Goal: Task Accomplishment & Management: Manage account settings

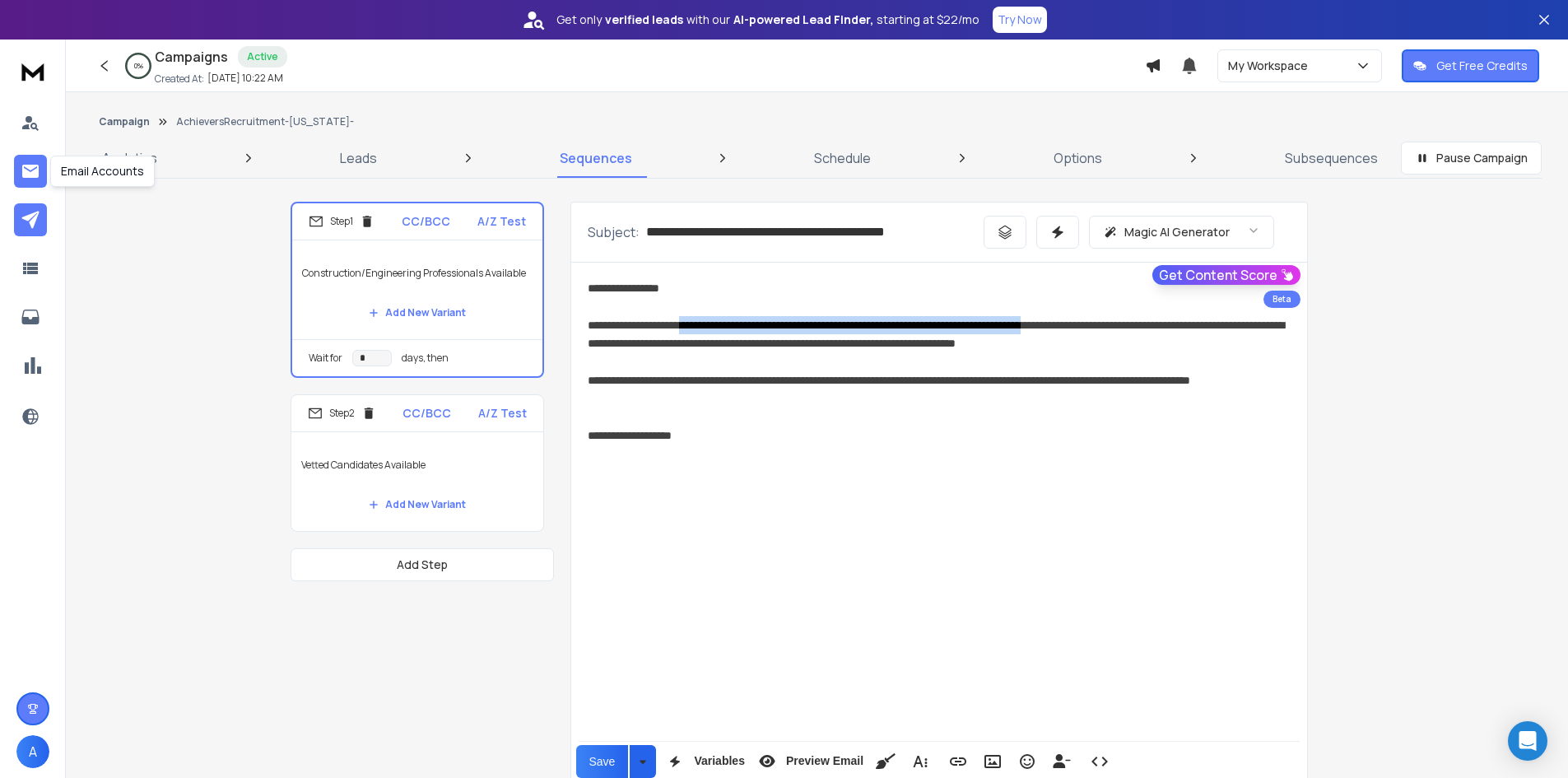
click at [14, 160] on link at bounding box center [30, 171] width 33 height 33
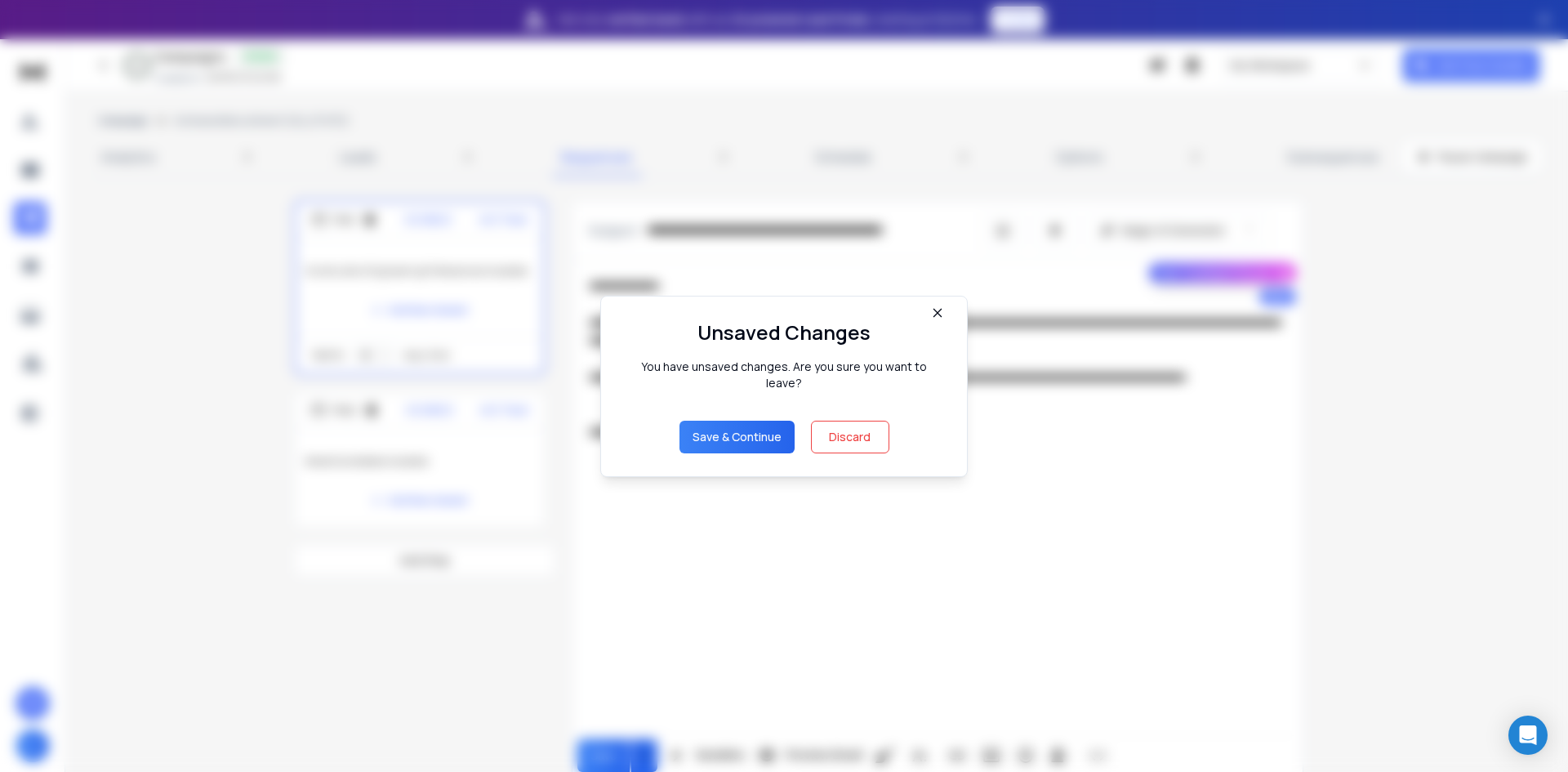
drag, startPoint x: 934, startPoint y: 323, endPoint x: 931, endPoint y: 334, distance: 11.4
click at [933, 319] on icon at bounding box center [938, 313] width 13 height 13
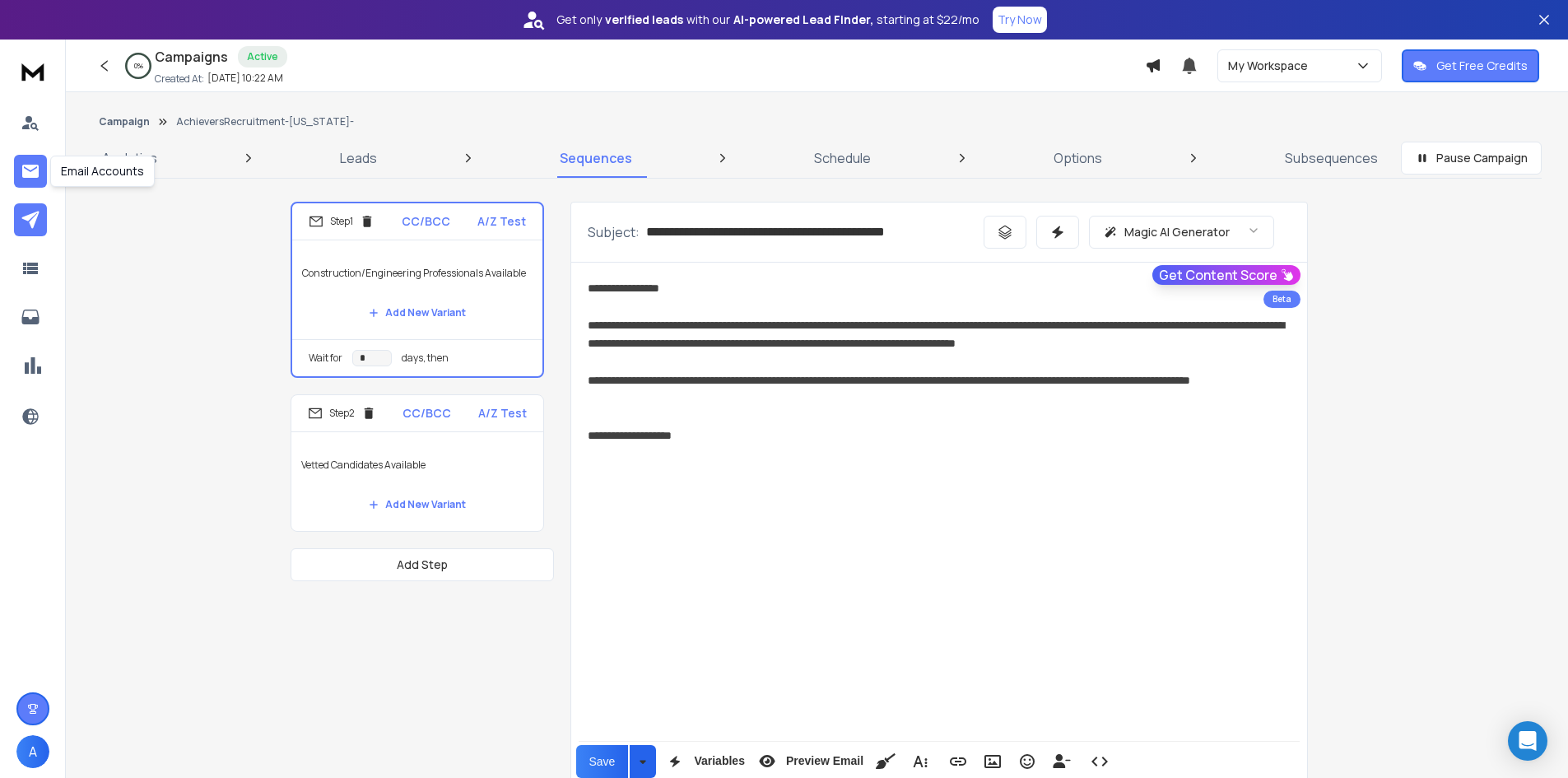
click at [32, 166] on icon at bounding box center [29, 171] width 16 height 13
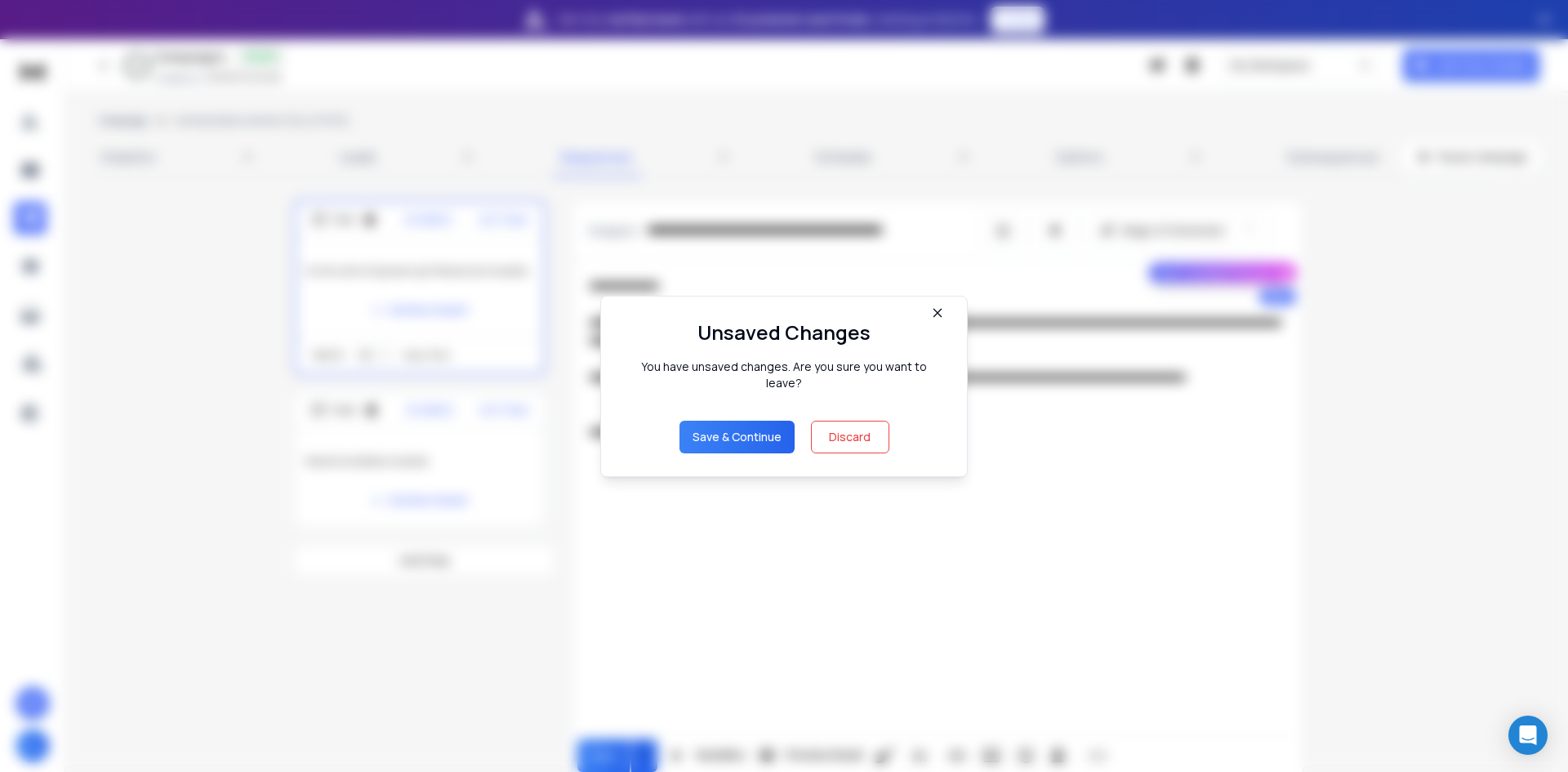
click at [866, 422] on button "Discard" at bounding box center [849, 437] width 78 height 33
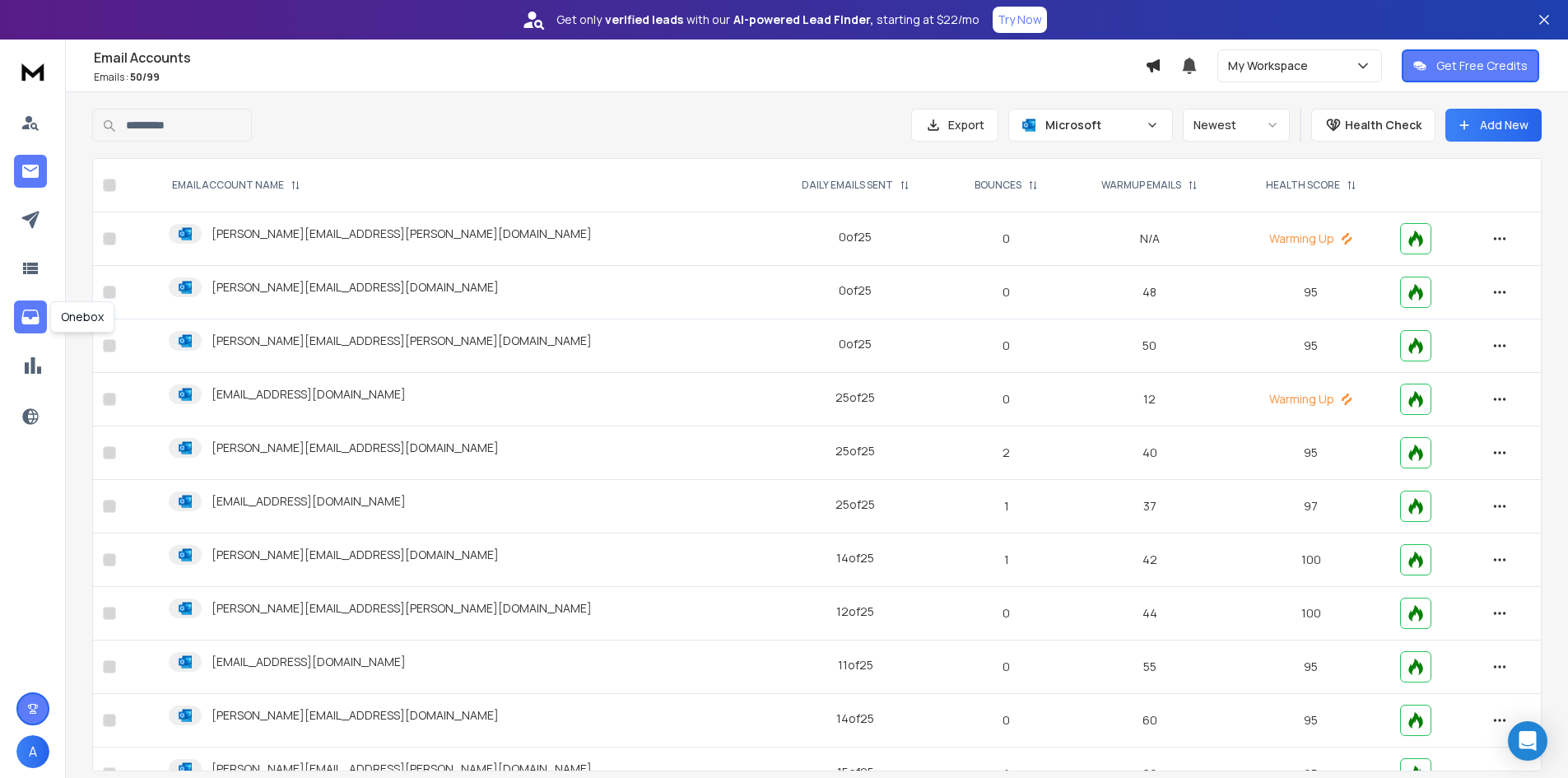
click at [38, 309] on icon at bounding box center [30, 317] width 20 height 20
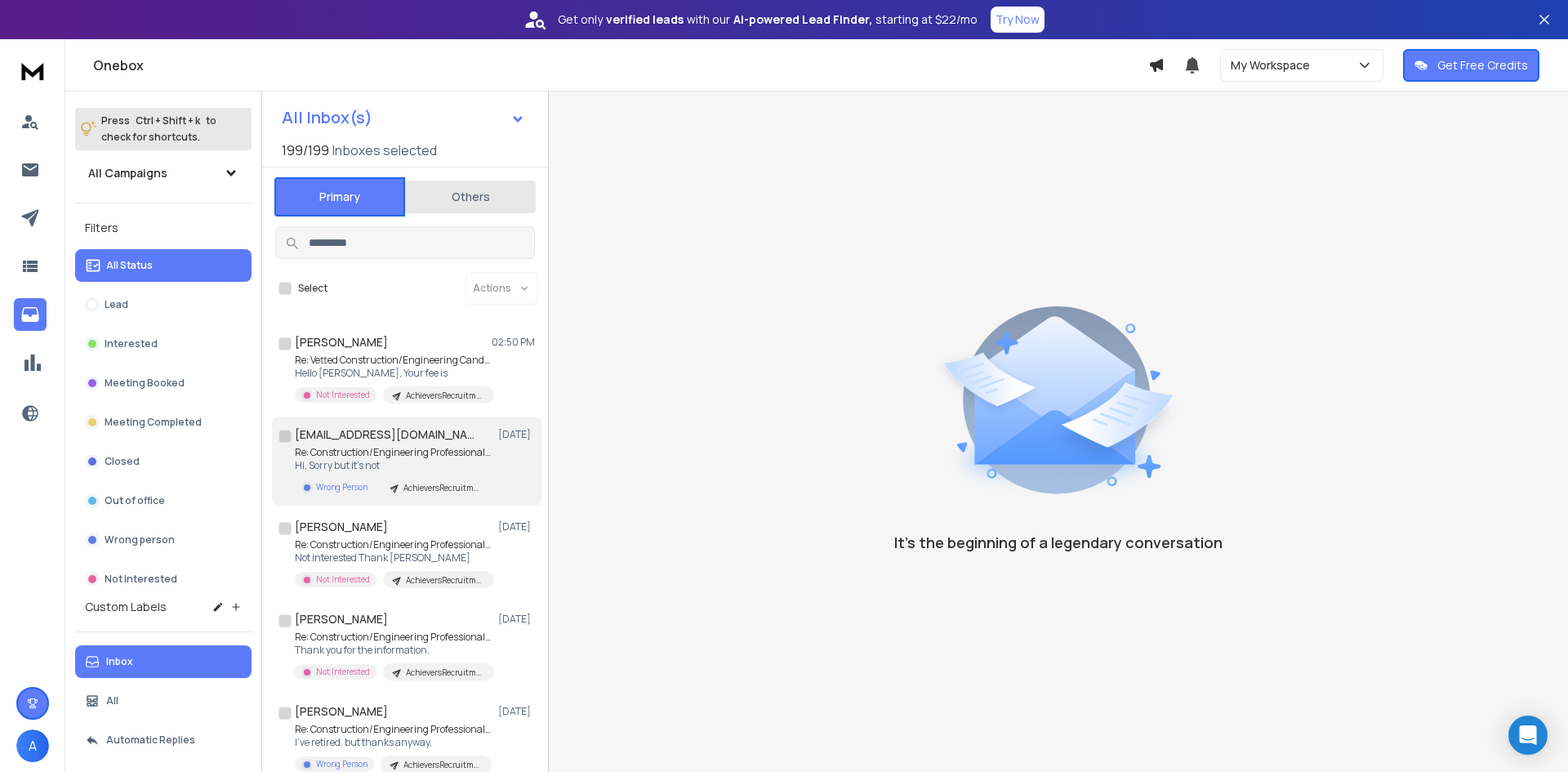
click at [377, 460] on p "Hi, Sorry but it’s not" at bounding box center [392, 465] width 196 height 13
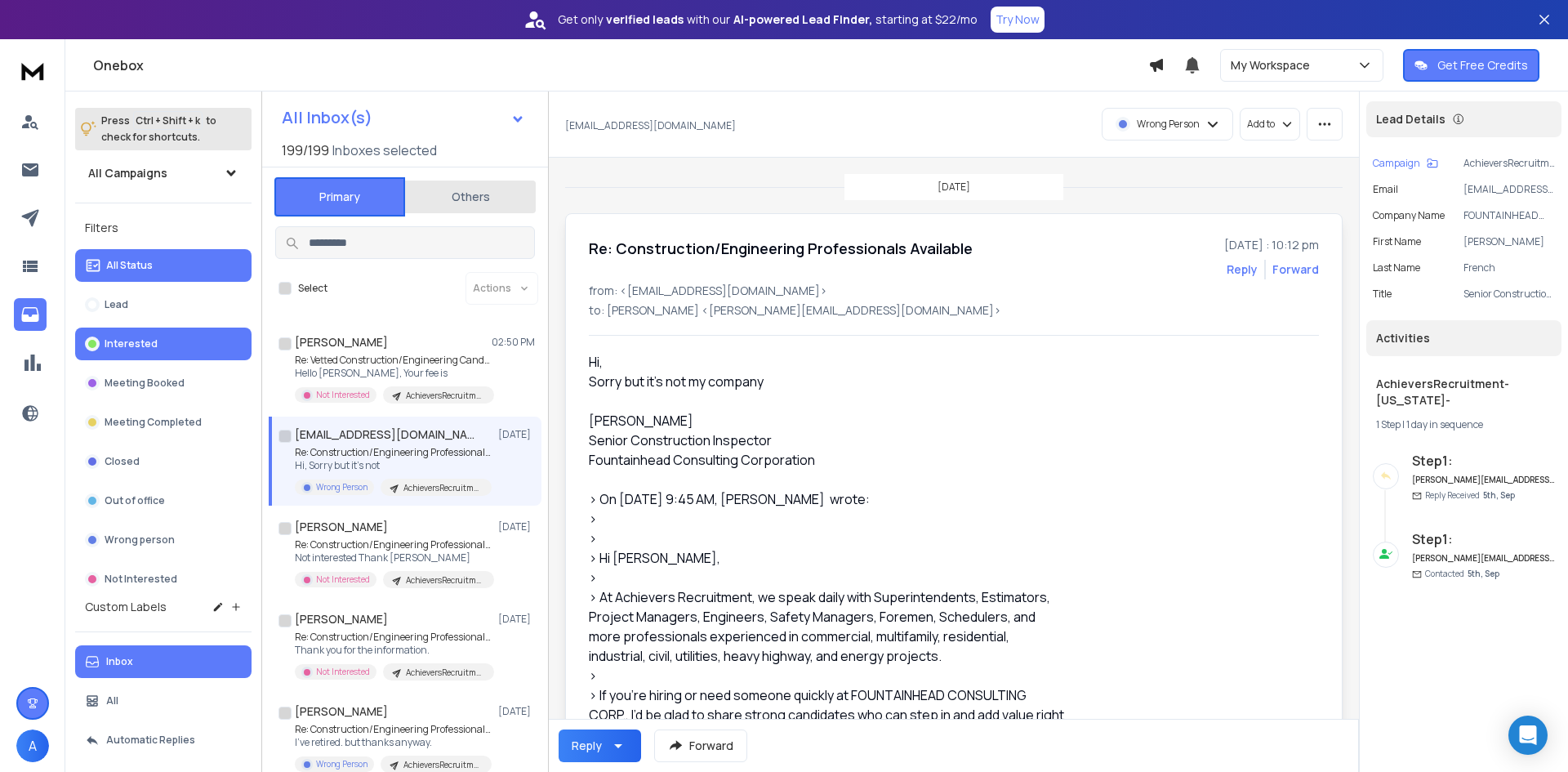
click at [147, 344] on p "Interested" at bounding box center [131, 344] width 53 height 13
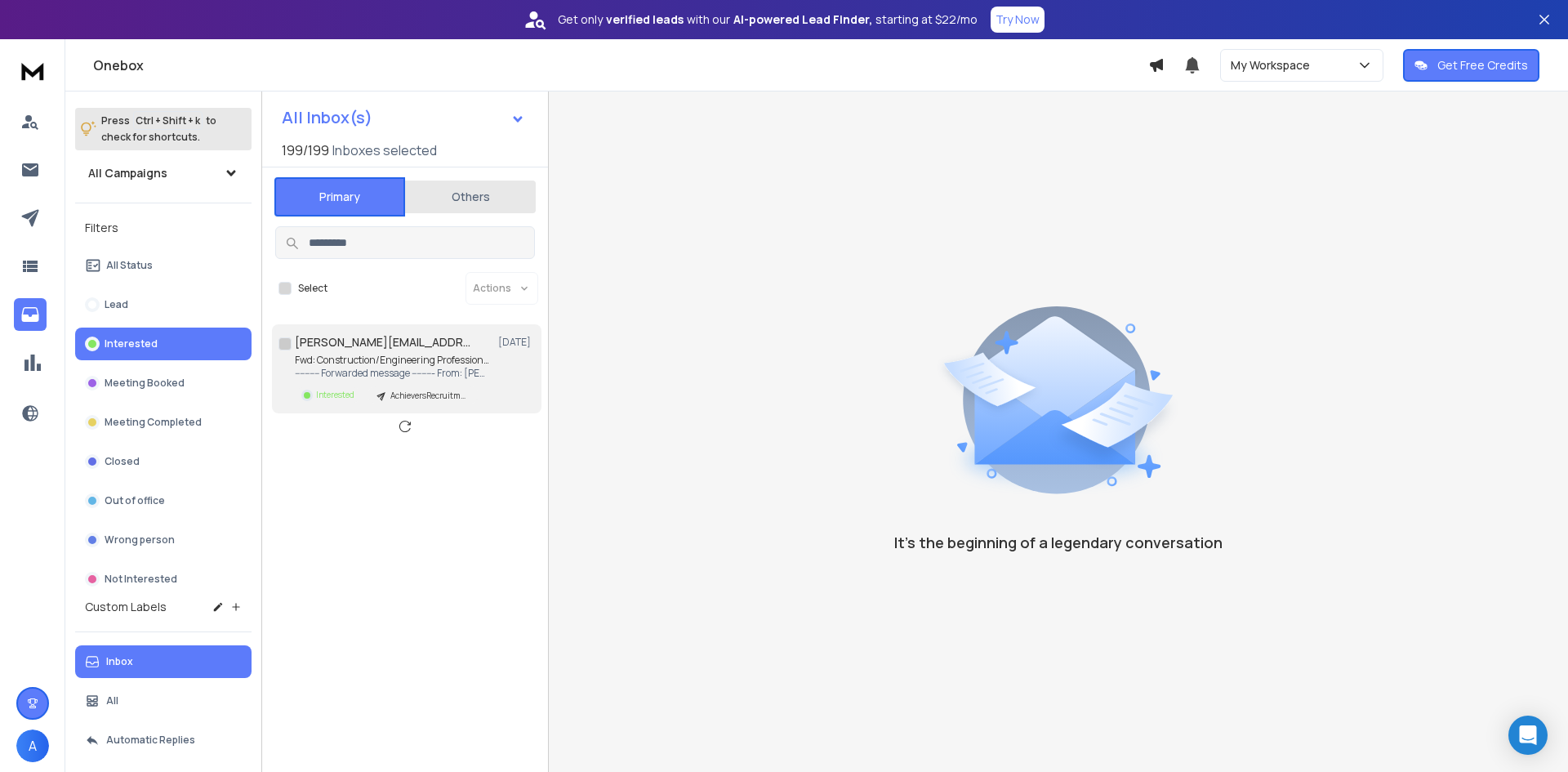
click at [388, 357] on p "Fwd: Construction/Engineering Professionals Available" at bounding box center [392, 361] width 196 height 13
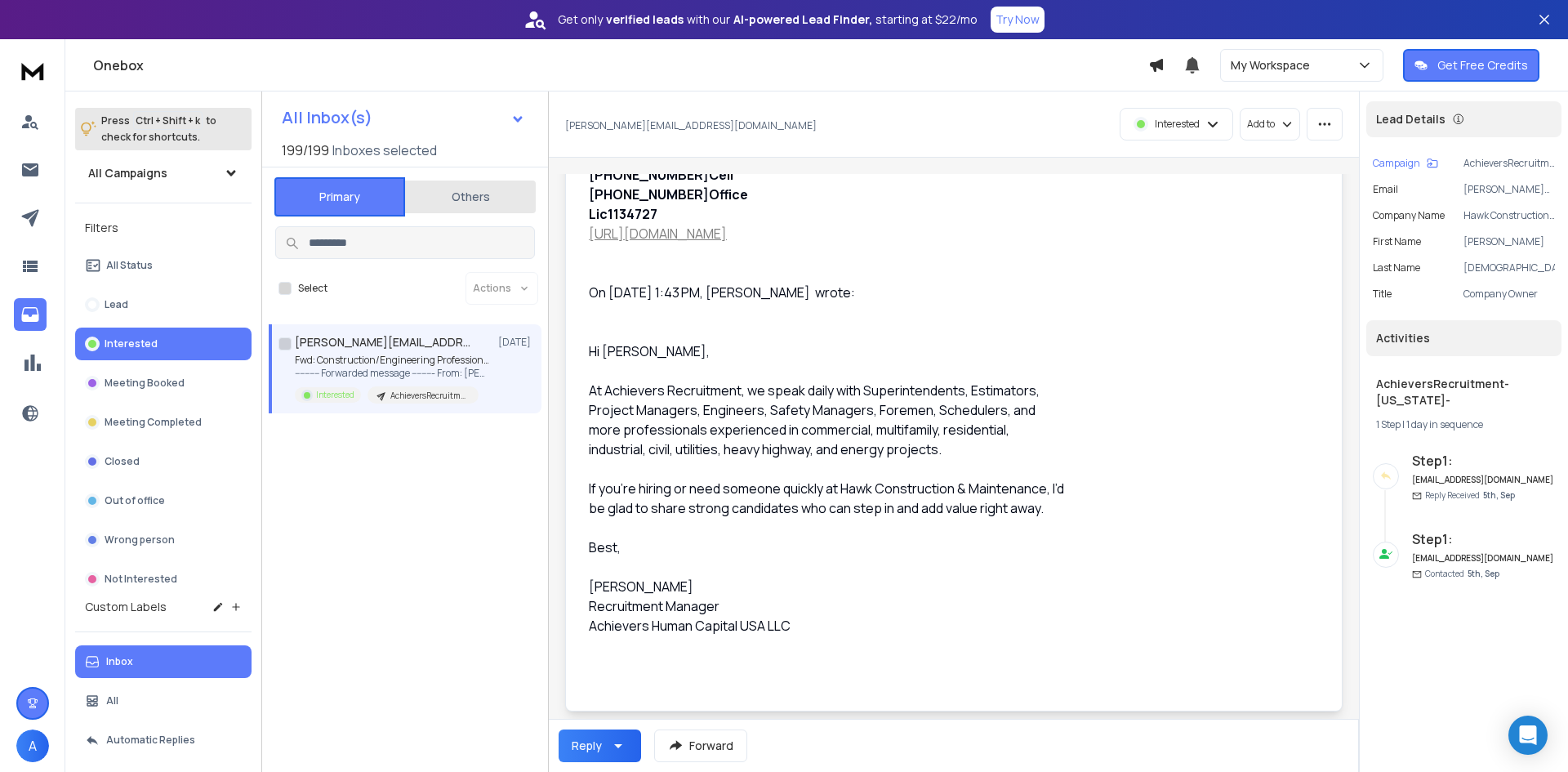
scroll to position [610, 0]
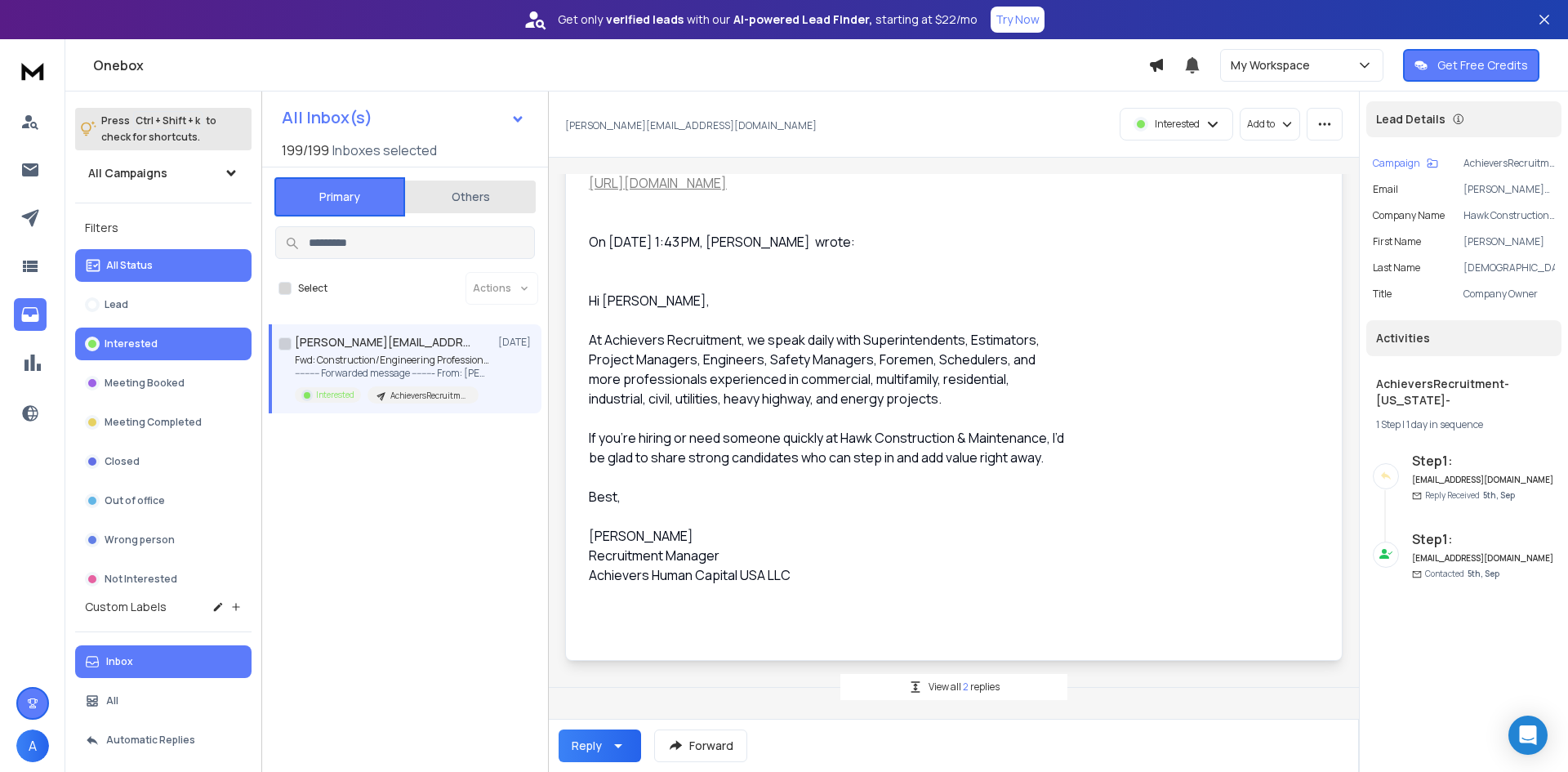
click at [161, 277] on button "All Status" at bounding box center [163, 265] width 176 height 33
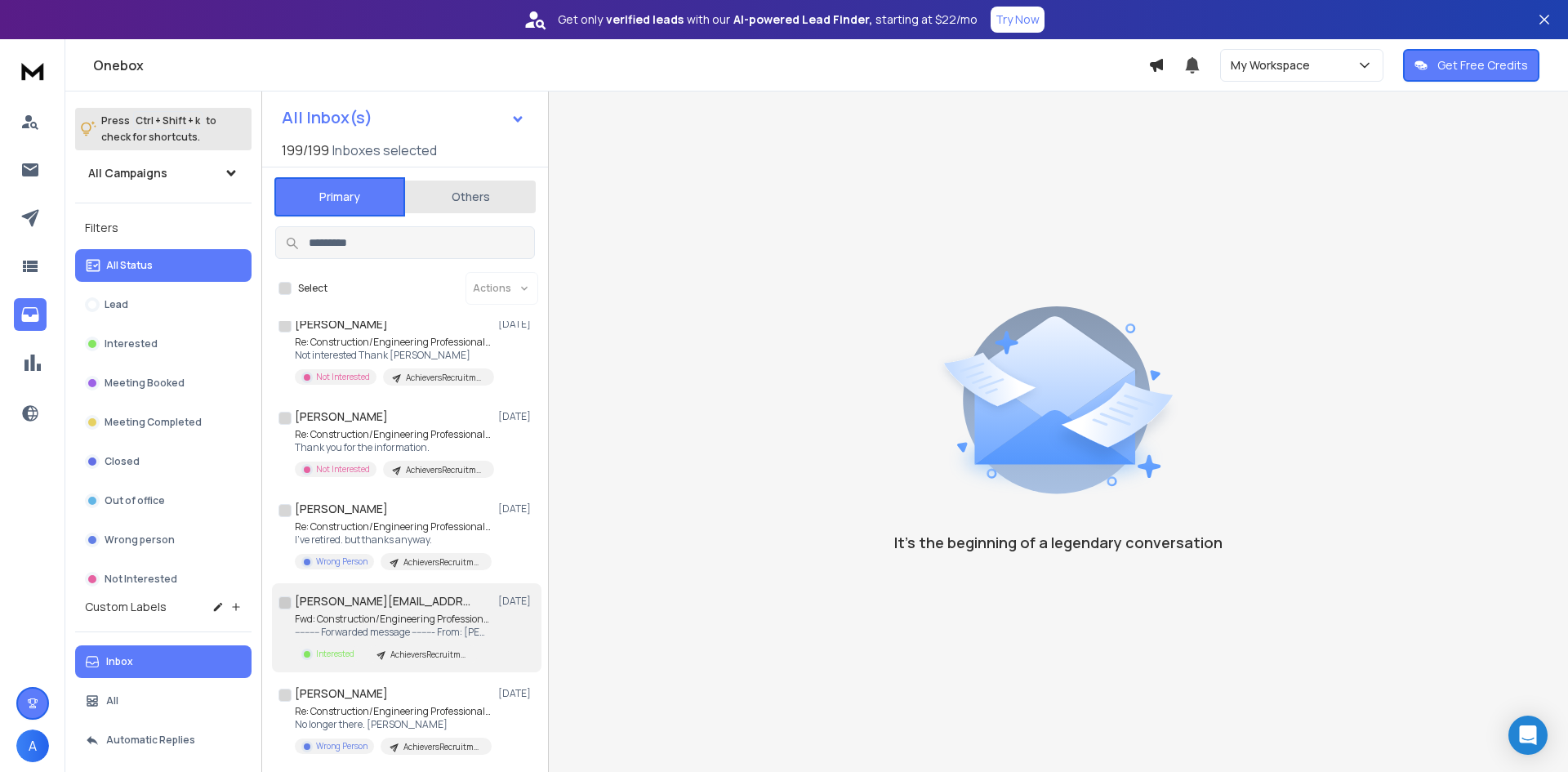
scroll to position [327, 0]
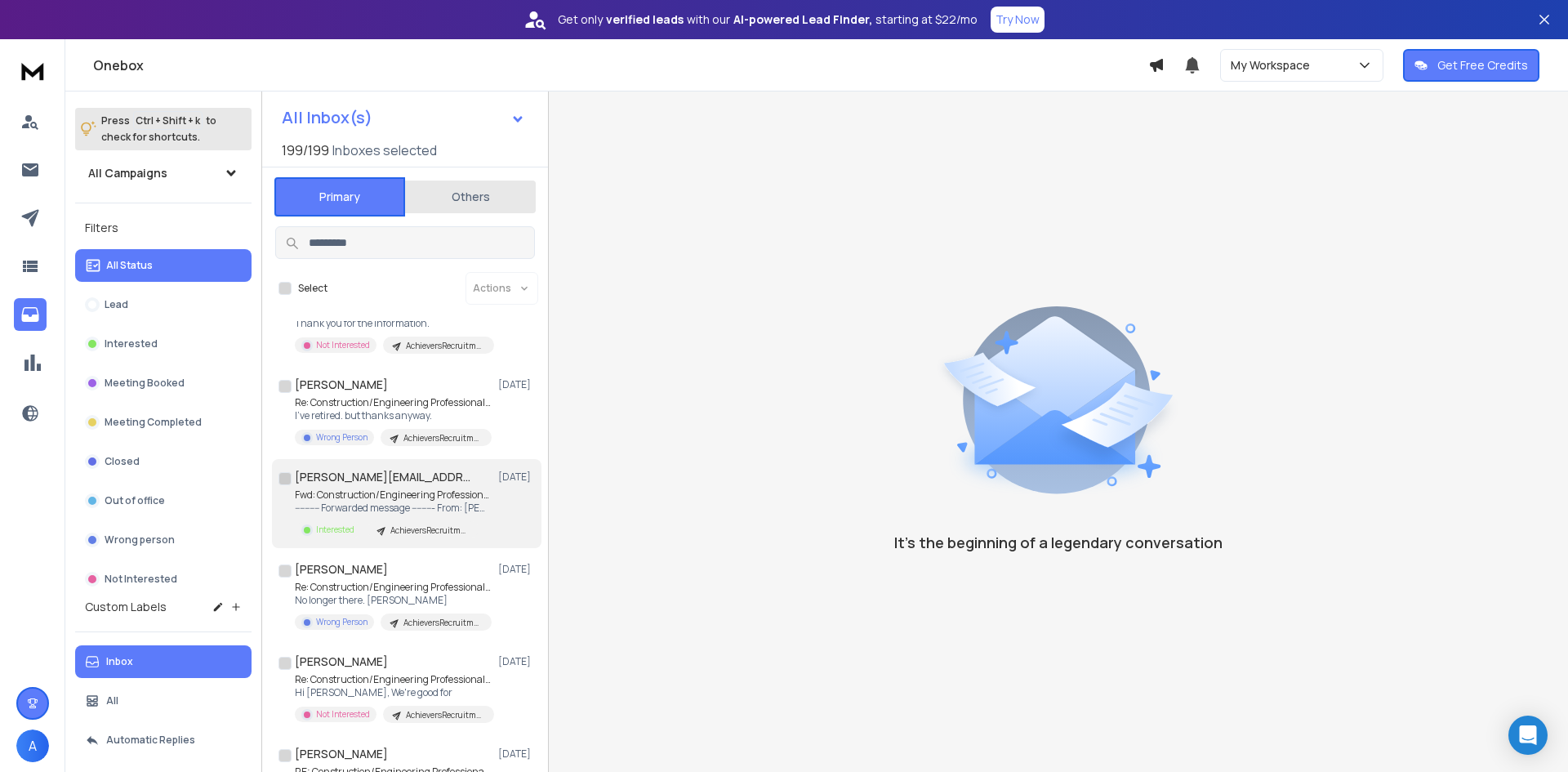
click at [367, 502] on p "---------- Forwarded message --------- From: [PERSON_NAME]" at bounding box center [392, 508] width 196 height 13
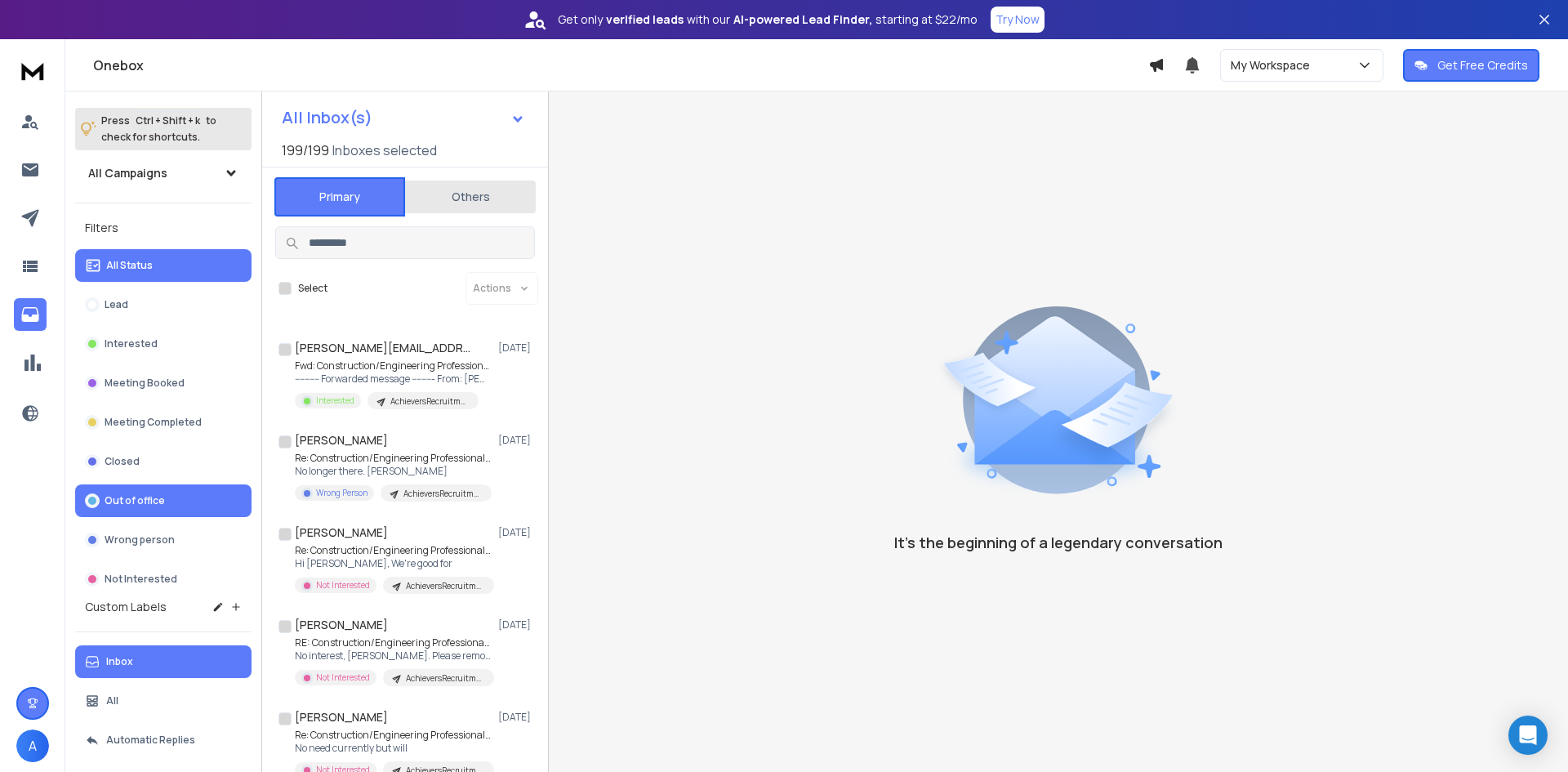
scroll to position [450, 0]
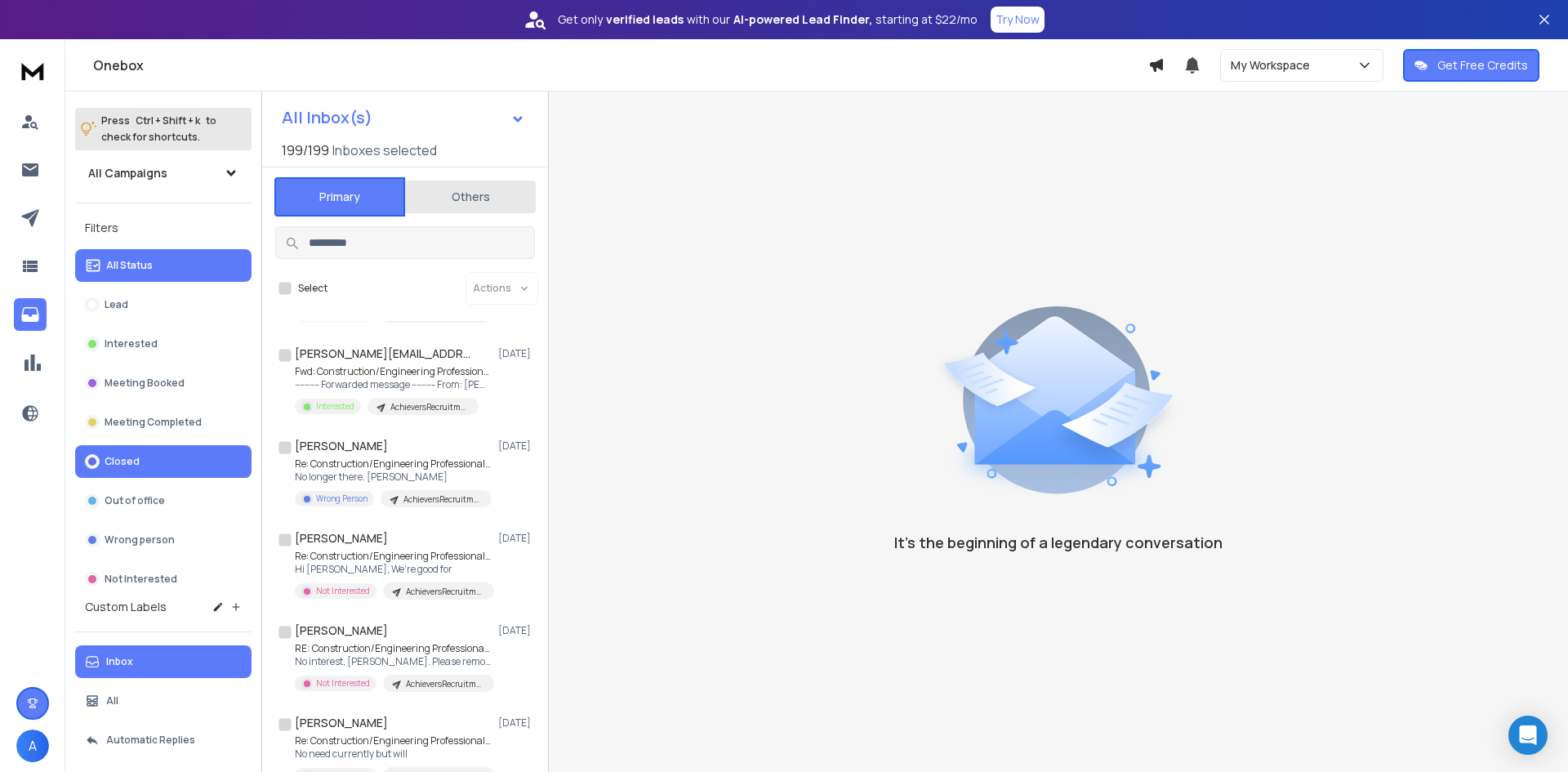
click at [161, 472] on button "Closed" at bounding box center [163, 462] width 176 height 33
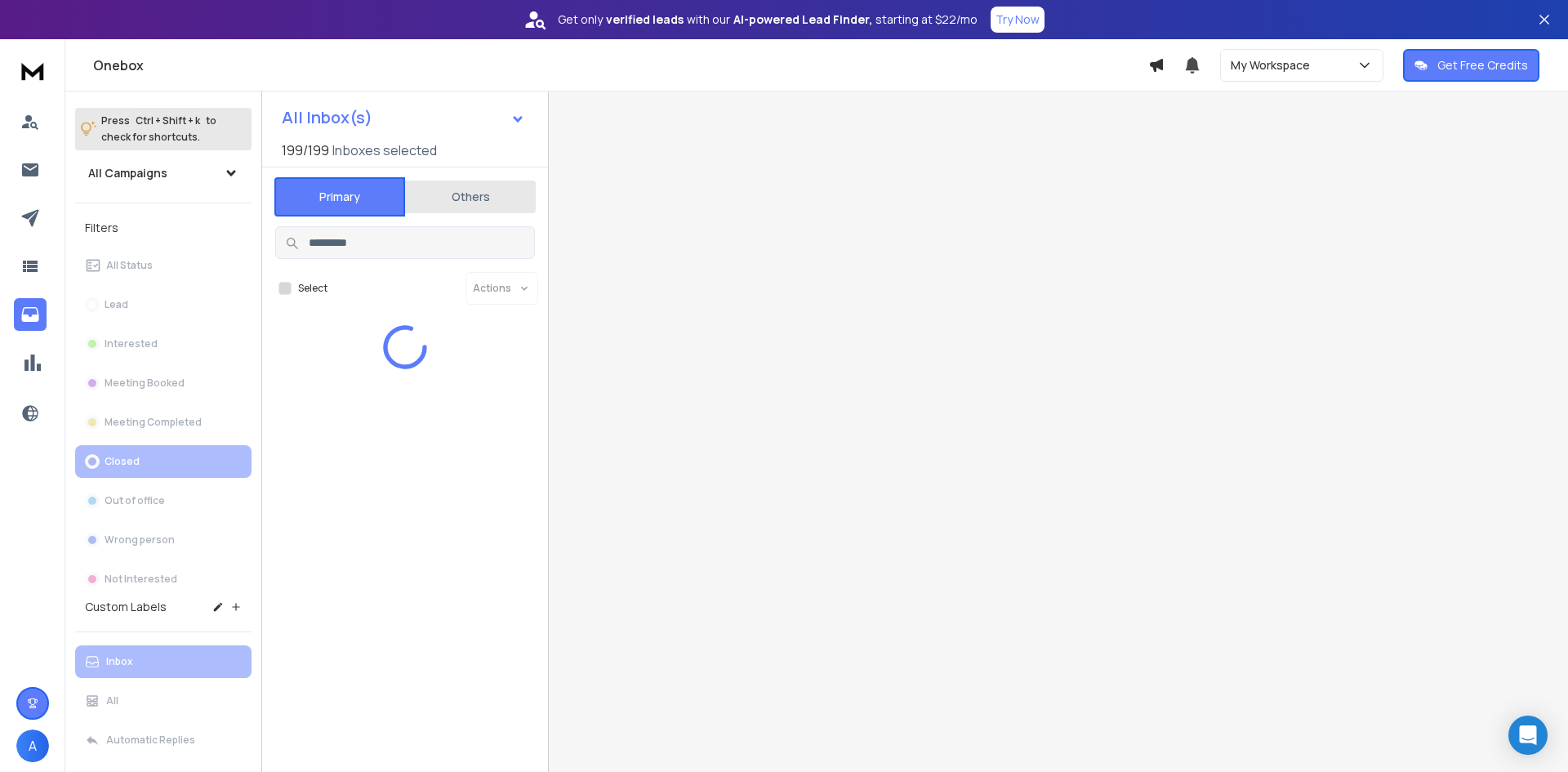
scroll to position [0, 0]
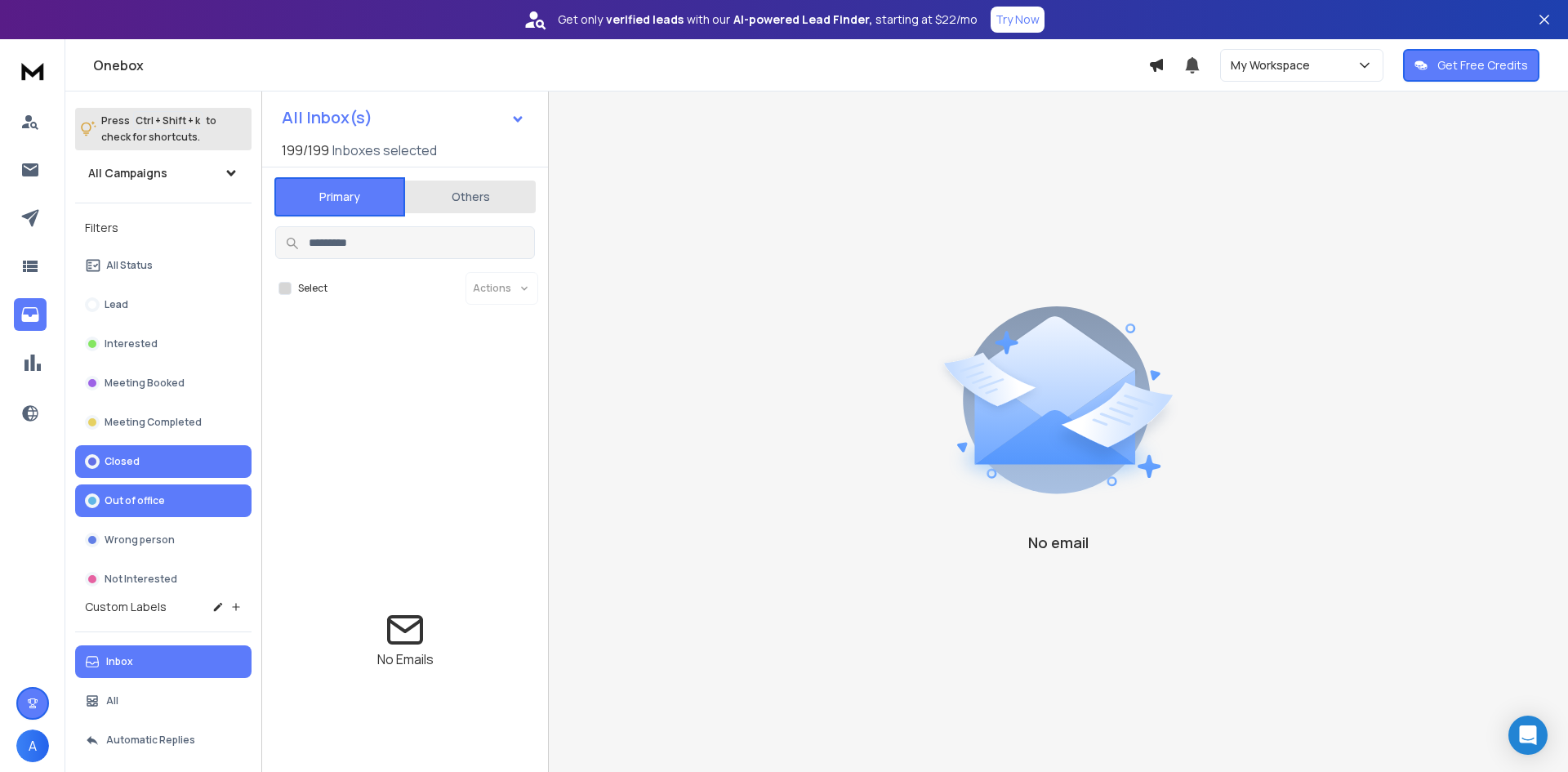
click at [160, 501] on p "Out of office" at bounding box center [135, 501] width 60 height 13
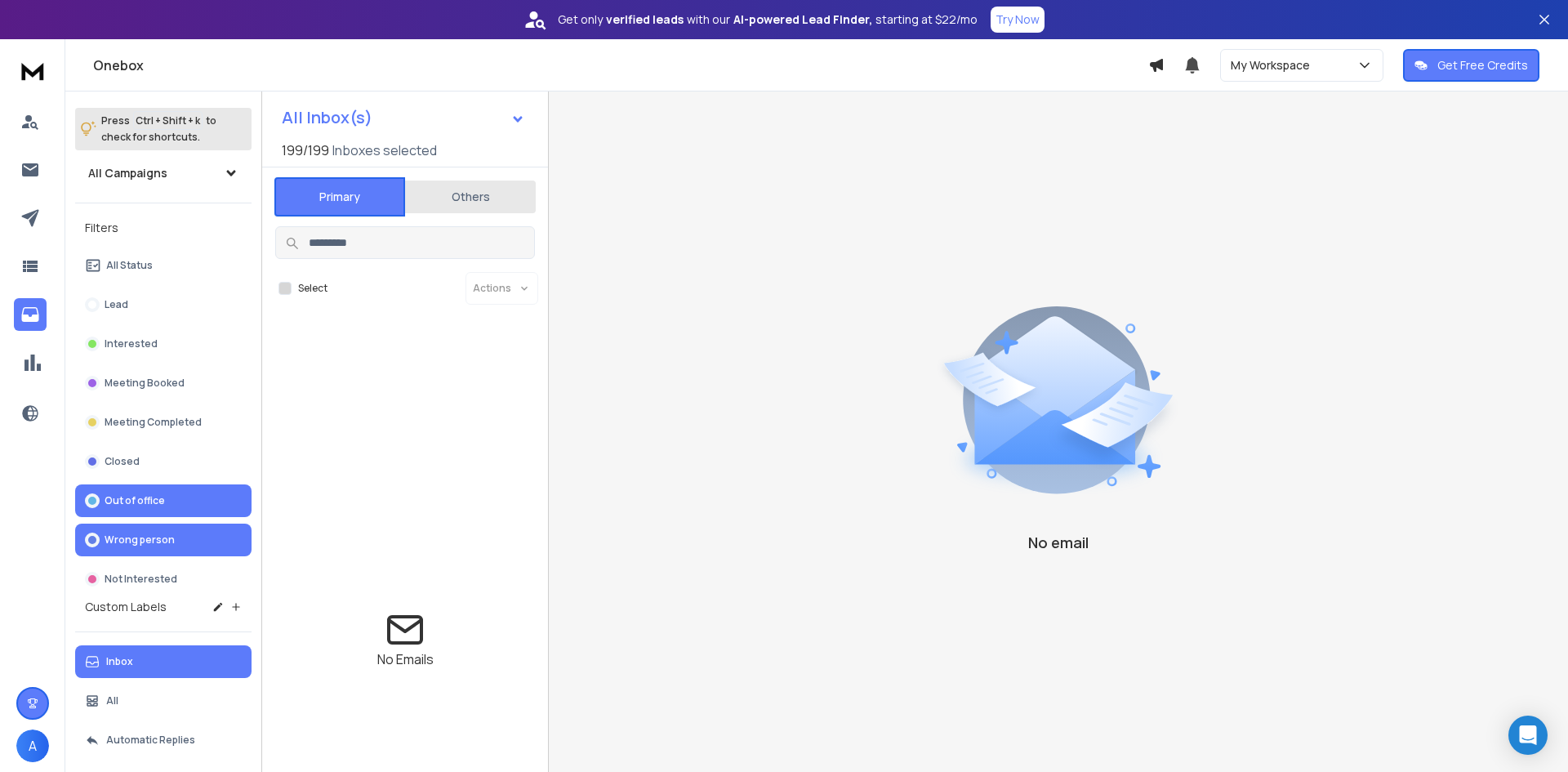
click at [184, 546] on button "Wrong person" at bounding box center [163, 540] width 176 height 33
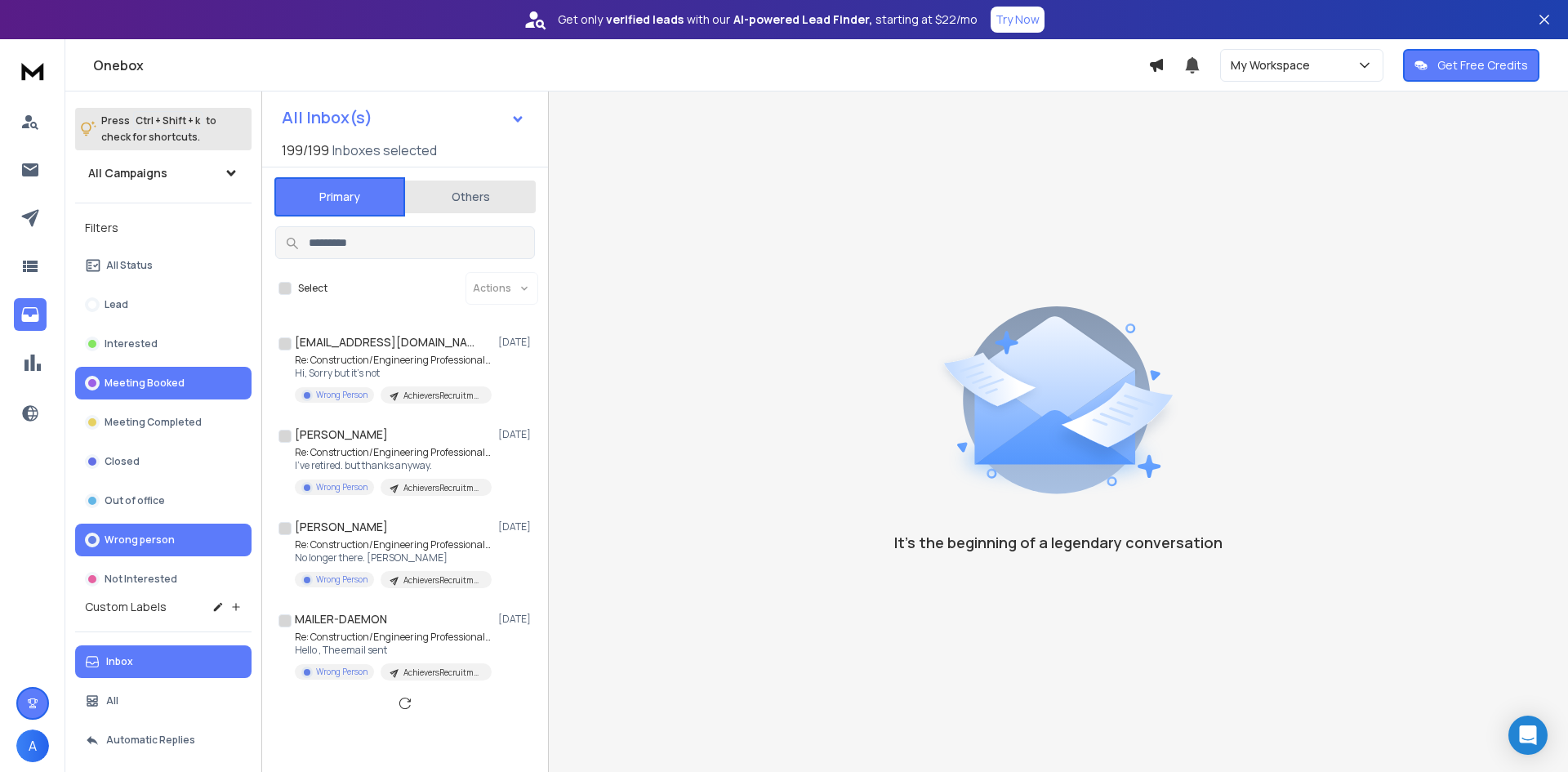
click at [149, 380] on p "Meeting Booked" at bounding box center [144, 383] width 80 height 13
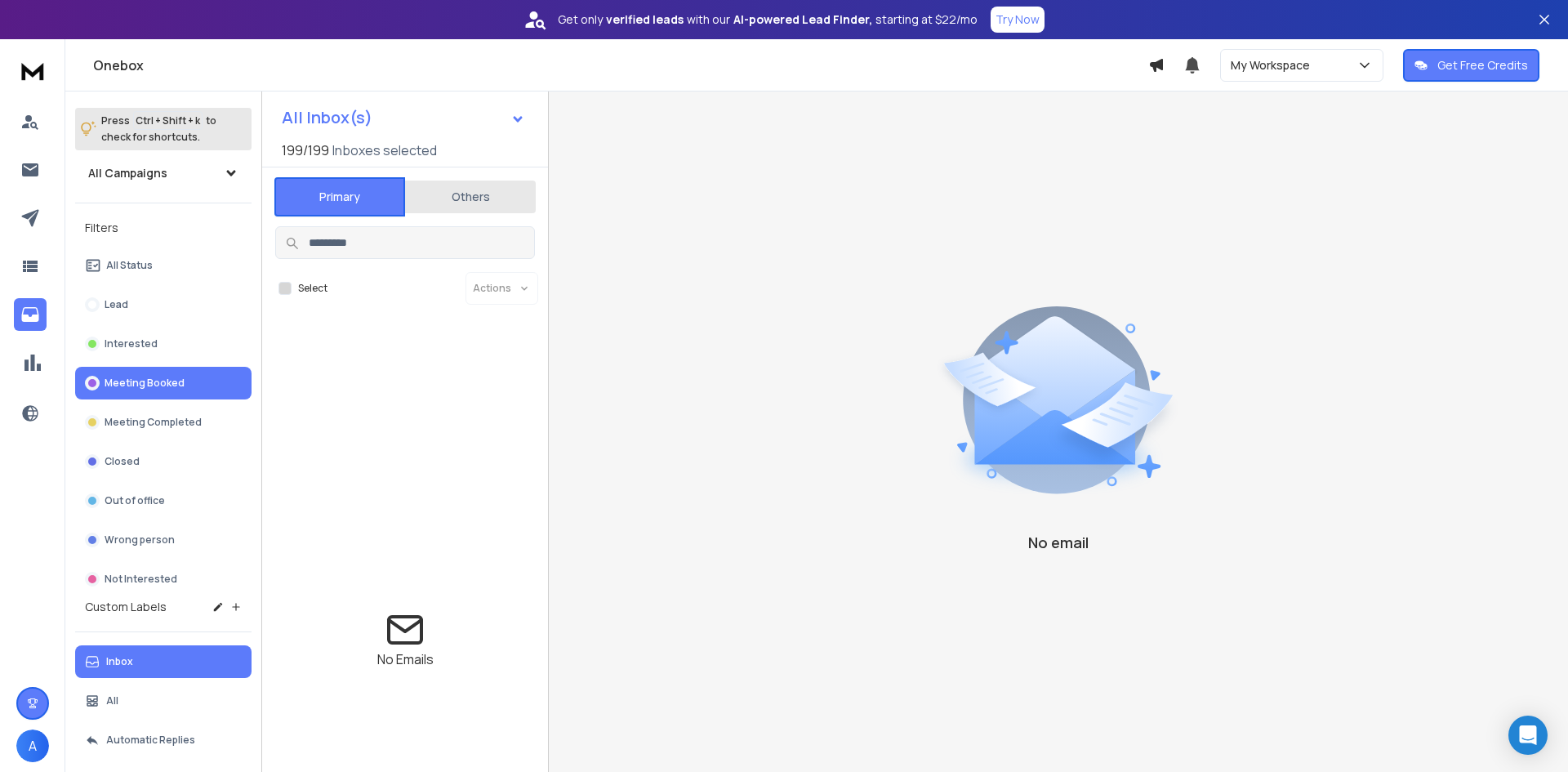
click at [153, 333] on button "Interested" at bounding box center [163, 344] width 176 height 33
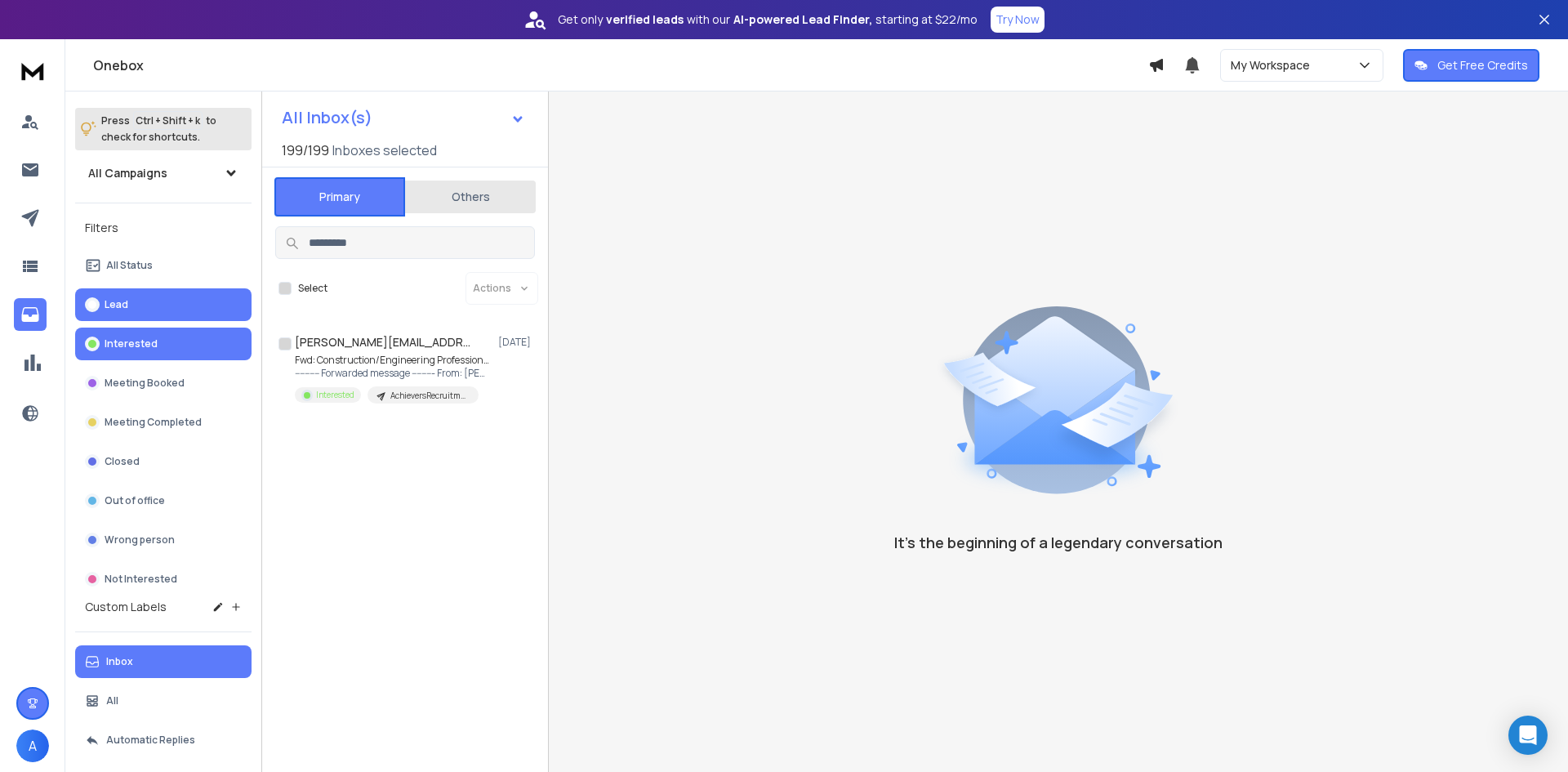
click at [142, 300] on button "Lead" at bounding box center [163, 304] width 176 height 33
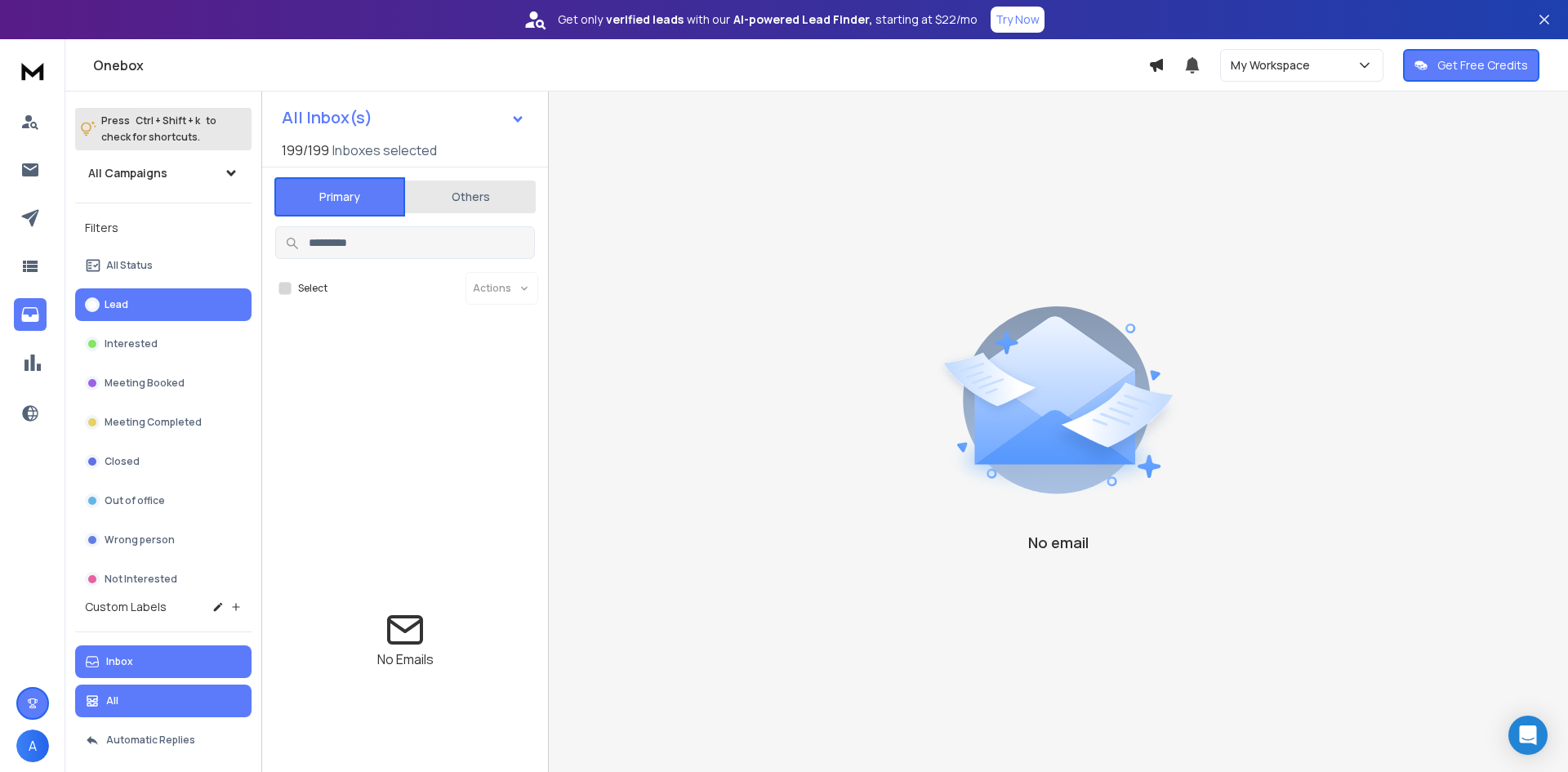
click at [125, 687] on button "All" at bounding box center [163, 700] width 176 height 33
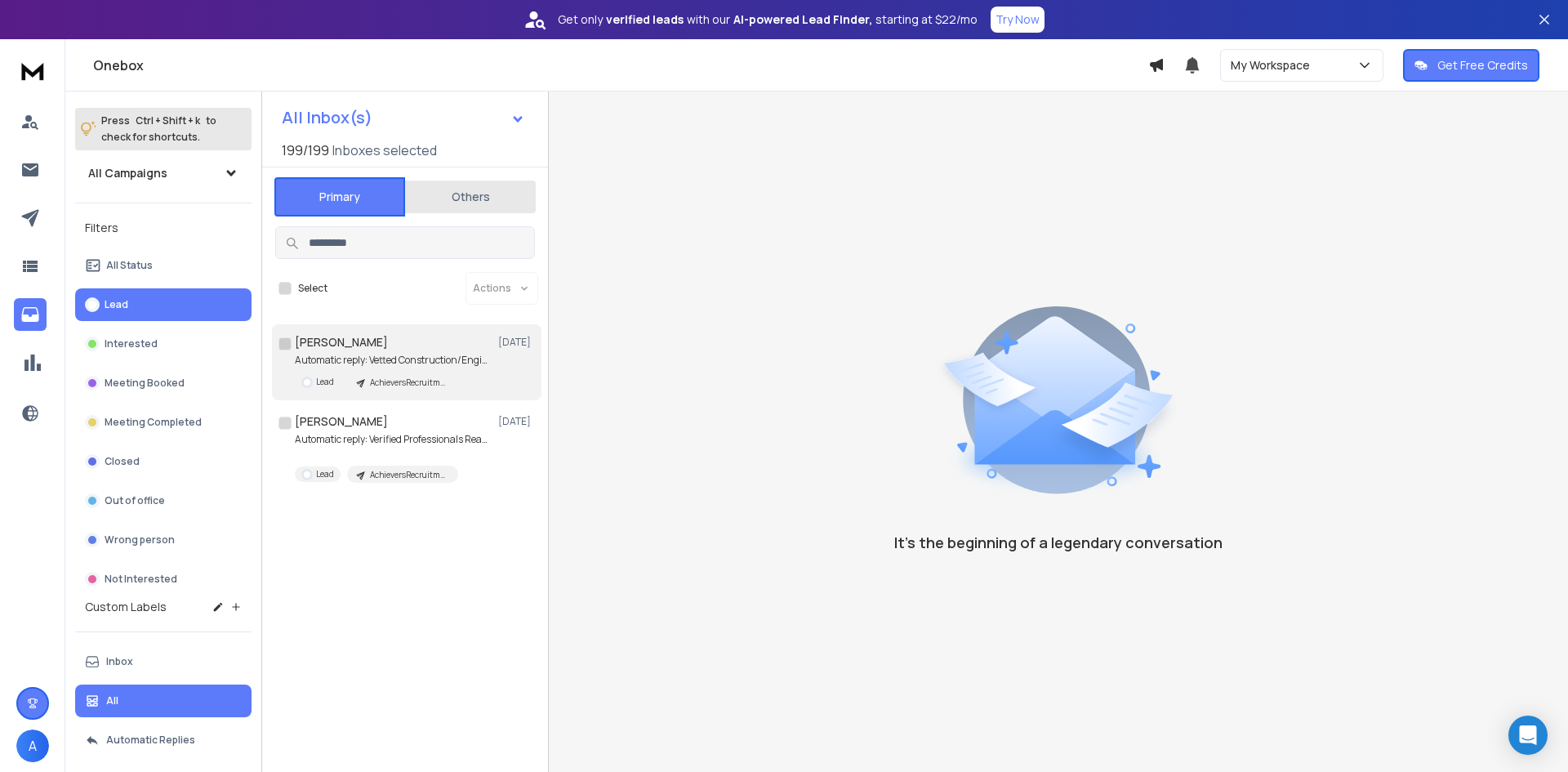
click at [419, 353] on div "[PERSON_NAME] [DATE] Automatic reply: Vetted Construction/Engineering Candidate…" at bounding box center [414, 362] width 240 height 57
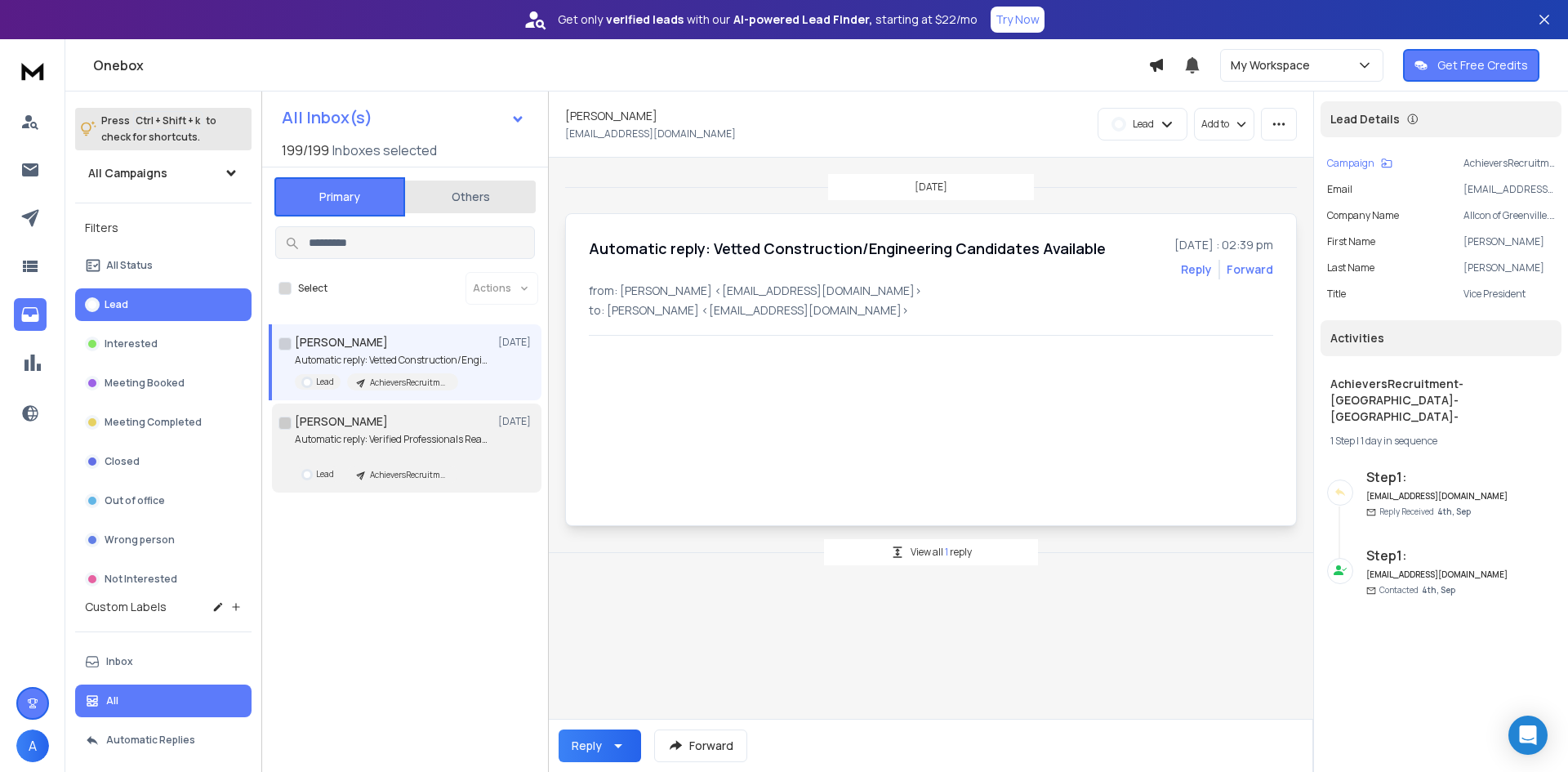
click at [431, 446] on p "﻿" at bounding box center [392, 453] width 196 height 13
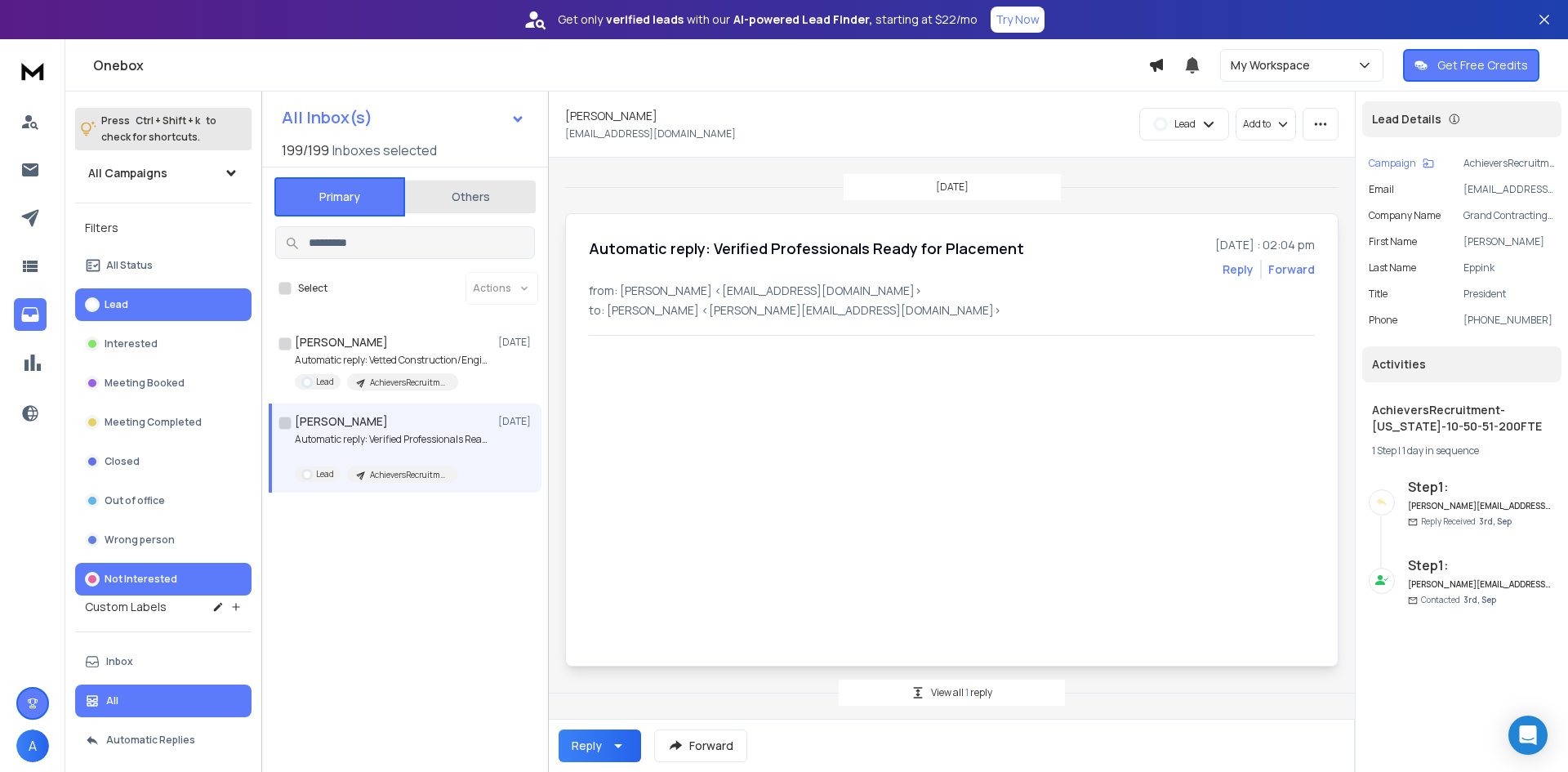
click at [160, 574] on p "Not Interested" at bounding box center [141, 579] width 73 height 13
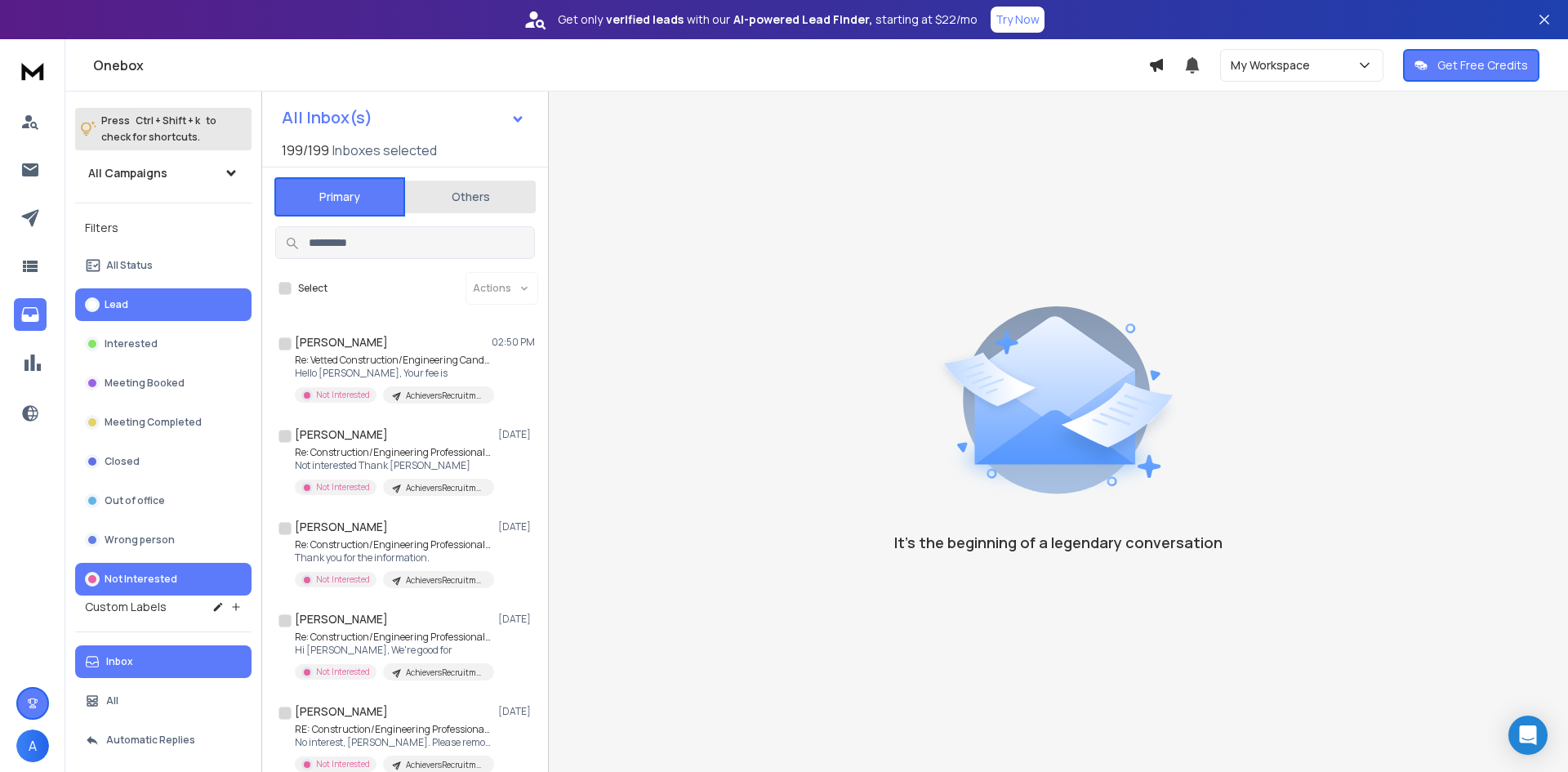
click at [138, 312] on button "Lead" at bounding box center [163, 304] width 176 height 33
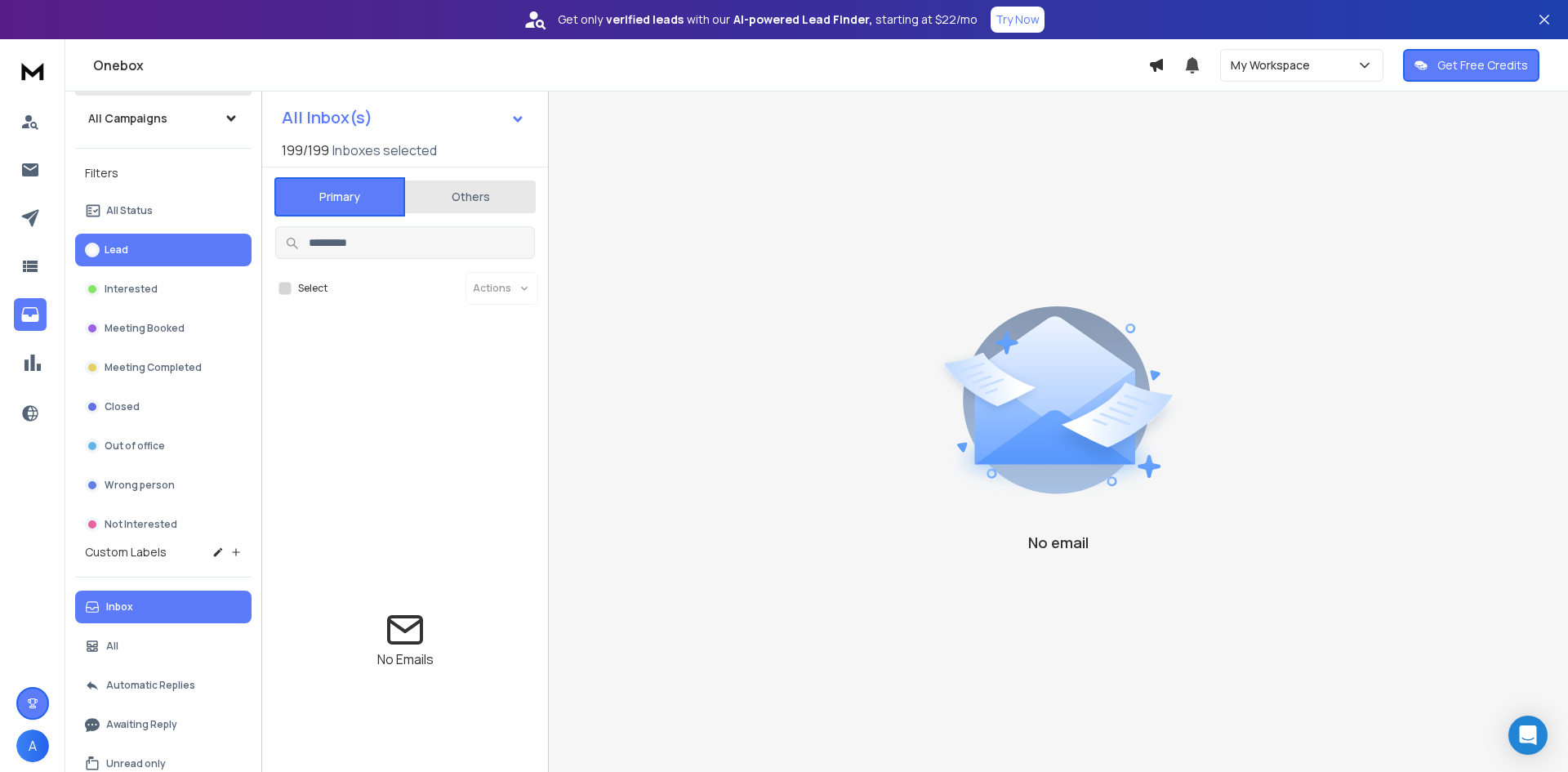
scroll to position [167, 0]
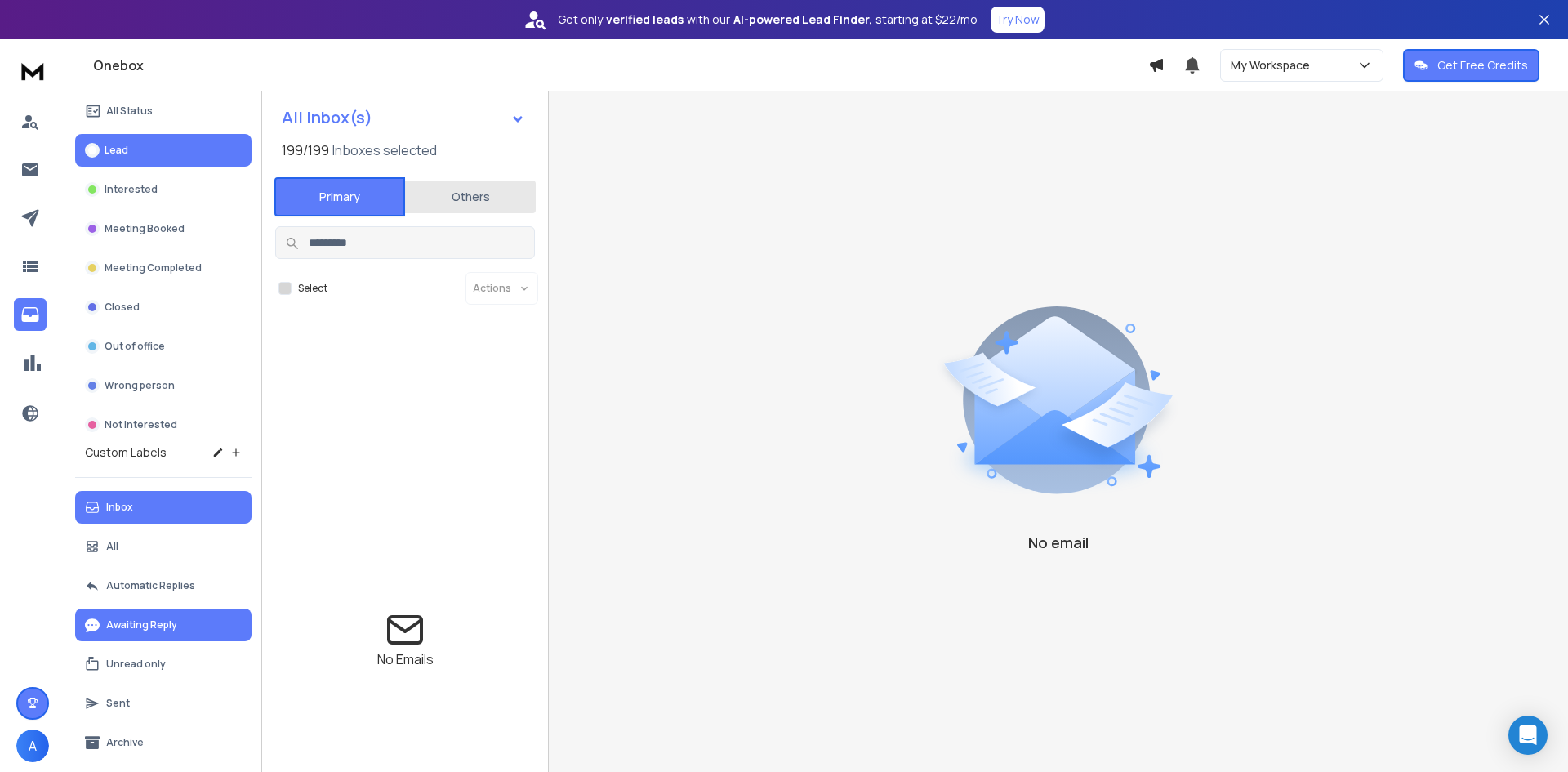
click at [197, 610] on button "Awaiting Reply" at bounding box center [163, 625] width 176 height 33
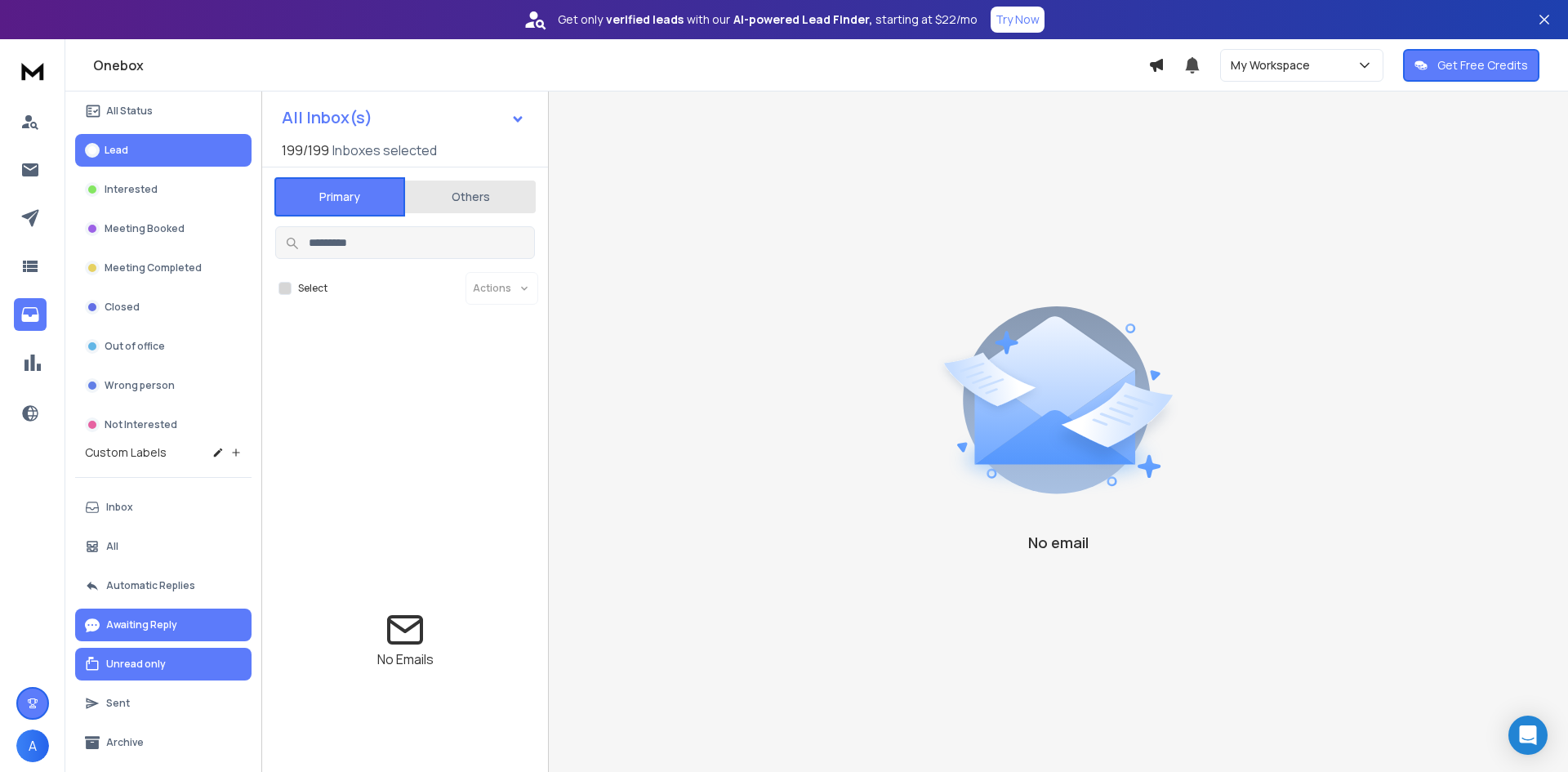
click at [207, 652] on button "Unread only" at bounding box center [163, 663] width 176 height 33
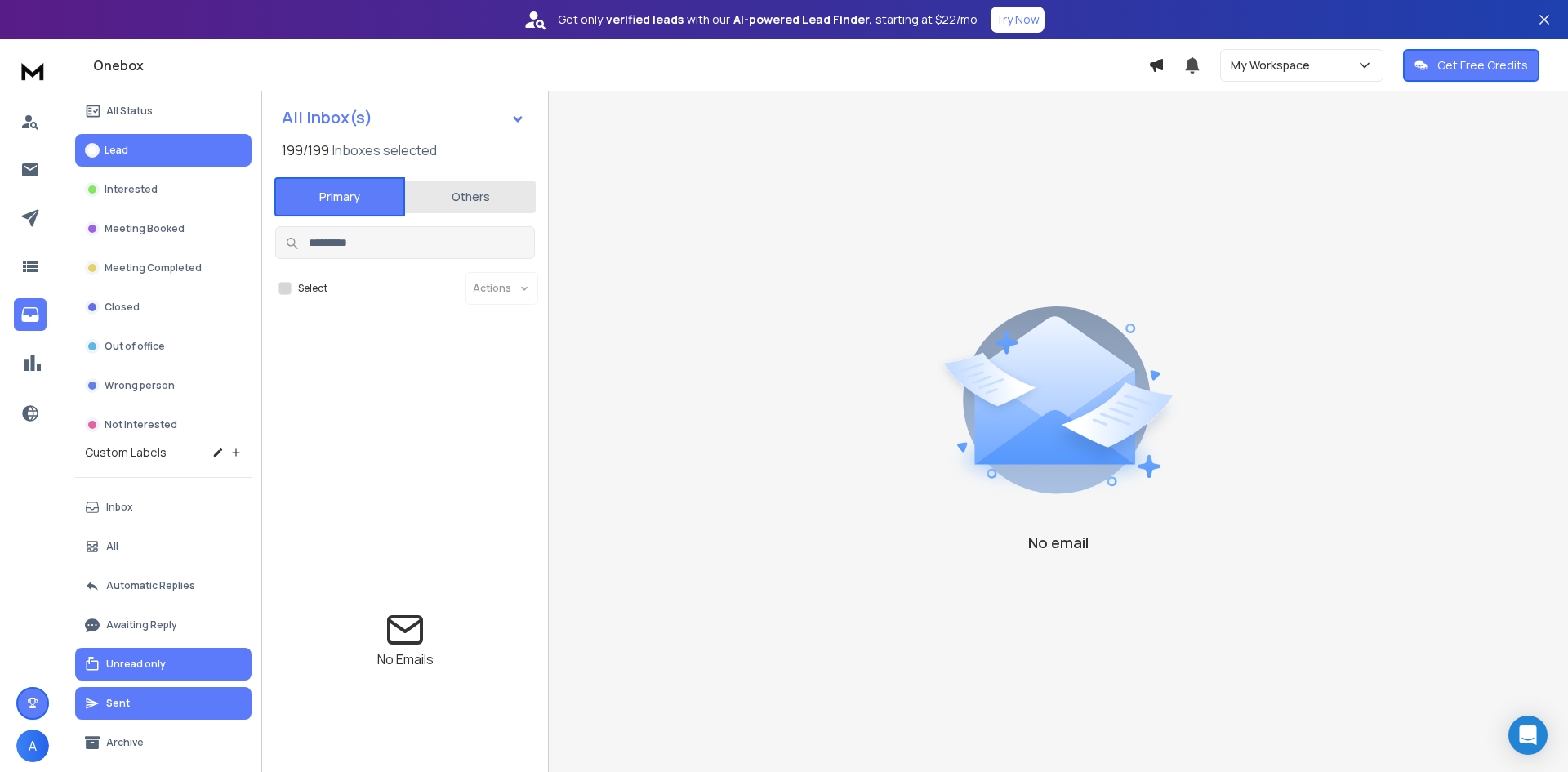
click at [167, 687] on button "Sent" at bounding box center [163, 703] width 176 height 33
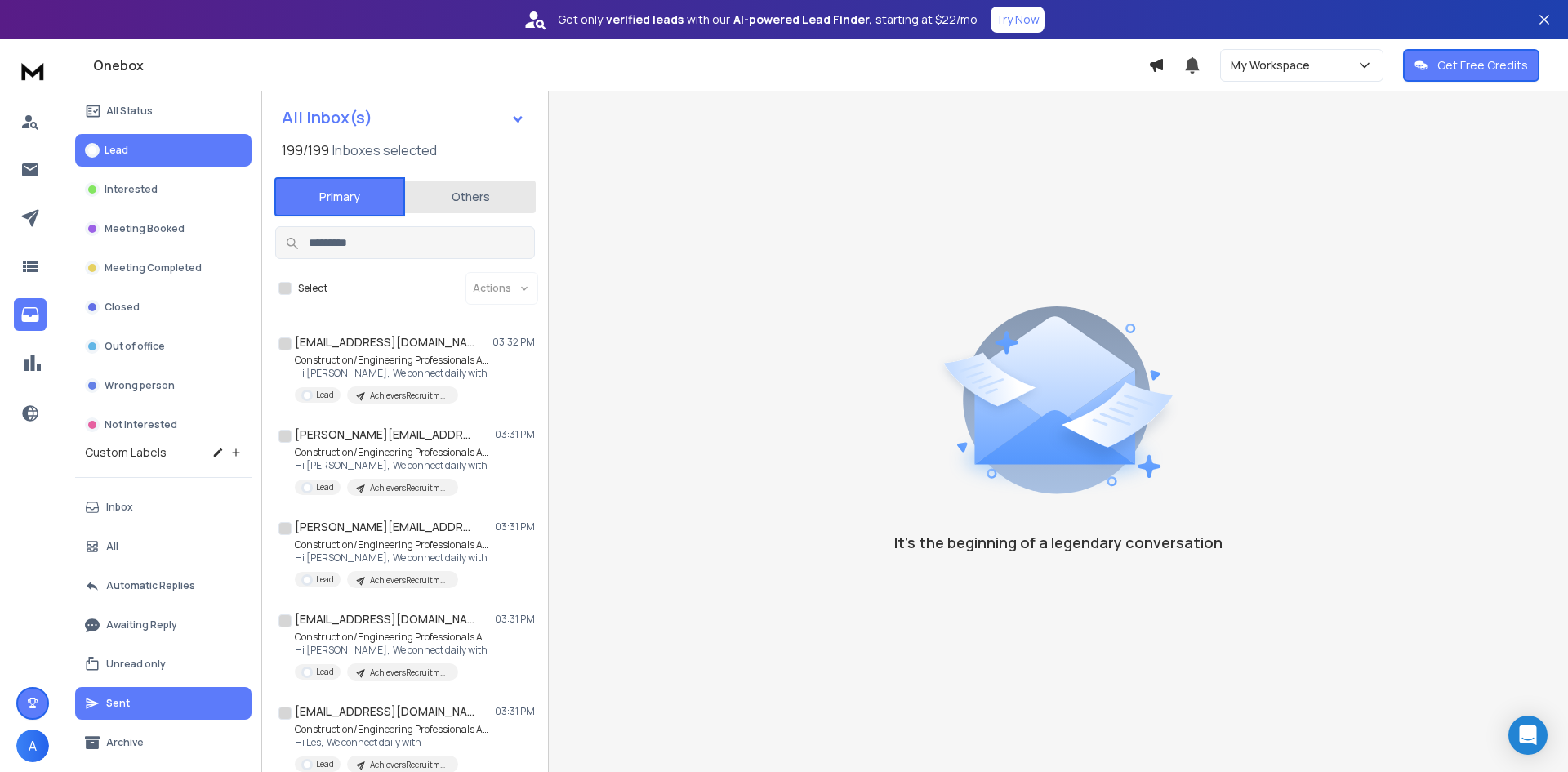
scroll to position [0, 0]
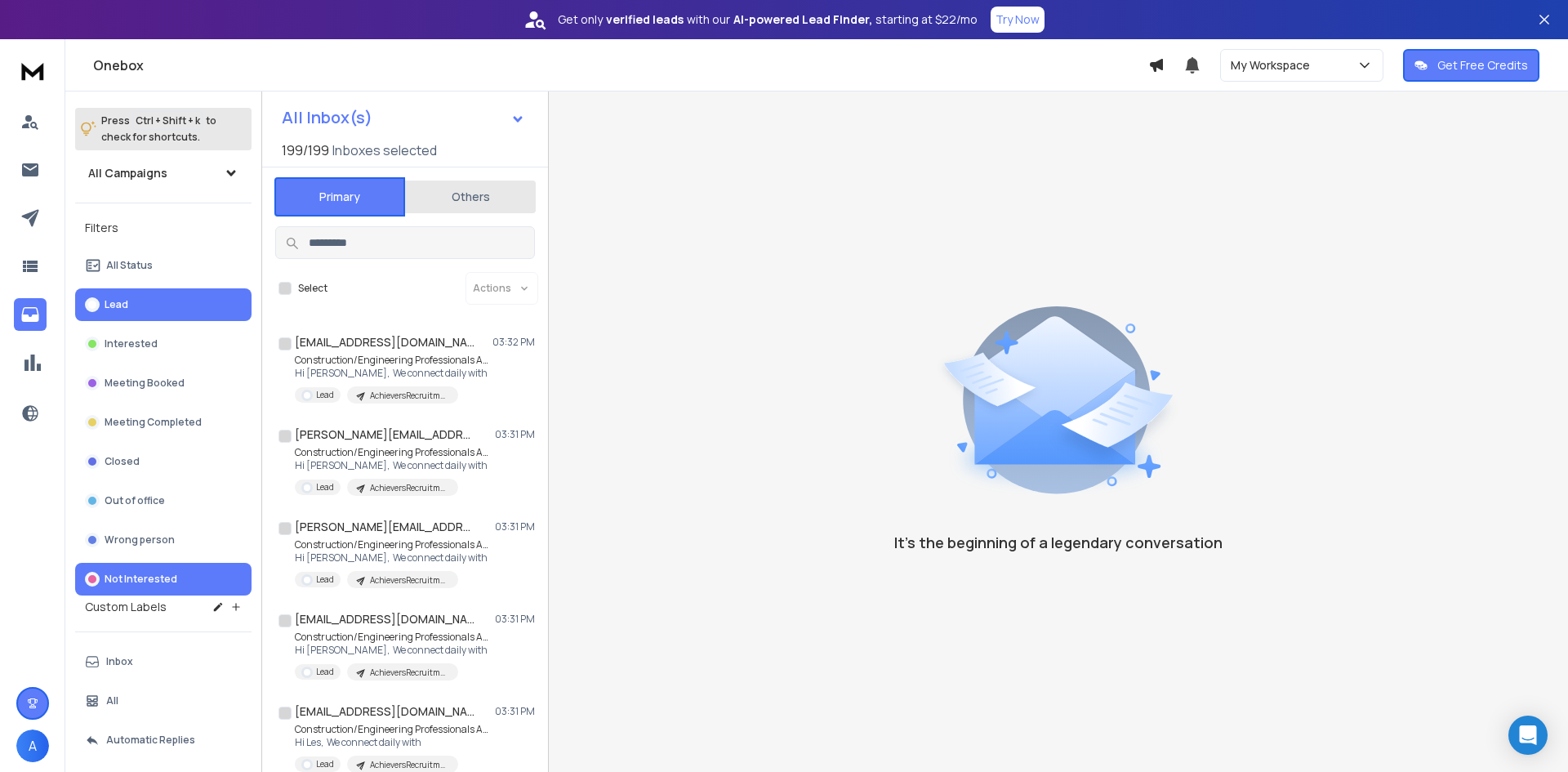
click at [146, 576] on p "Not Interested" at bounding box center [141, 579] width 73 height 13
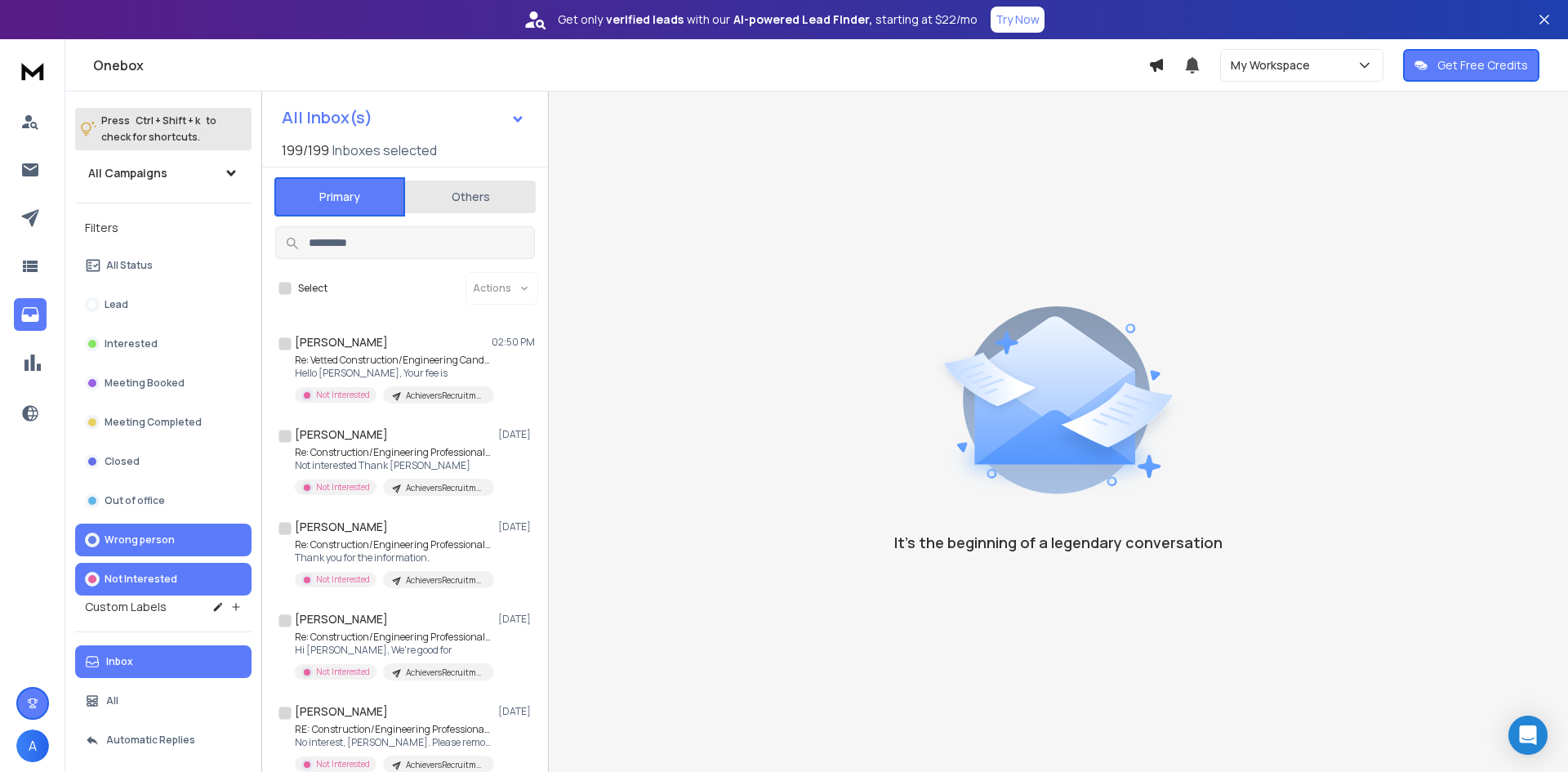
click at [151, 524] on button "Wrong person" at bounding box center [163, 540] width 176 height 33
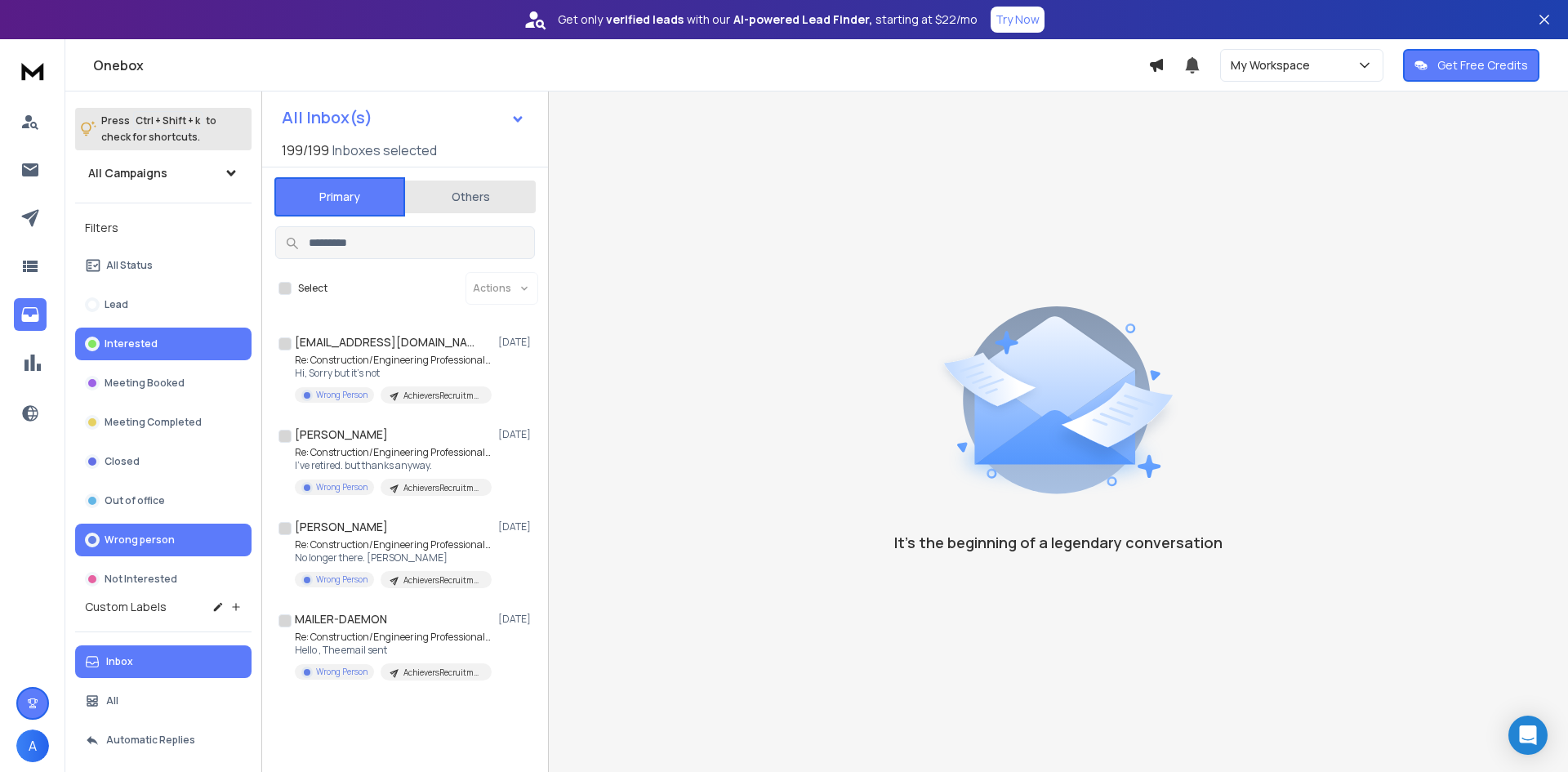
click at [148, 346] on p "Interested" at bounding box center [131, 344] width 53 height 13
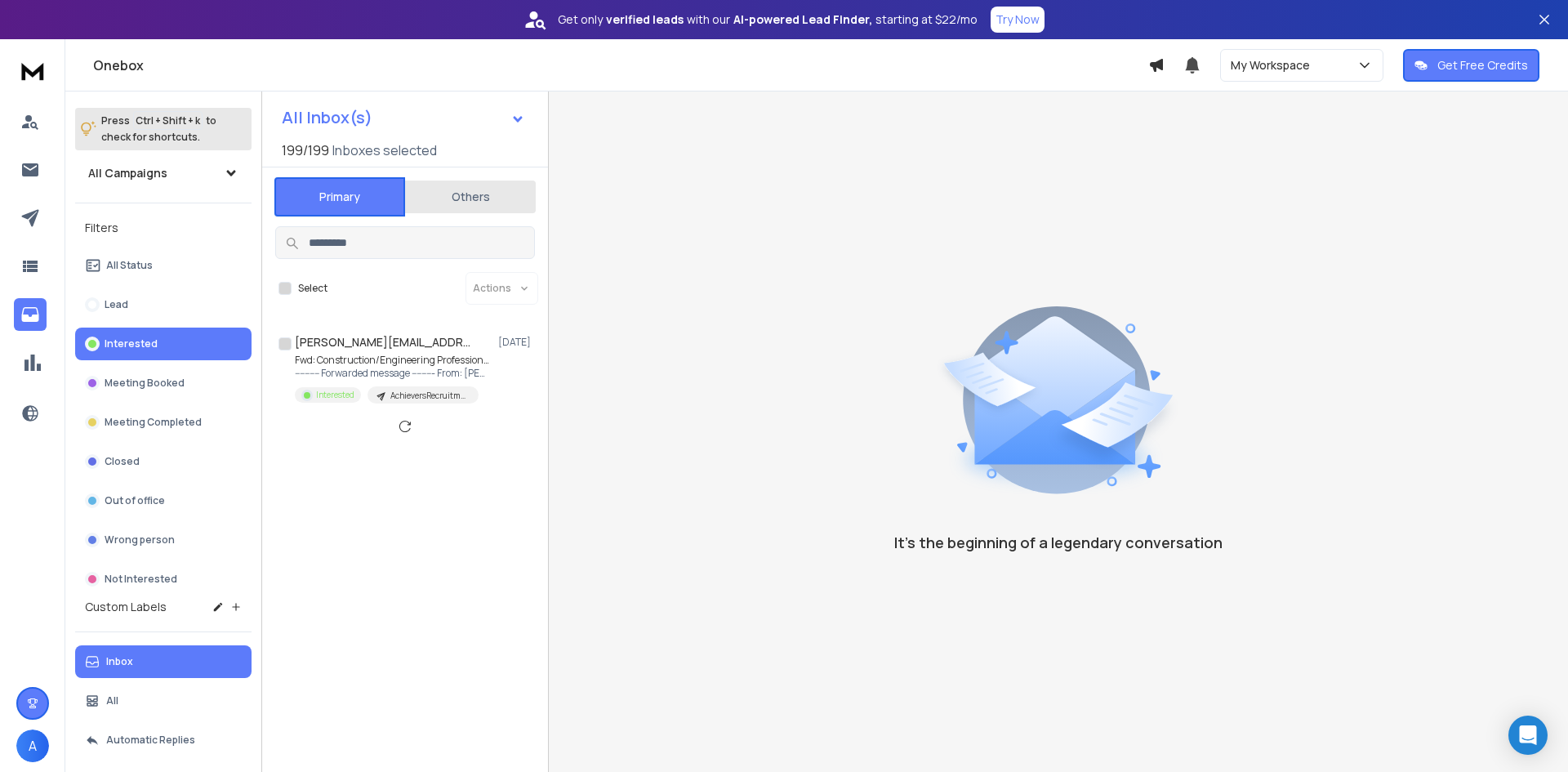
click at [391, 244] on input at bounding box center [405, 243] width 259 height 33
type input "****"
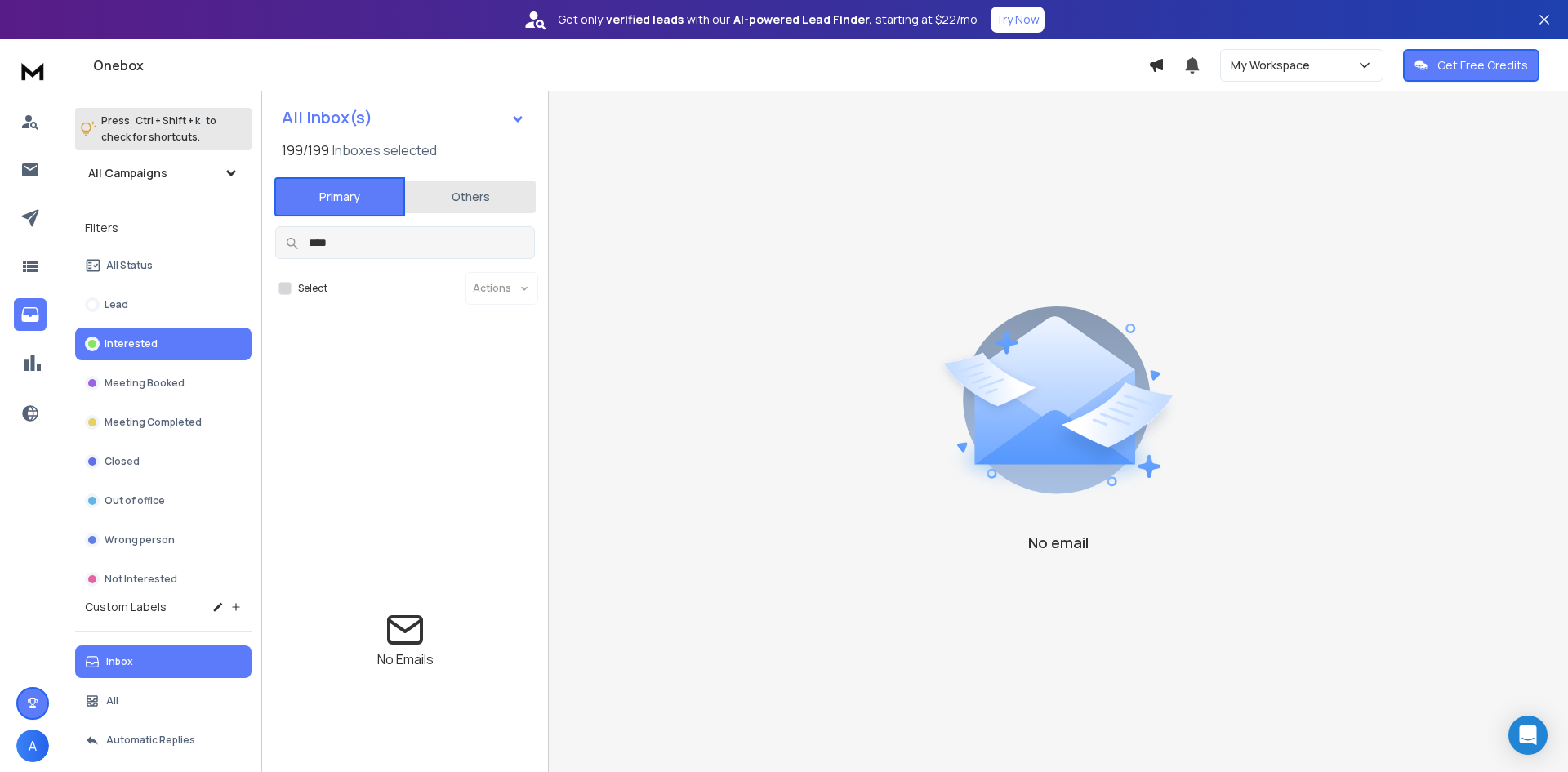
drag, startPoint x: 396, startPoint y: 242, endPoint x: 270, endPoint y: 285, distance: 133.1
click at [275, 277] on div "**** Select Actions No Emails" at bounding box center [405, 556] width 286 height 672
click at [196, 372] on button "Meeting Booked" at bounding box center [163, 383] width 176 height 33
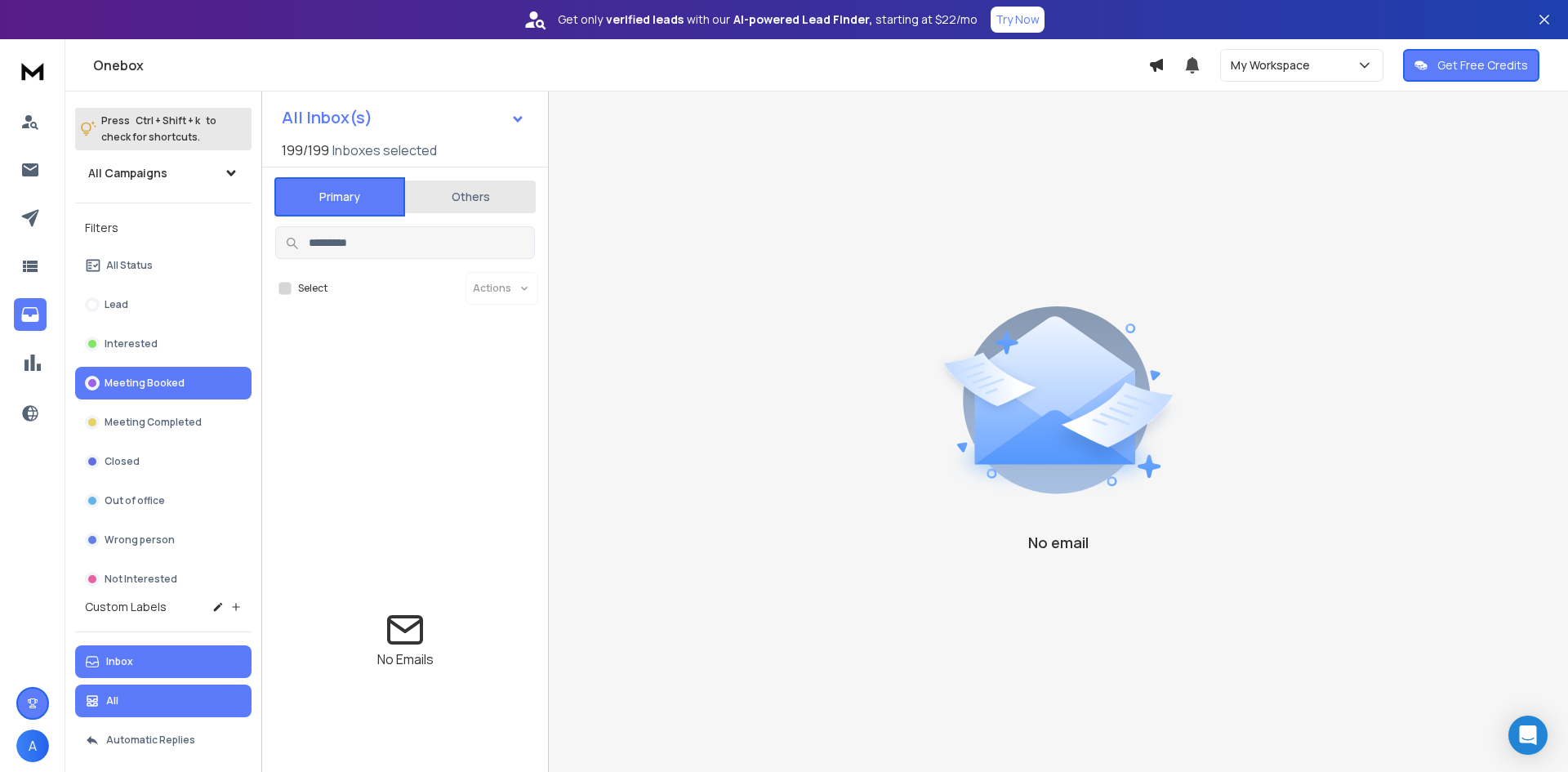
click at [170, 688] on button "All" at bounding box center [163, 700] width 176 height 33
click at [110, 691] on div "All" at bounding box center [101, 700] width 33 height 20
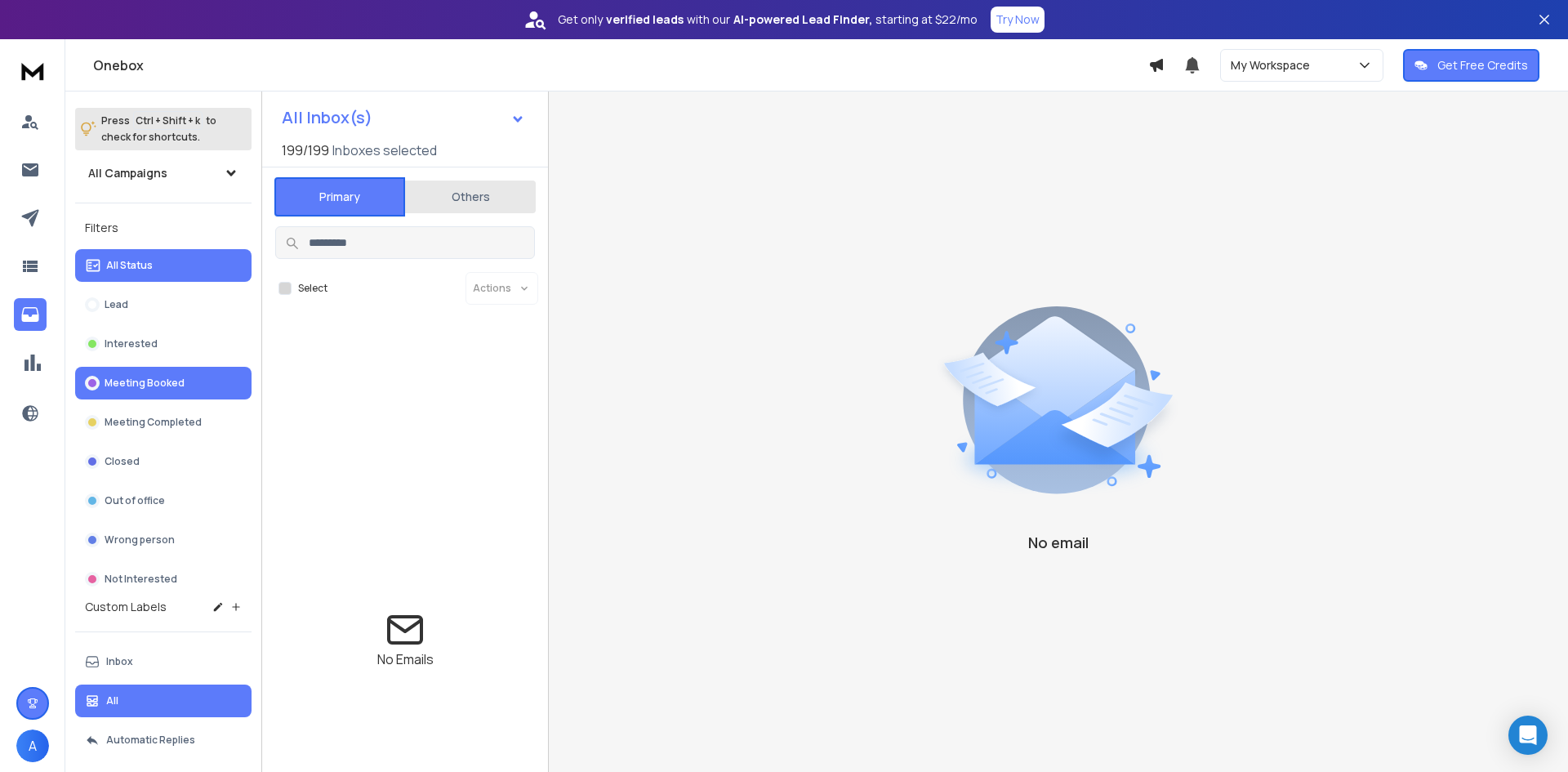
click at [128, 254] on button "All Status" at bounding box center [163, 265] width 176 height 33
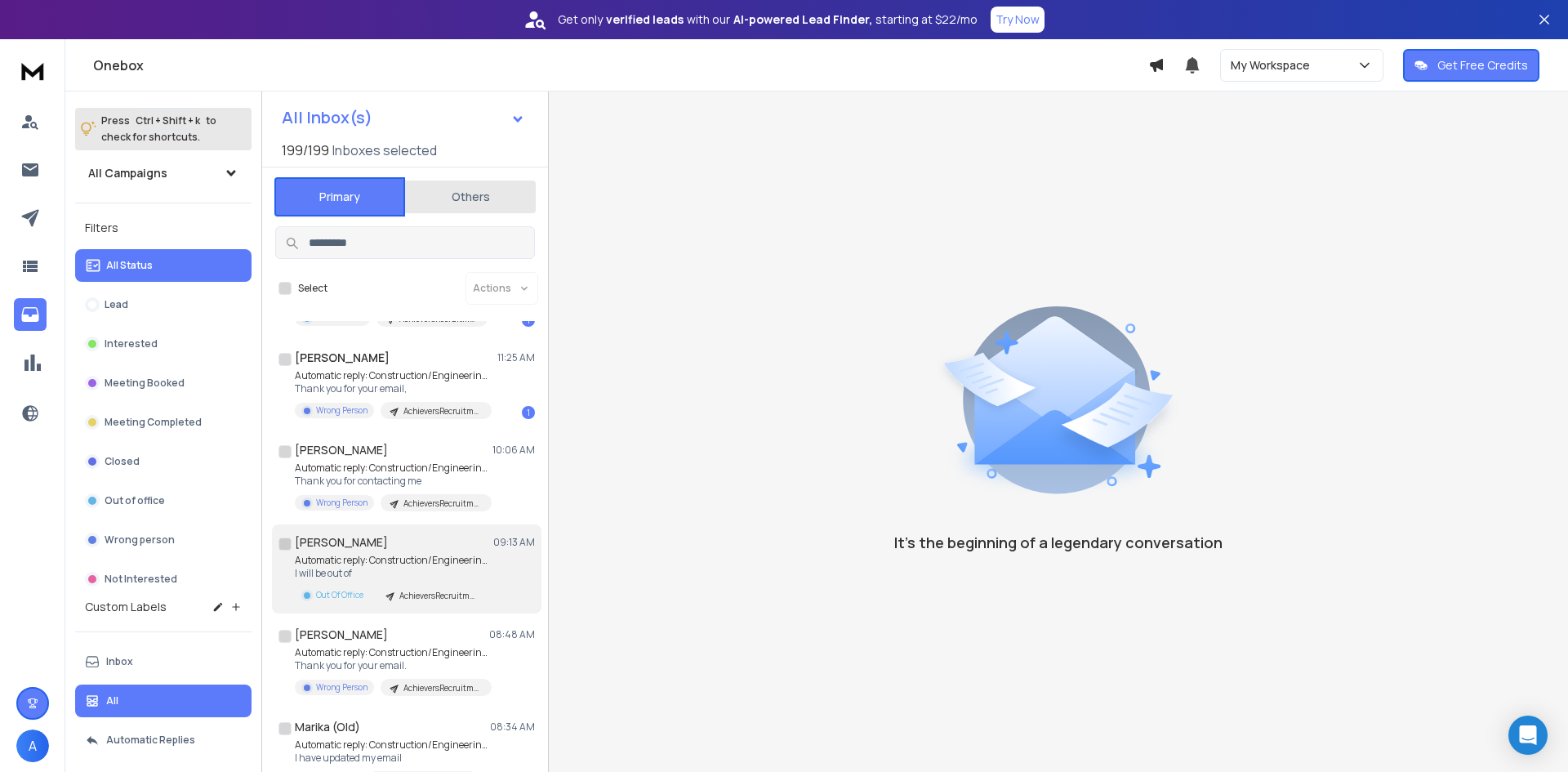
scroll to position [816, 0]
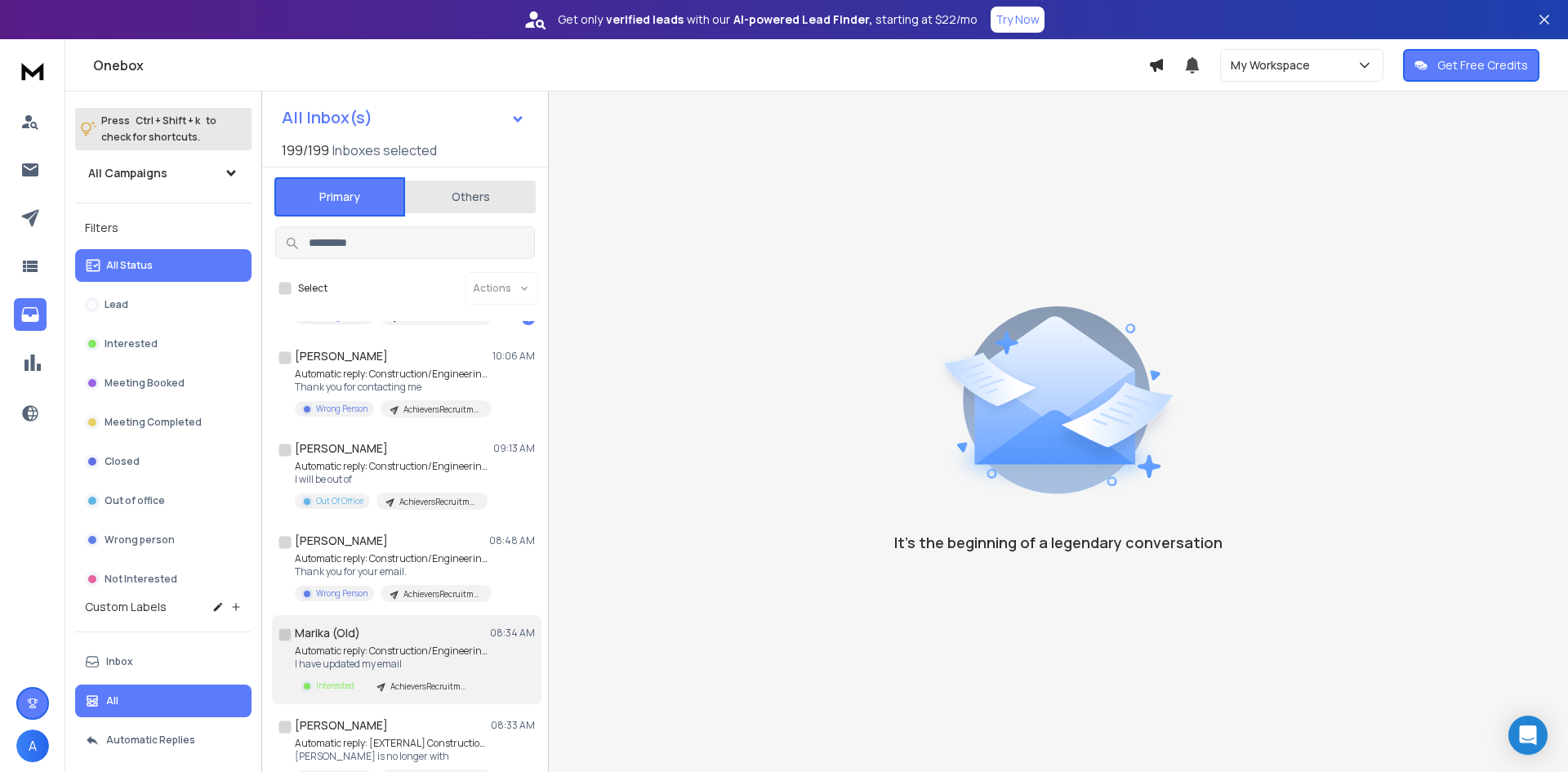
click at [426, 646] on p "Automatic reply: Construction/Engineering Professionals Available" at bounding box center [392, 651] width 196 height 13
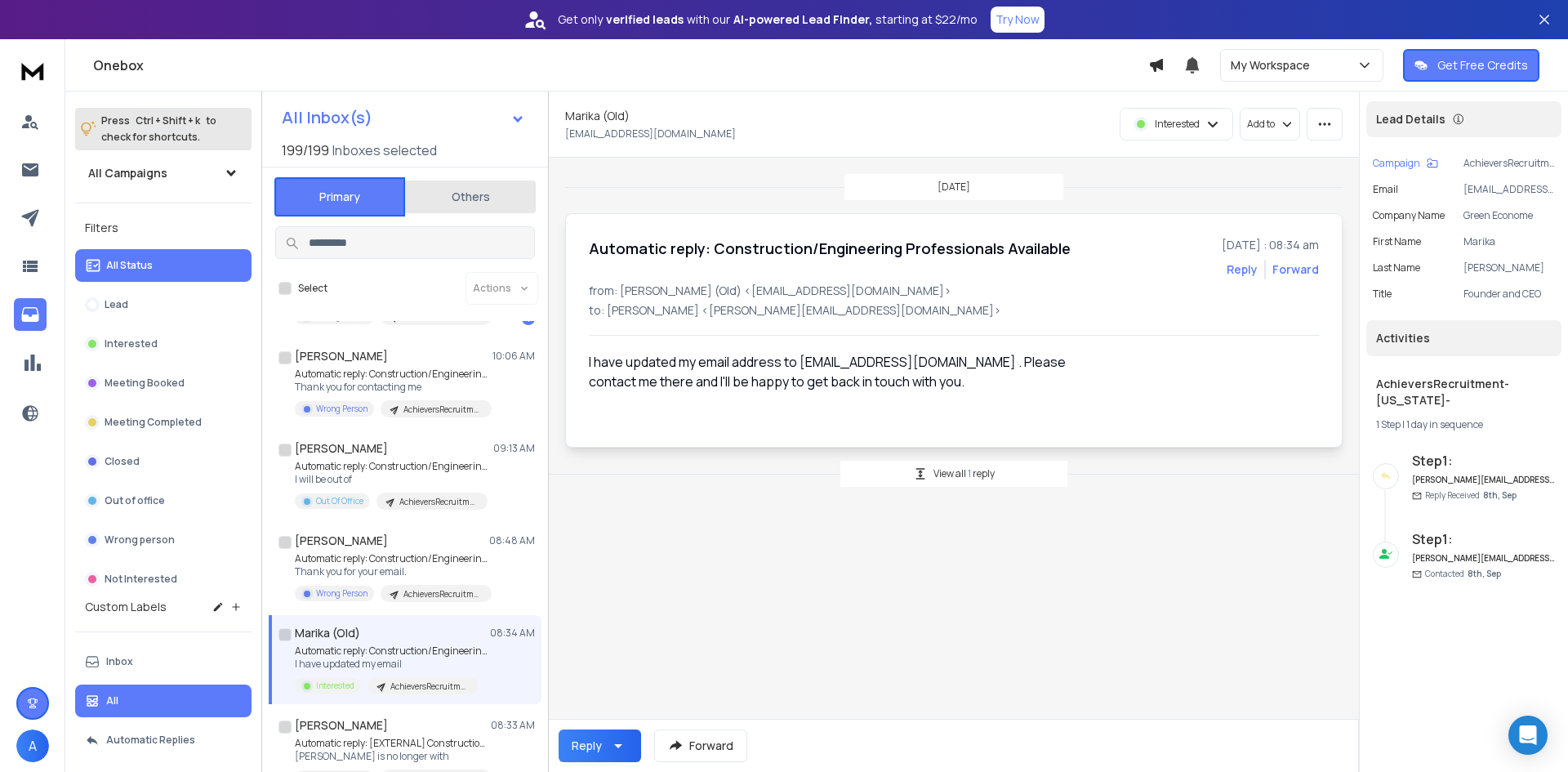
click at [832, 393] on div "I have updated my email address to [EMAIL_ADDRESS][DOMAIN_NAME] . Please contac…" at bounding box center [833, 388] width 490 height 72
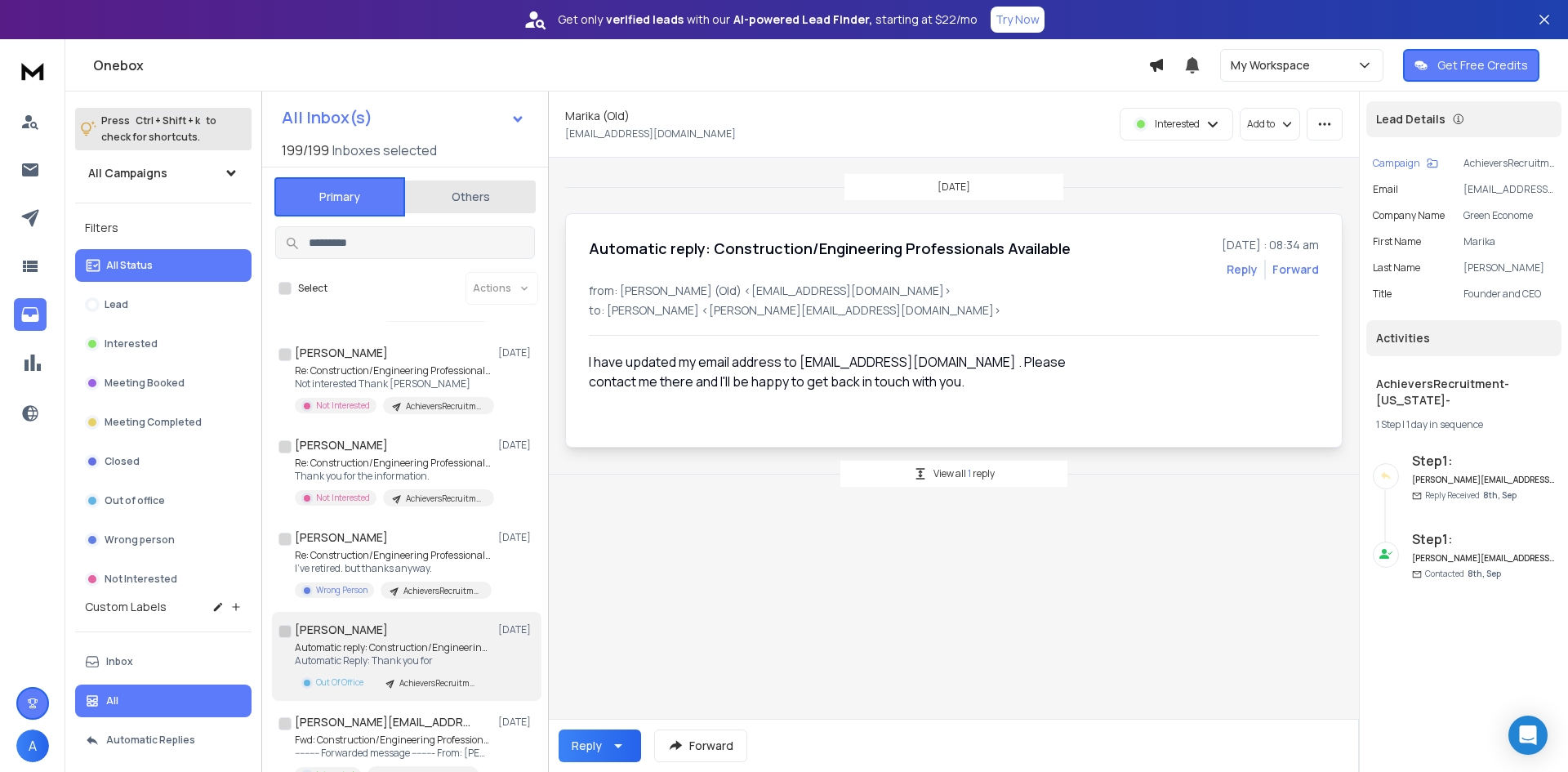
scroll to position [1715, 0]
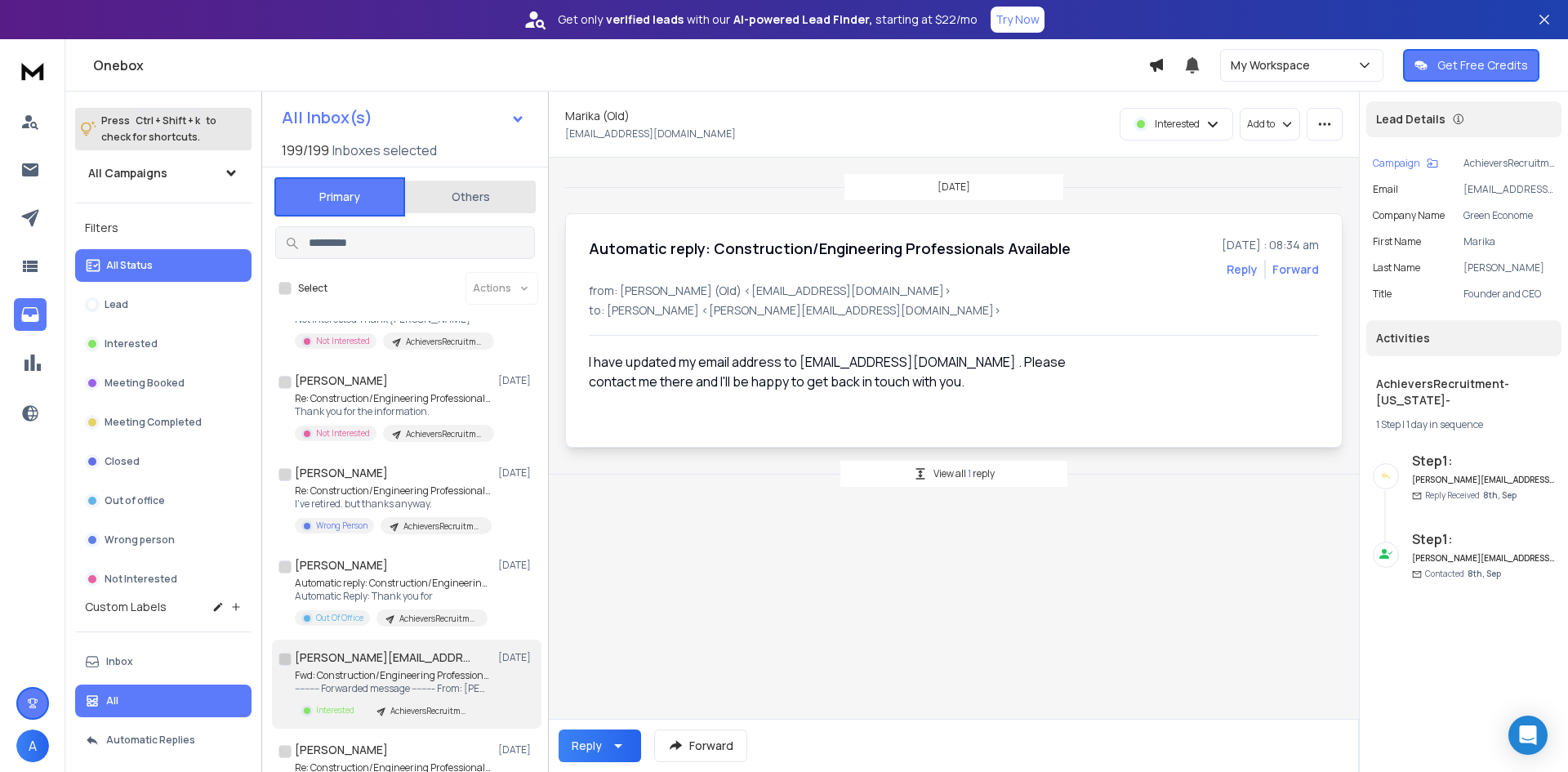
click at [429, 670] on p "Fwd: Construction/Engineering Professionals Available" at bounding box center [392, 676] width 196 height 13
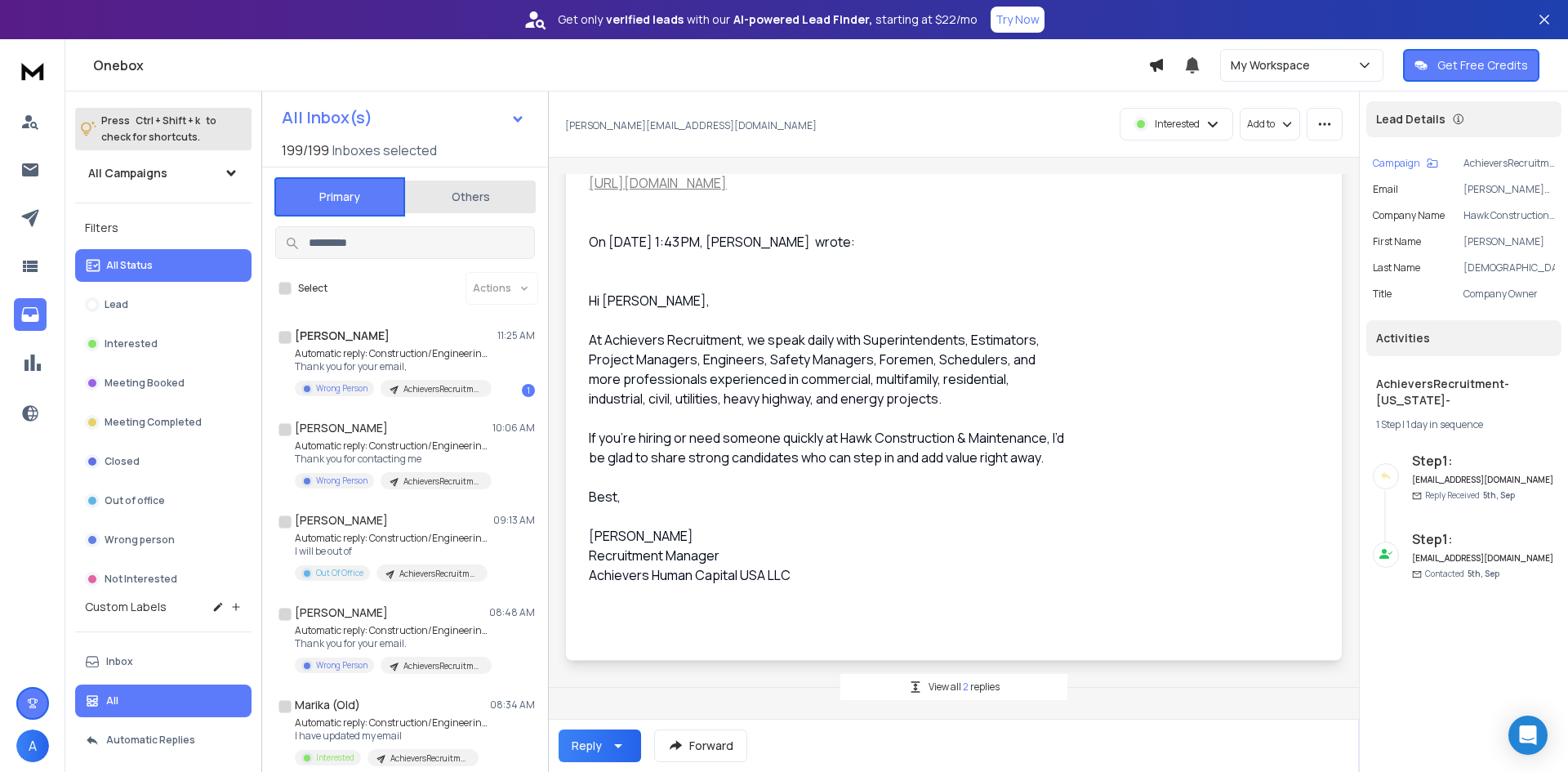
scroll to position [735, 0]
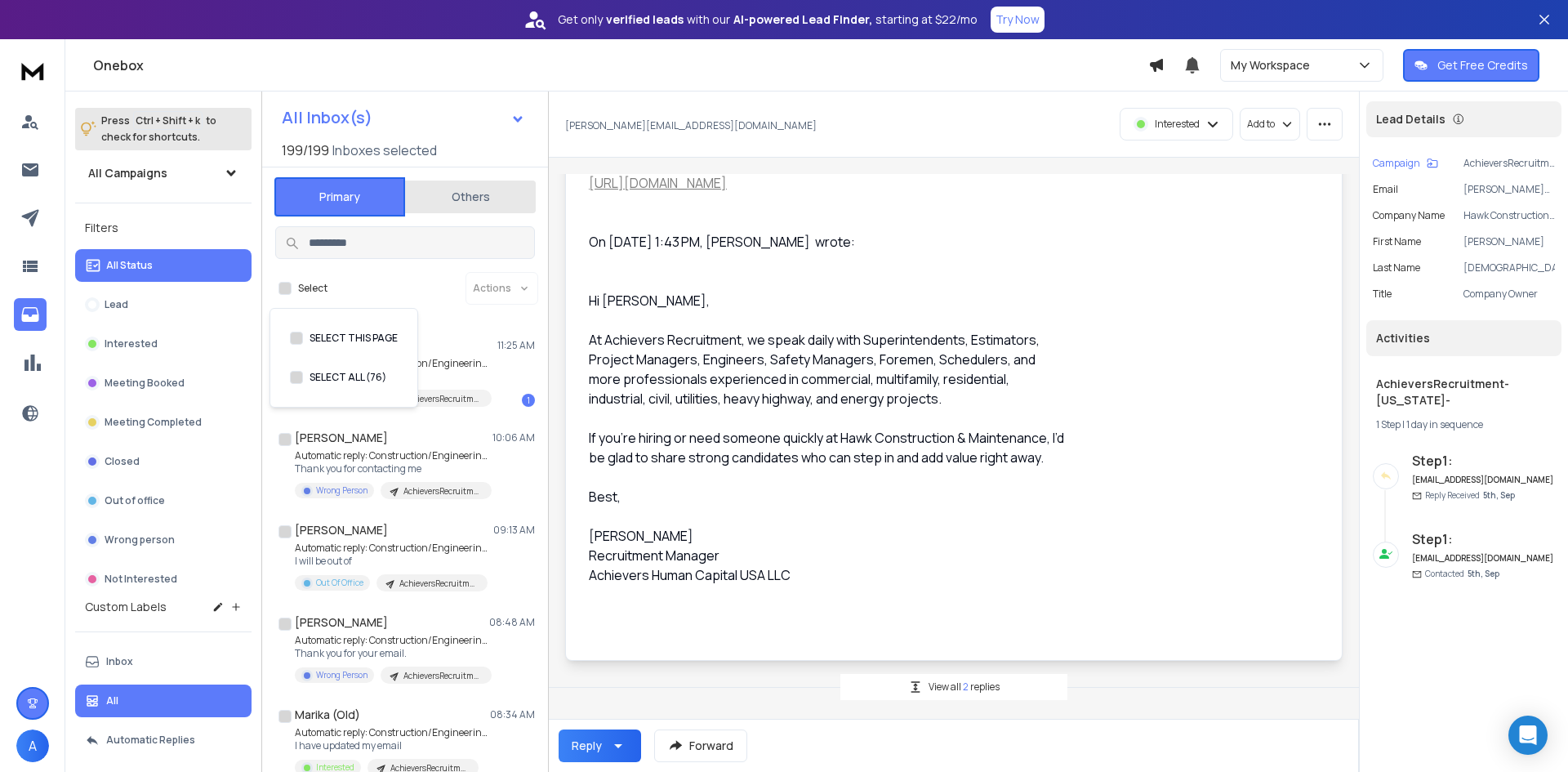
click at [355, 249] on input at bounding box center [405, 243] width 259 height 33
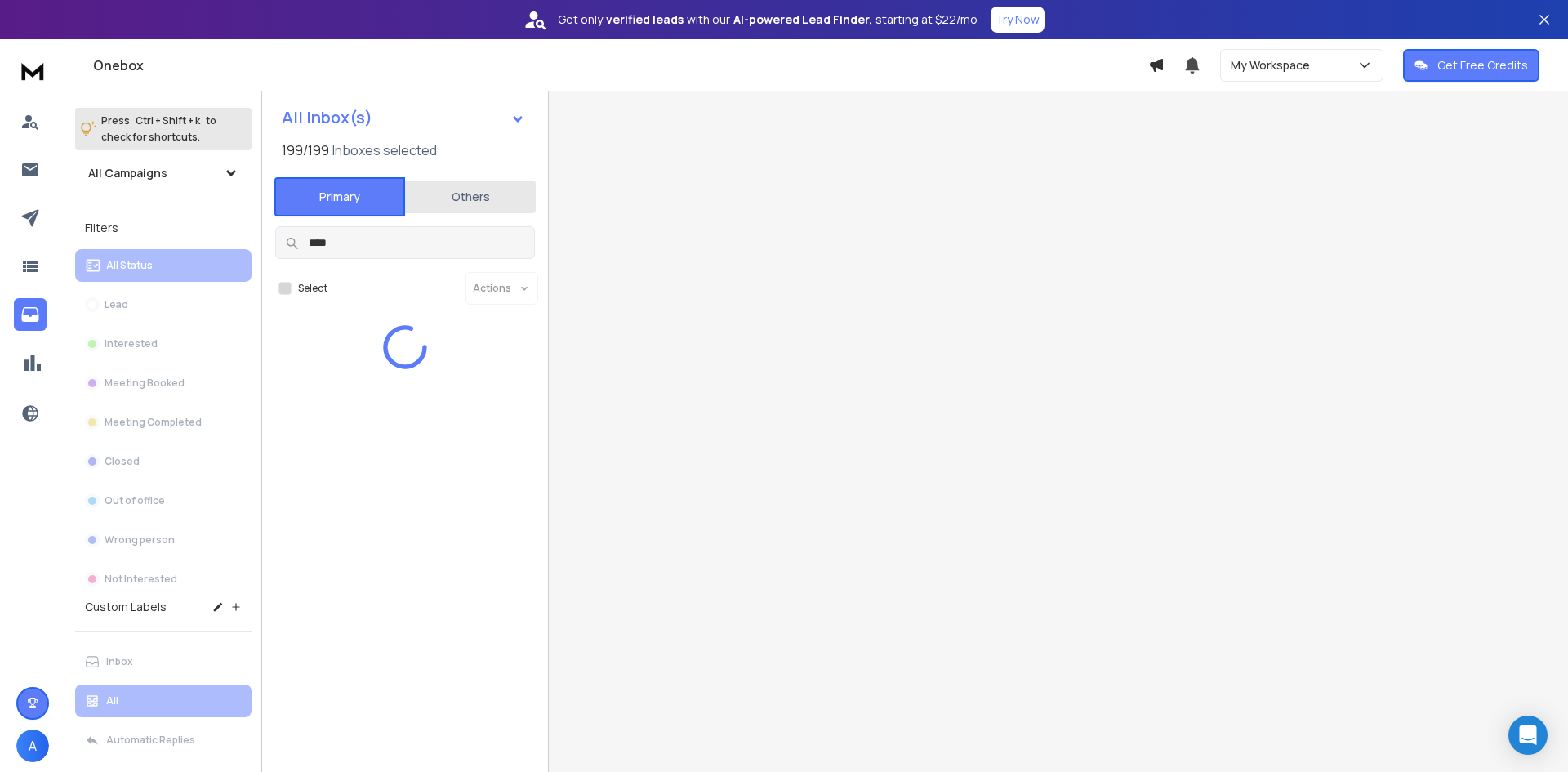
scroll to position [0, 0]
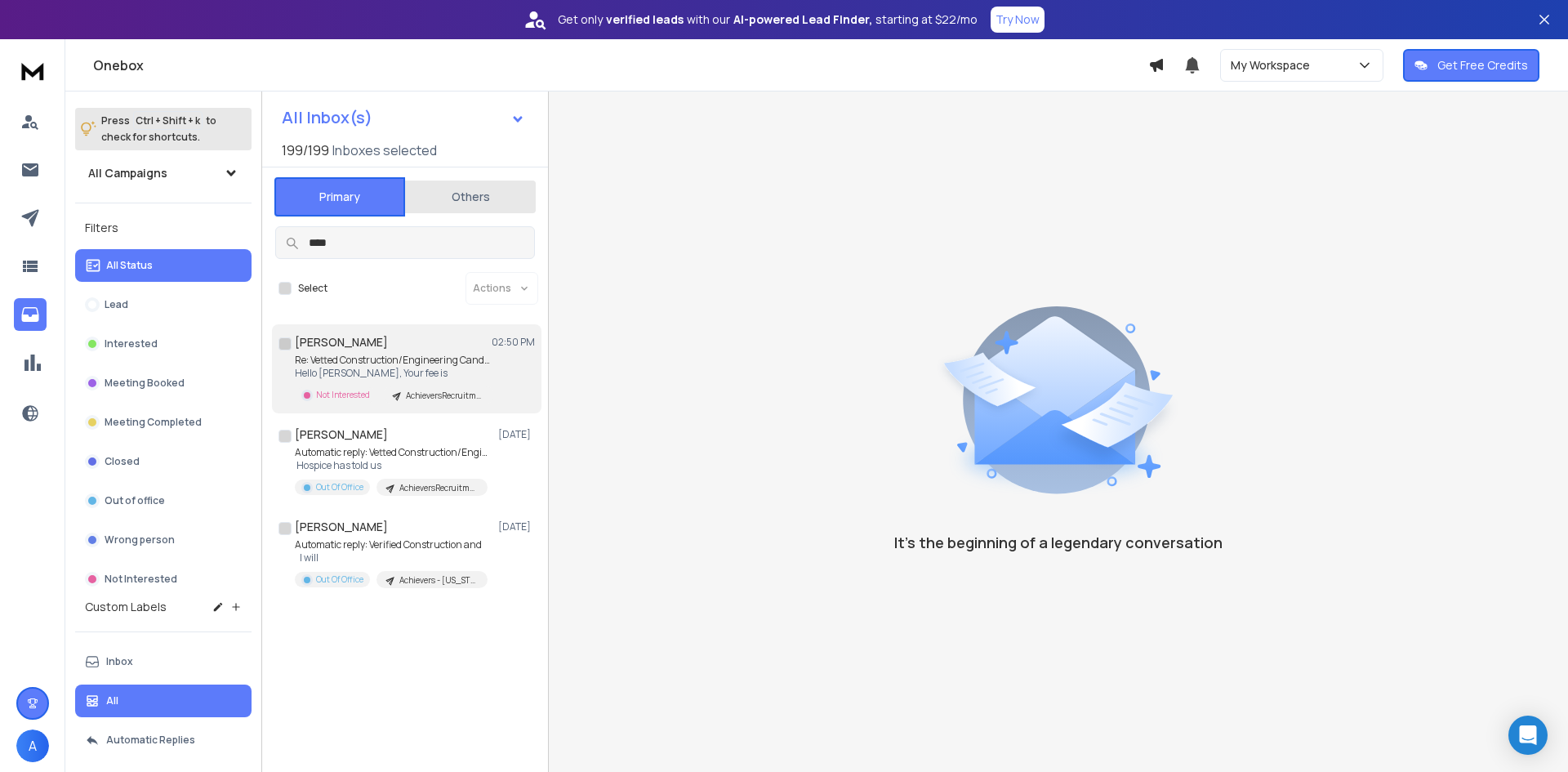
type input "****"
click at [466, 363] on p "Re: Vetted Construction/Engineering Candidates Available" at bounding box center [392, 361] width 196 height 13
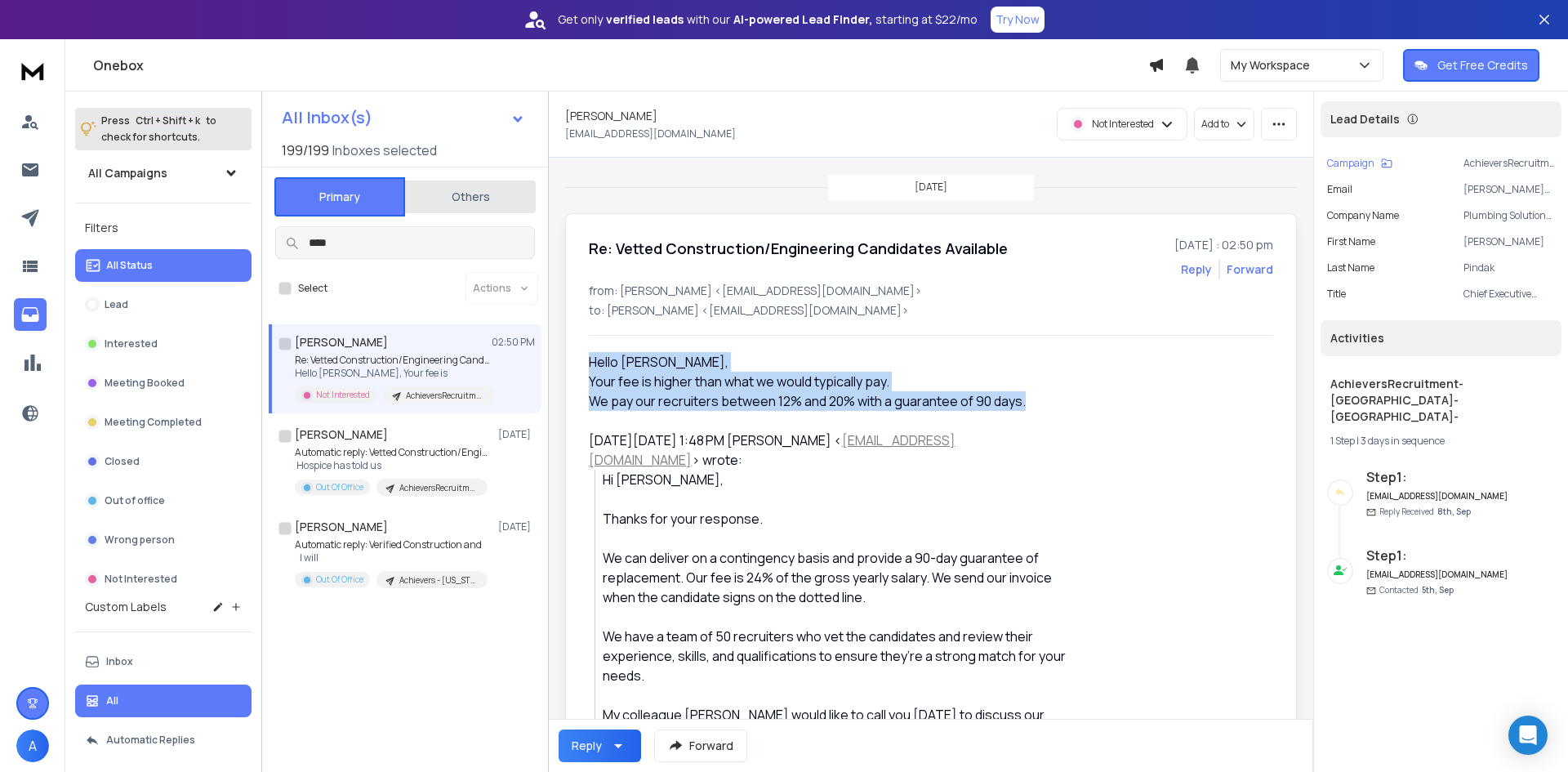
drag, startPoint x: 589, startPoint y: 365, endPoint x: 1079, endPoint y: 403, distance: 491.5
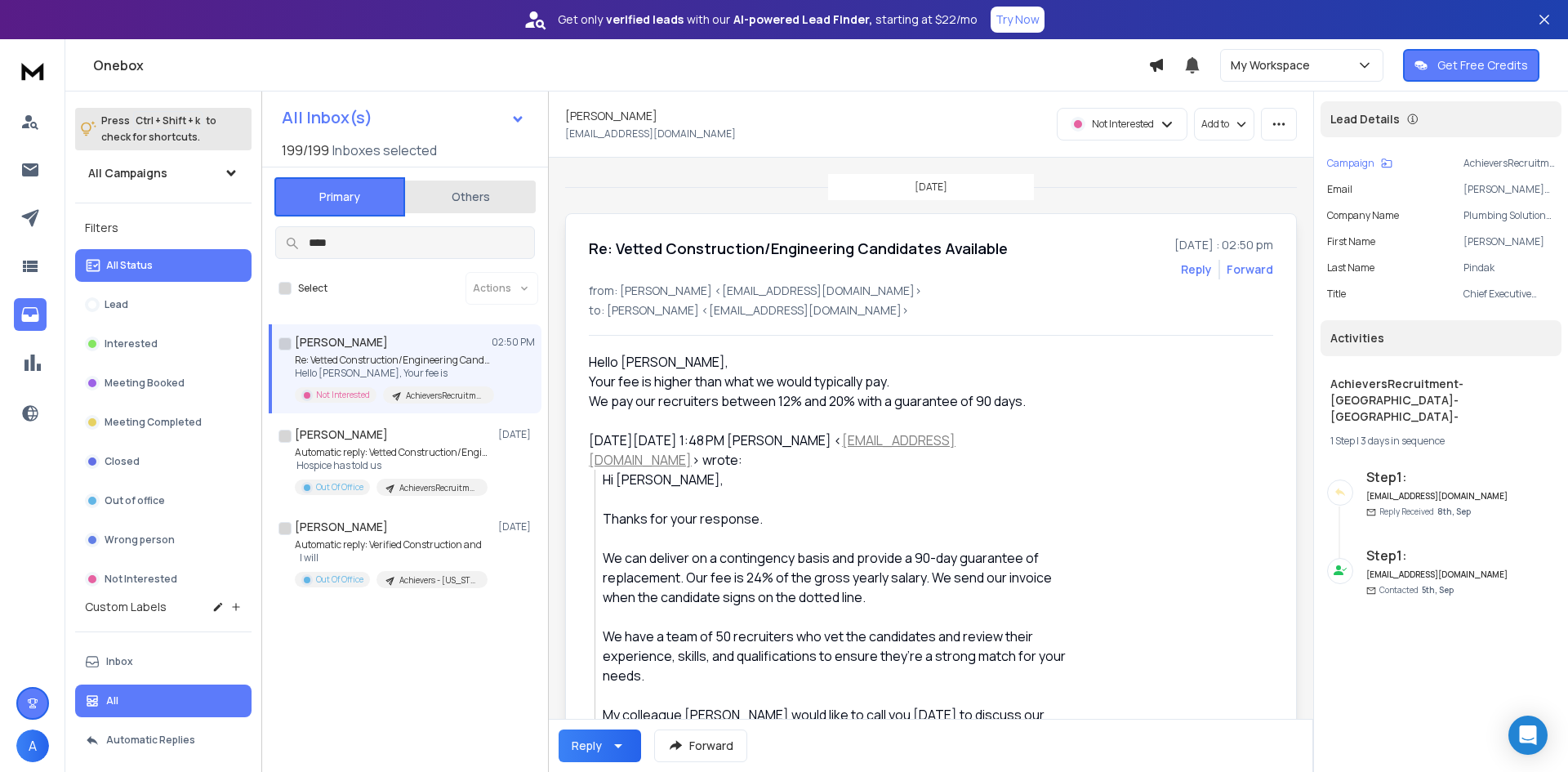
drag, startPoint x: 1050, startPoint y: 455, endPoint x: 1059, endPoint y: 446, distance: 12.7
click at [1050, 460] on div "[DATE][DATE] 1:48 PM [PERSON_NAME] < [EMAIL_ADDRESS][DOMAIN_NAME] > wrote:" at bounding box center [826, 450] width 476 height 40
click at [1211, 269] on button "Reply" at bounding box center [1195, 269] width 31 height 16
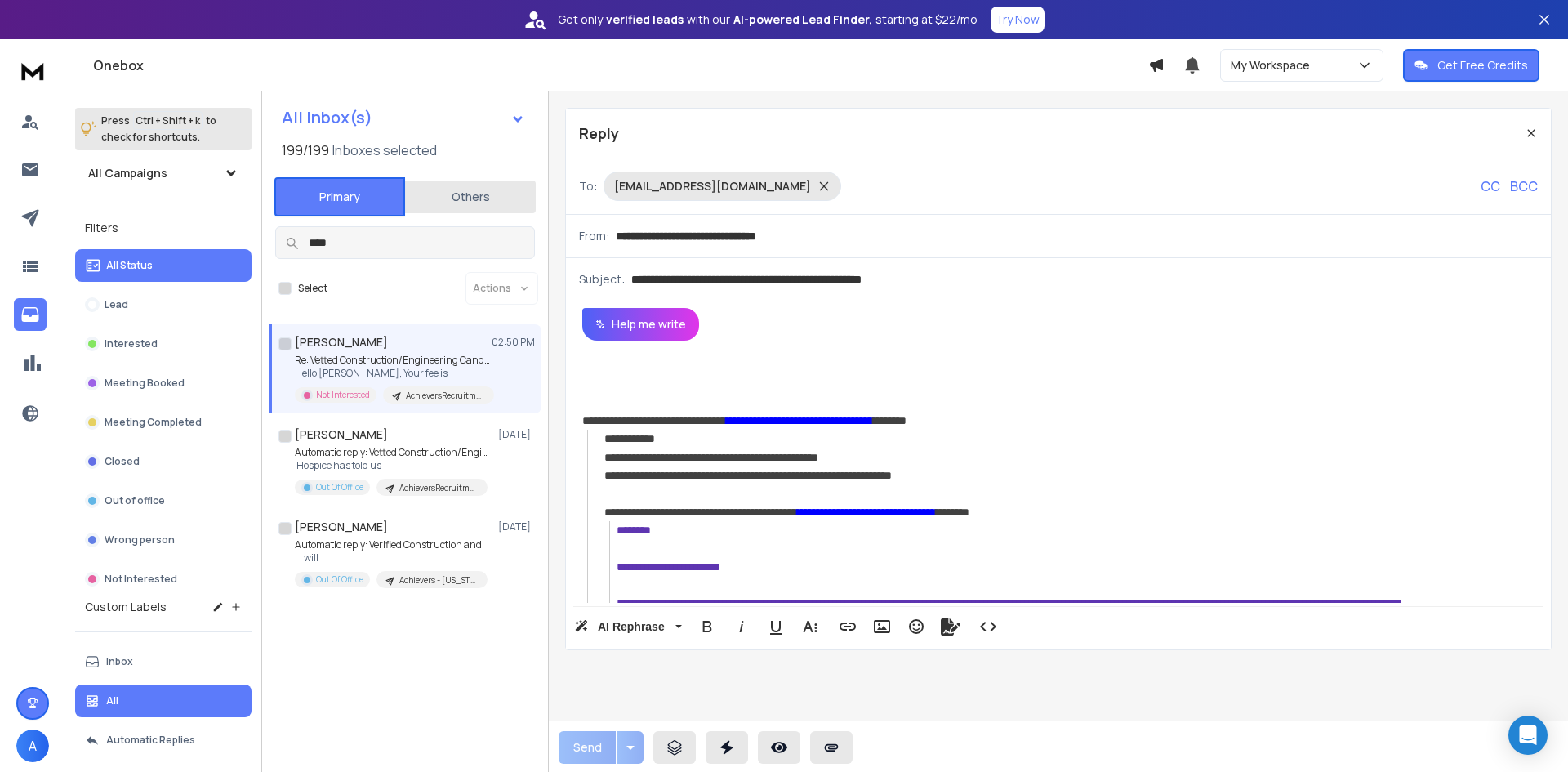
click at [761, 364] on div at bounding box center [1058, 365] width 952 height 18
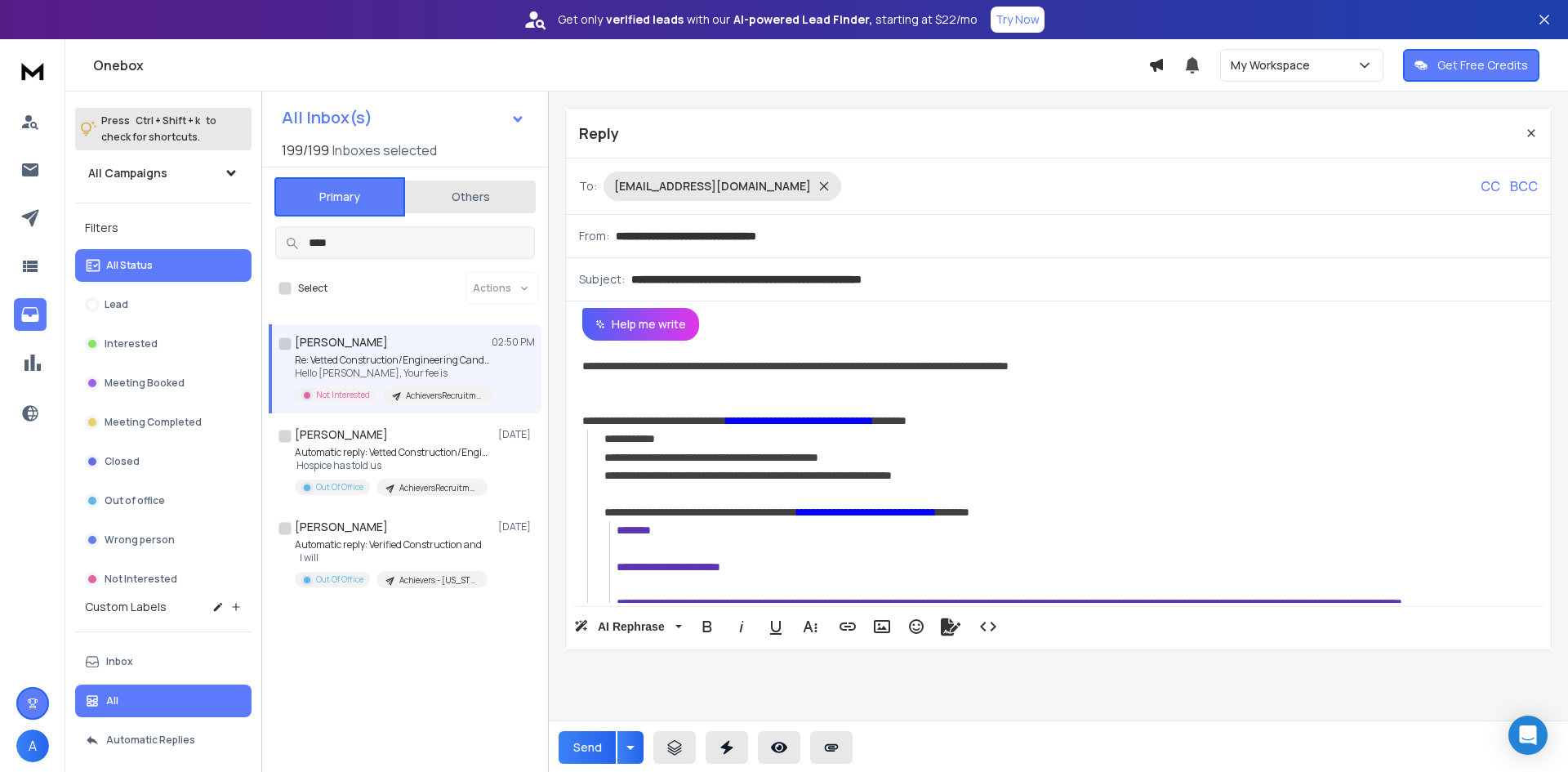
click at [584, 369] on div "**********" at bounding box center [1049, 365] width 935 height 18
click at [598, 371] on div "**********" at bounding box center [1049, 365] width 935 height 18
click at [1142, 373] on div "**********" at bounding box center [1049, 365] width 935 height 18
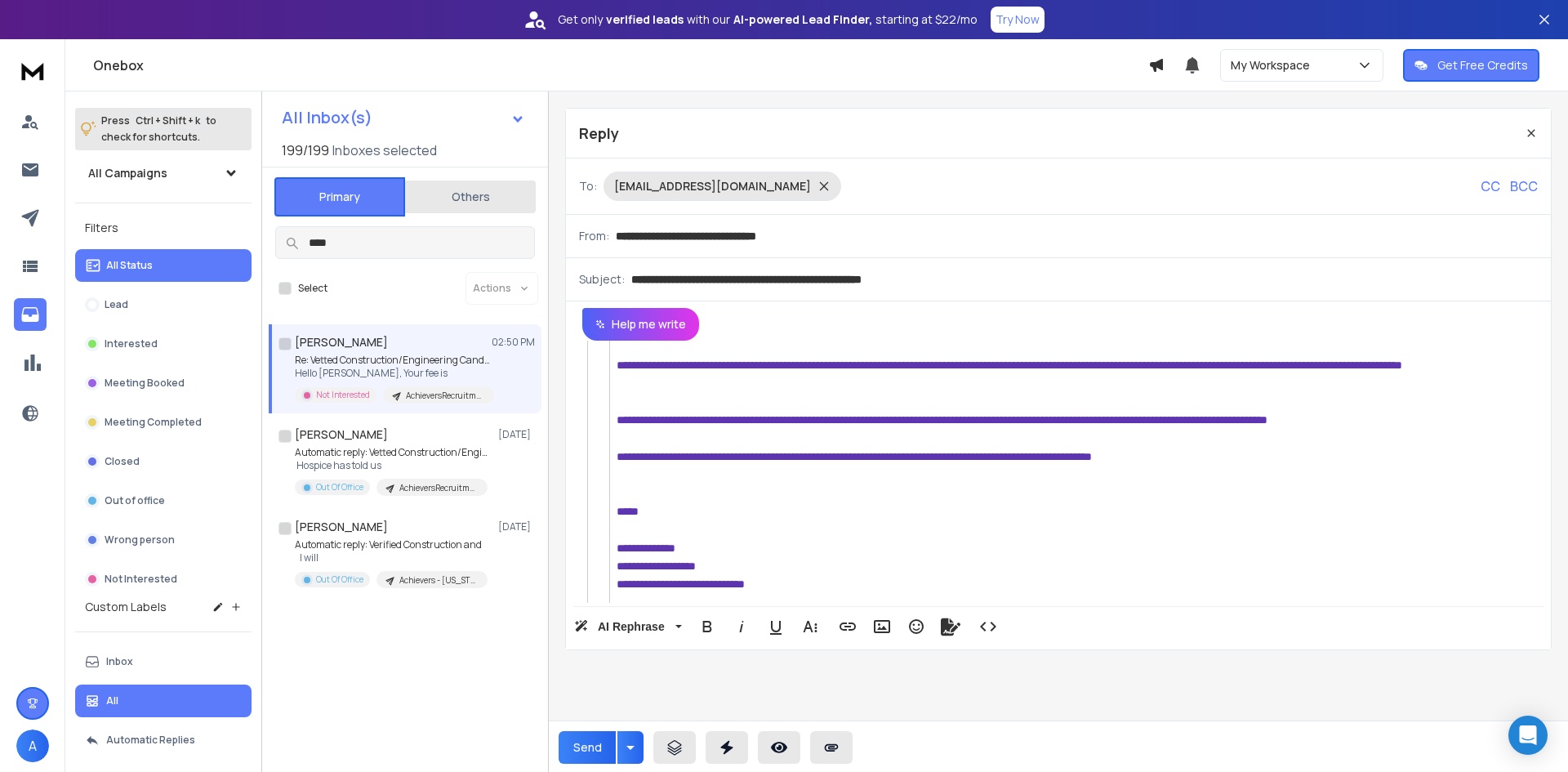
scroll to position [245, 0]
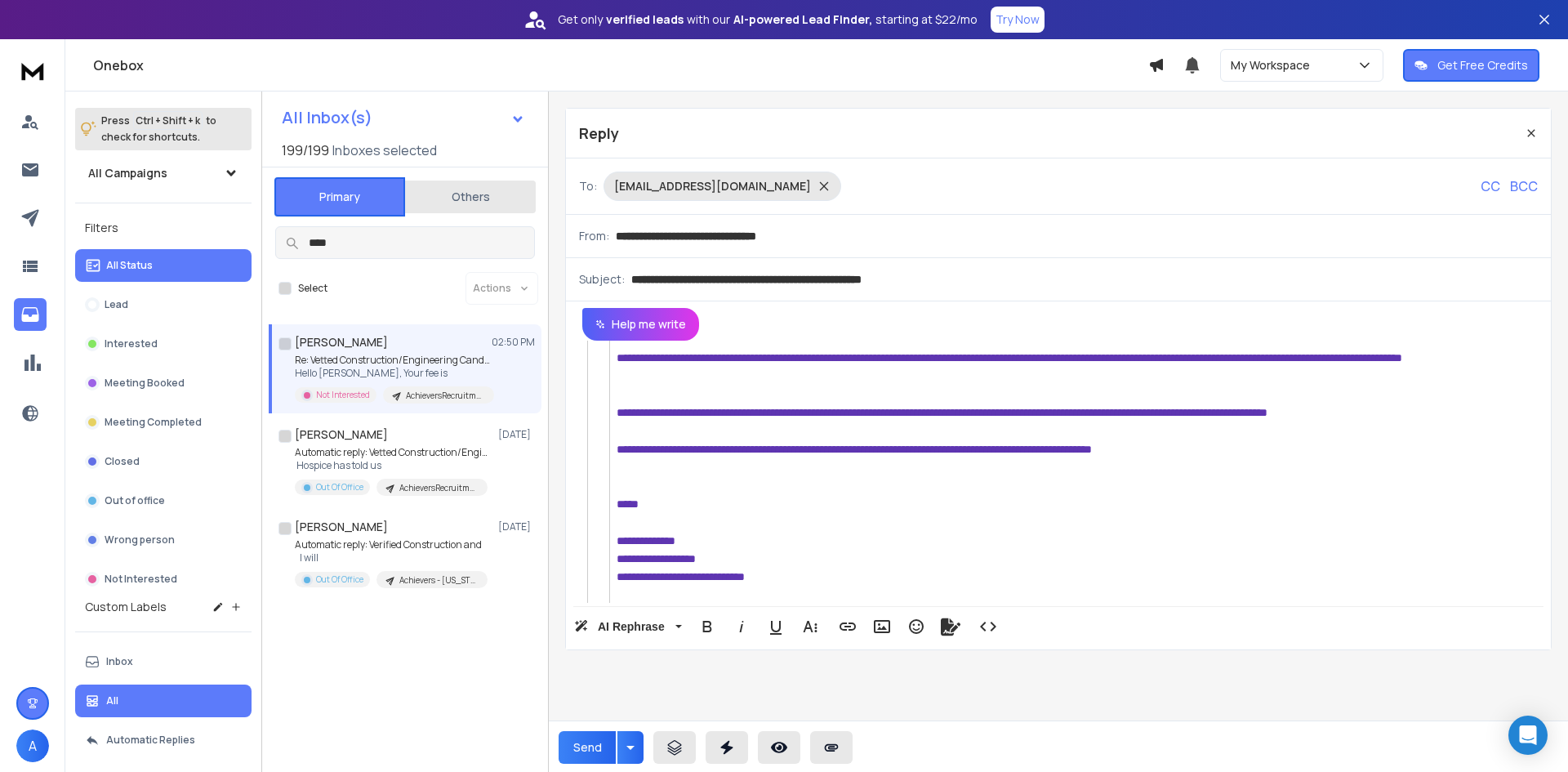
click at [595, 747] on button "Send" at bounding box center [587, 747] width 58 height 33
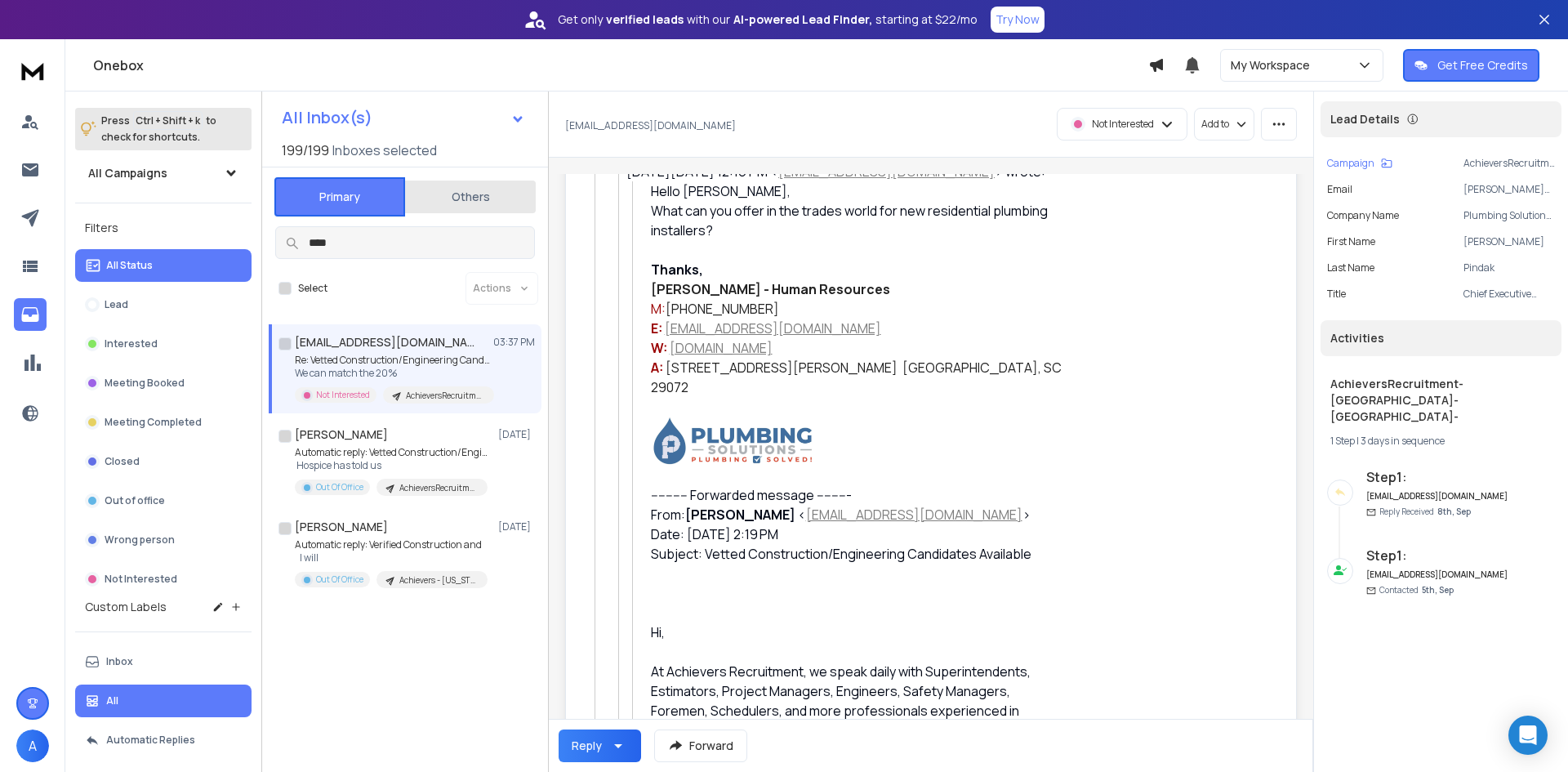
scroll to position [898, 0]
click at [714, 355] on link "[DOMAIN_NAME]" at bounding box center [721, 345] width 103 height 18
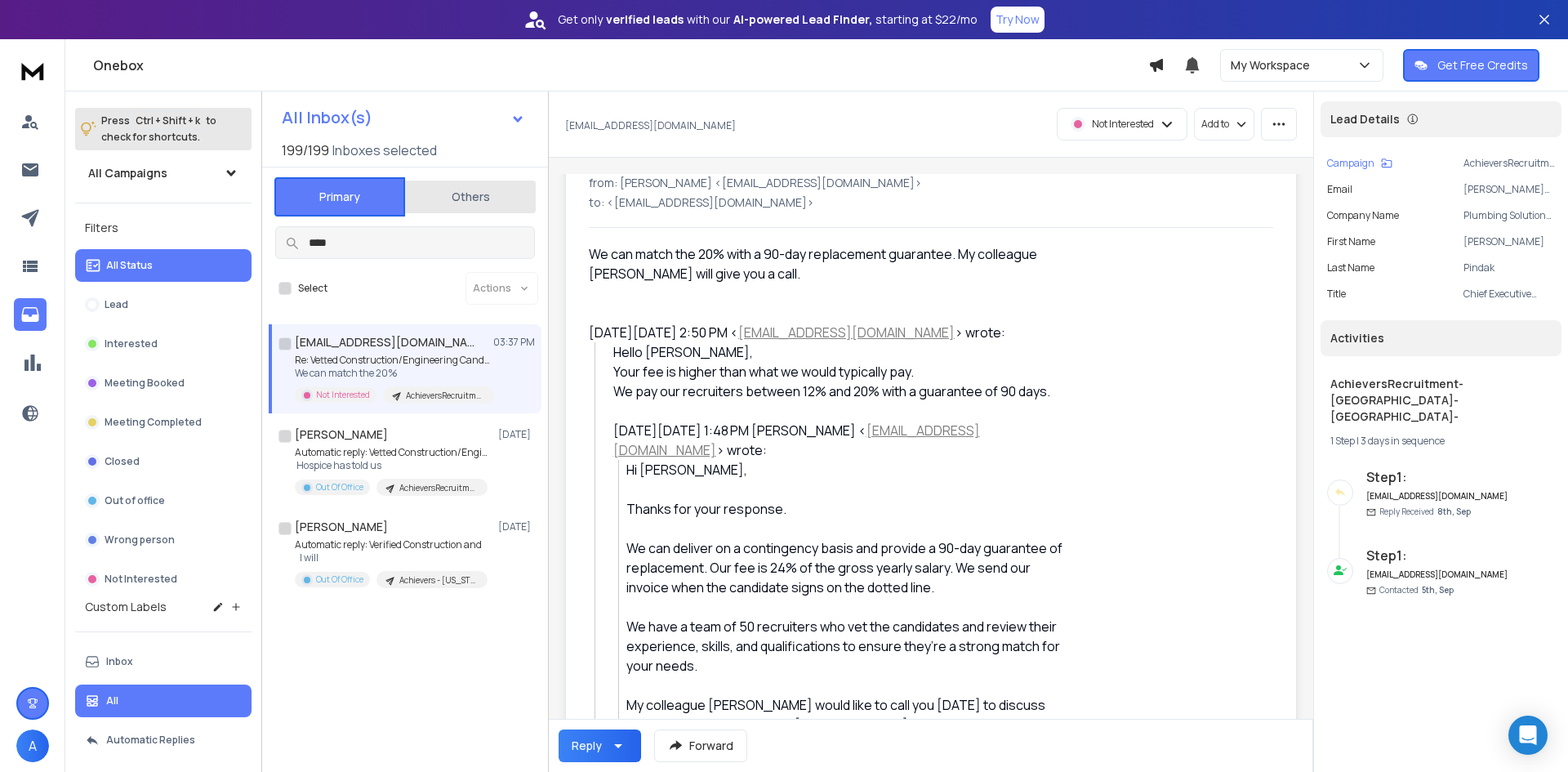
scroll to position [0, 0]
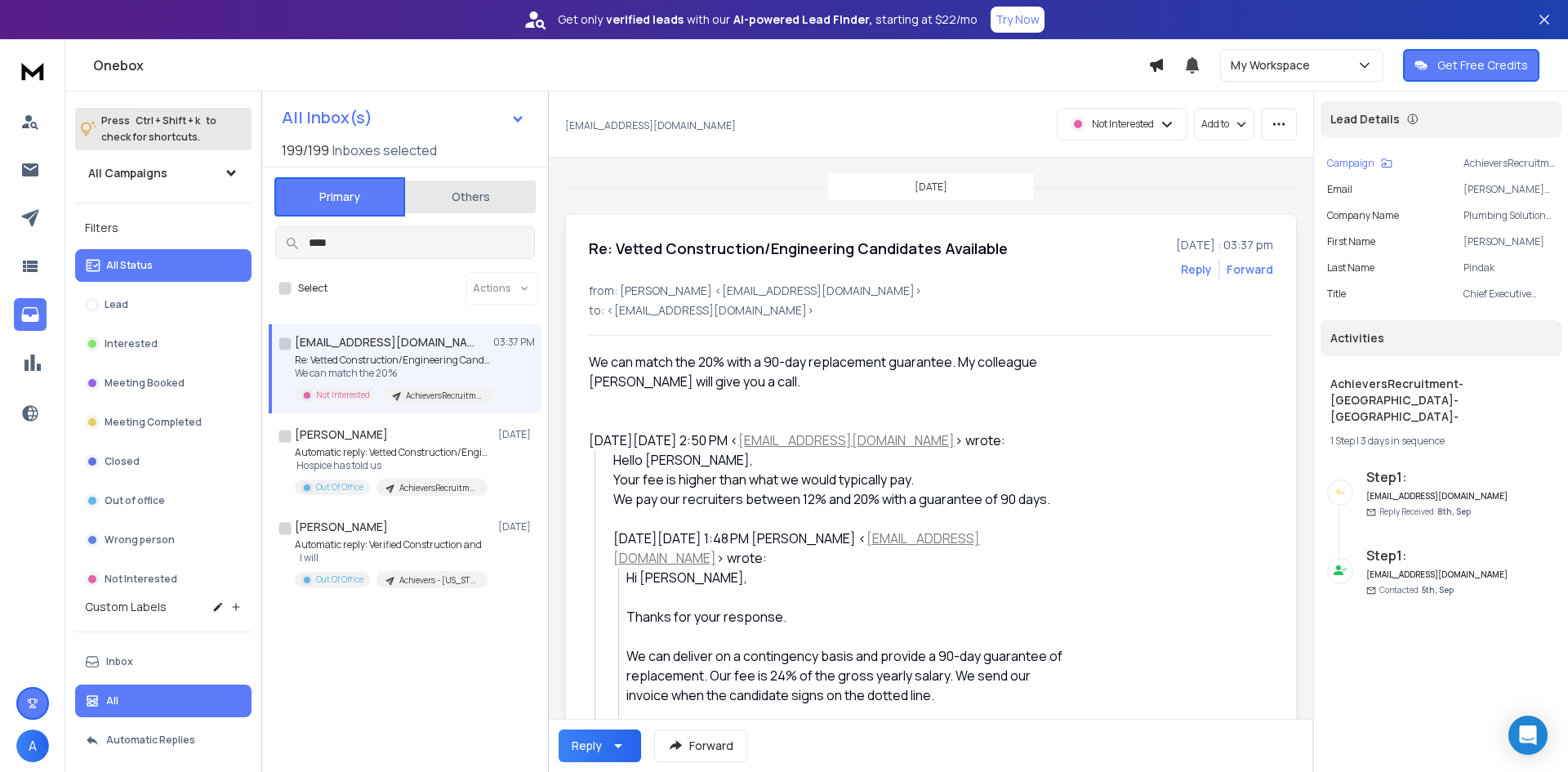
click at [422, 241] on input "****" at bounding box center [405, 243] width 259 height 33
type input "*"
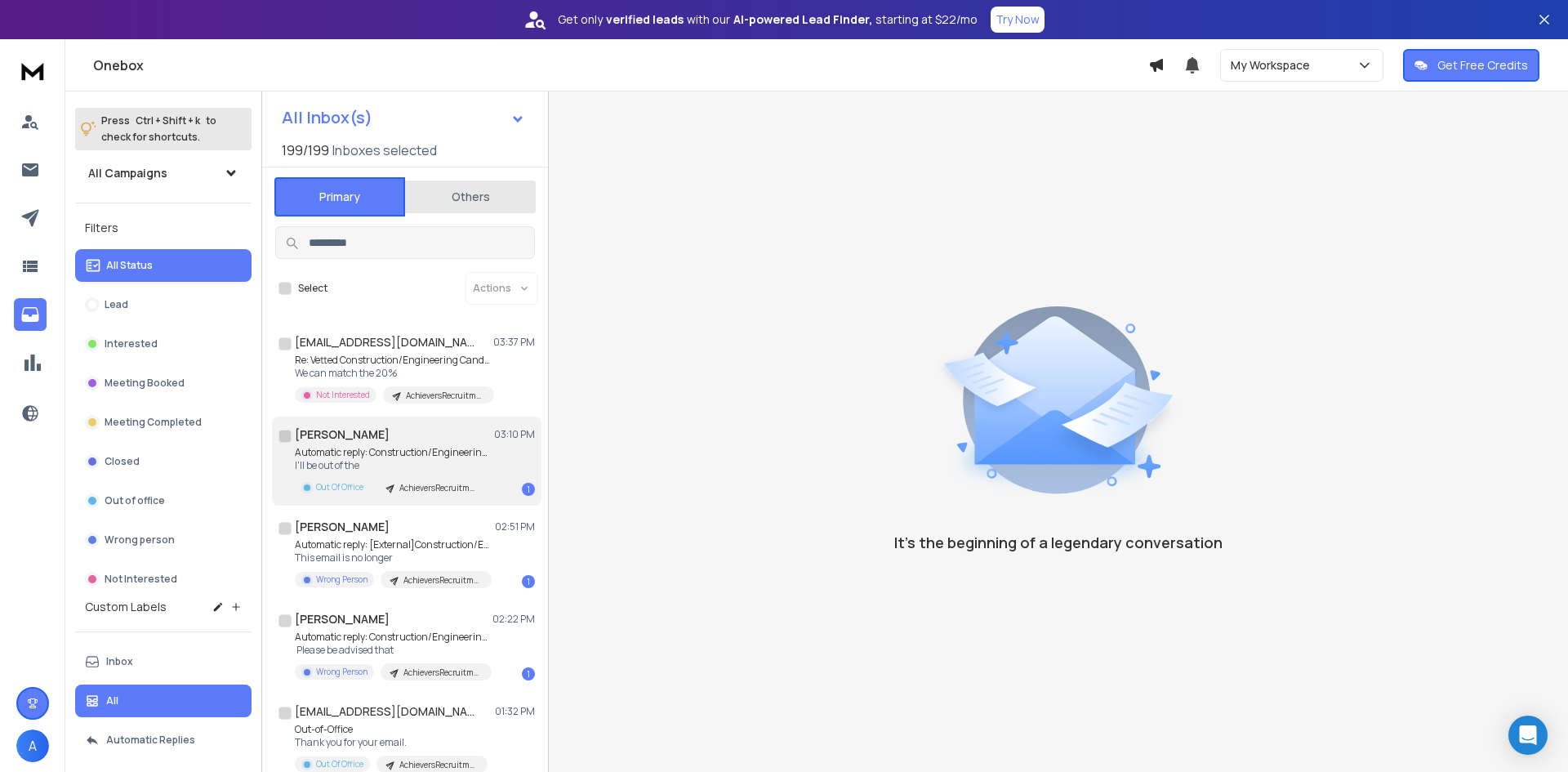
click at [426, 466] on p "I'll be out of the" at bounding box center [392, 465] width 196 height 13
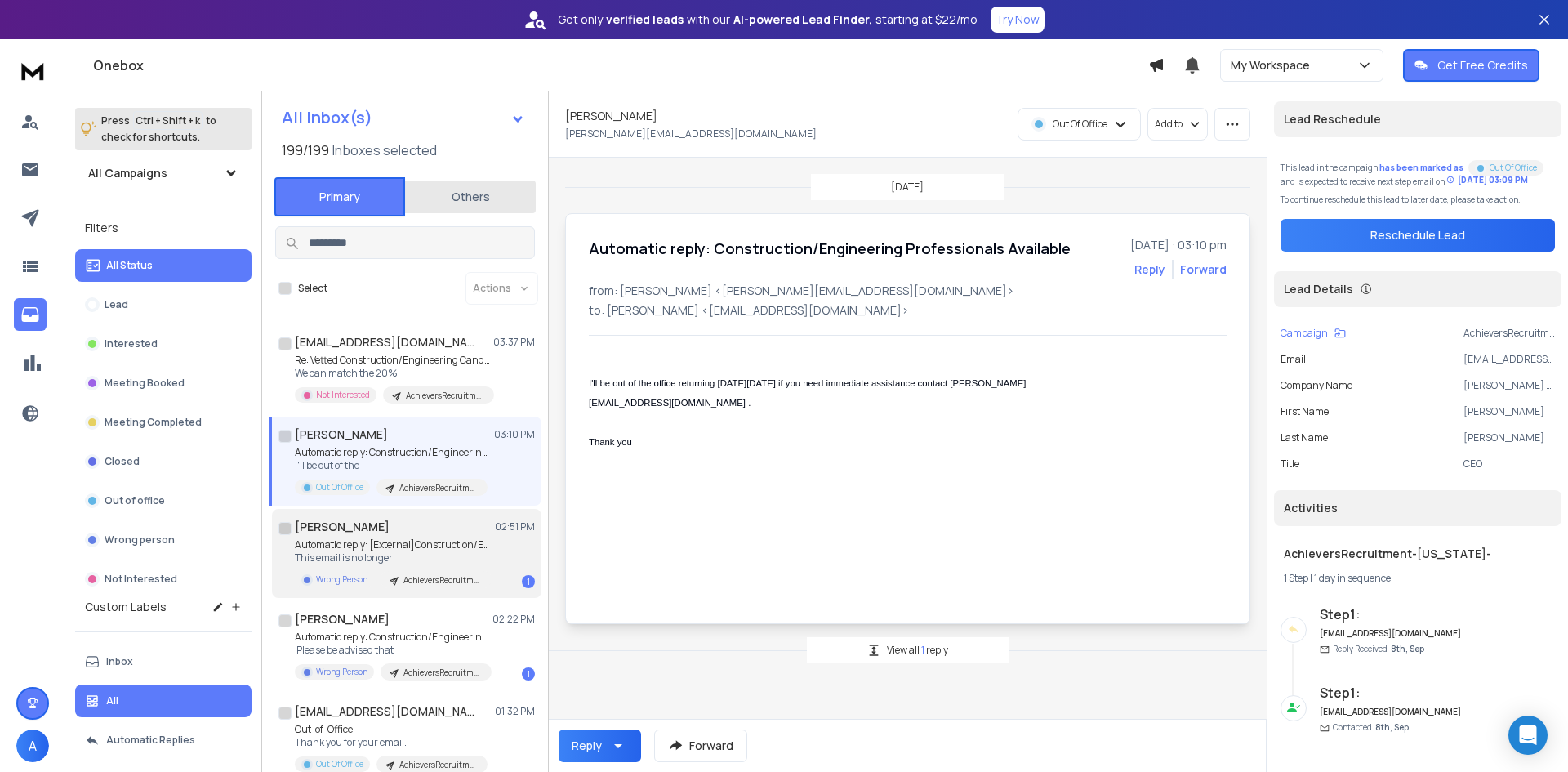
click at [422, 537] on div "[PERSON_NAME] 02:51 PM Automatic reply: [External]Construction/Engineering Prof…" at bounding box center [414, 554] width 240 height 70
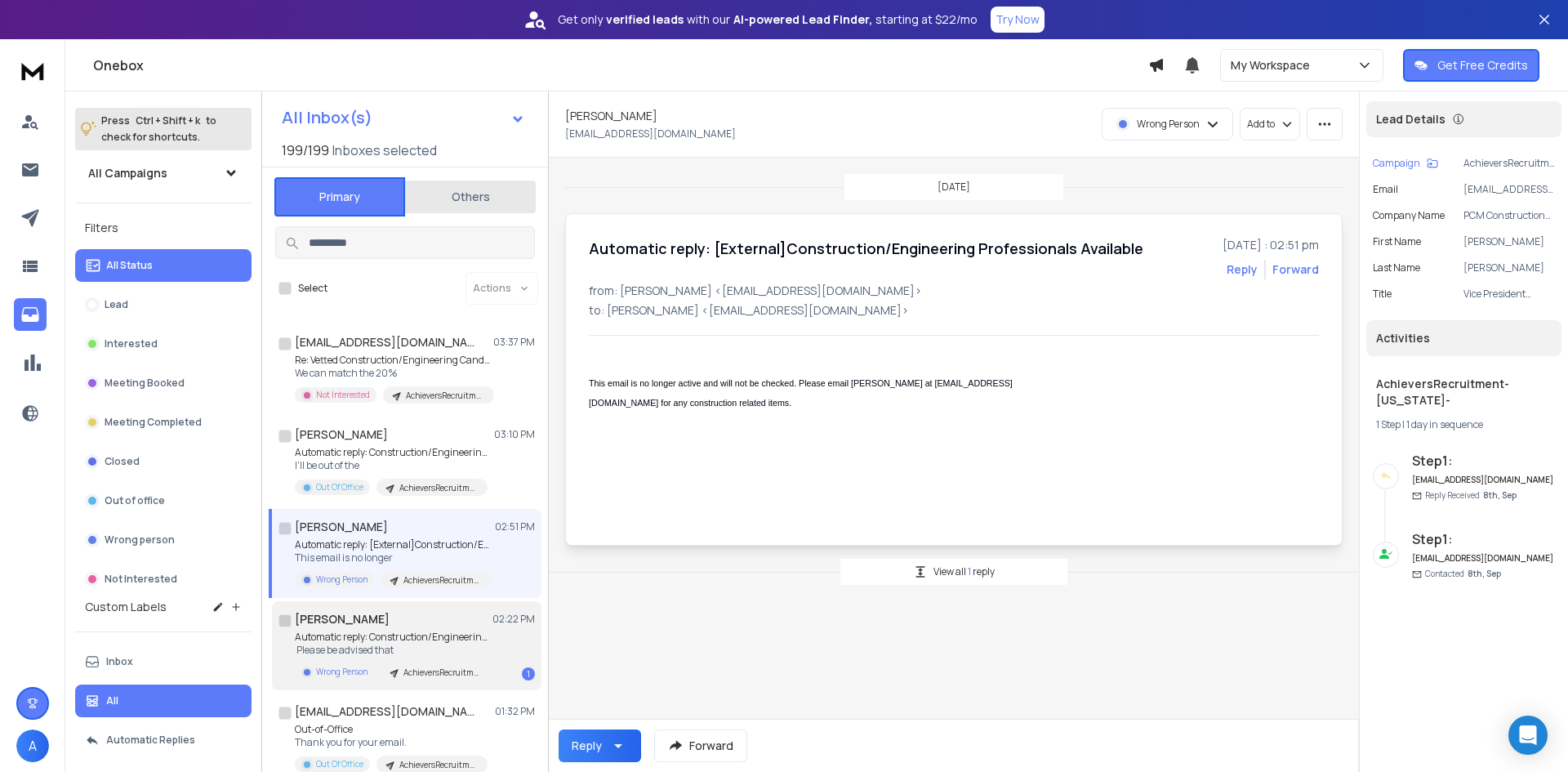
click at [425, 614] on div "[PERSON_NAME] 02:22 PM" at bounding box center [414, 618] width 240 height 16
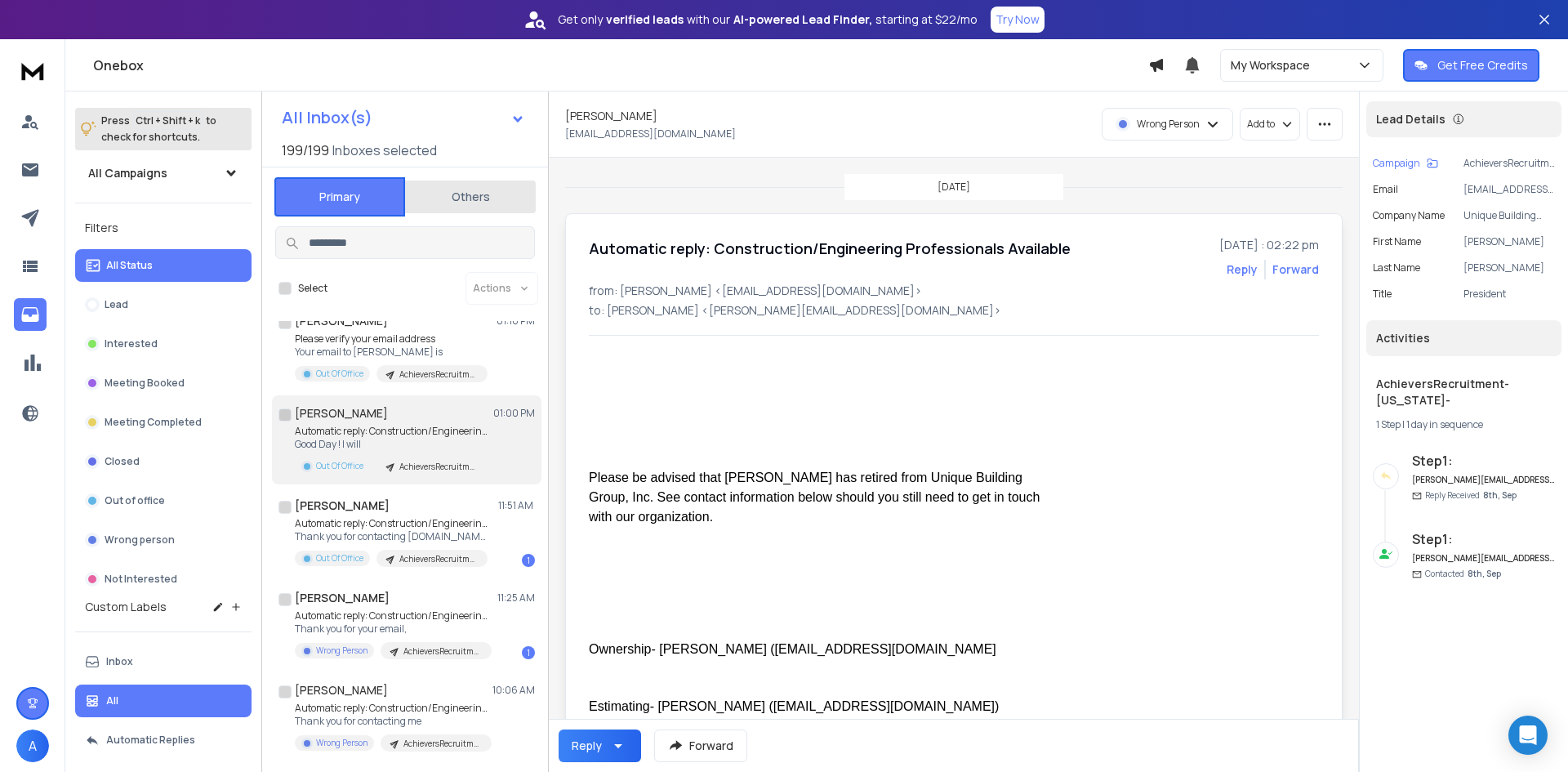
scroll to position [490, 0]
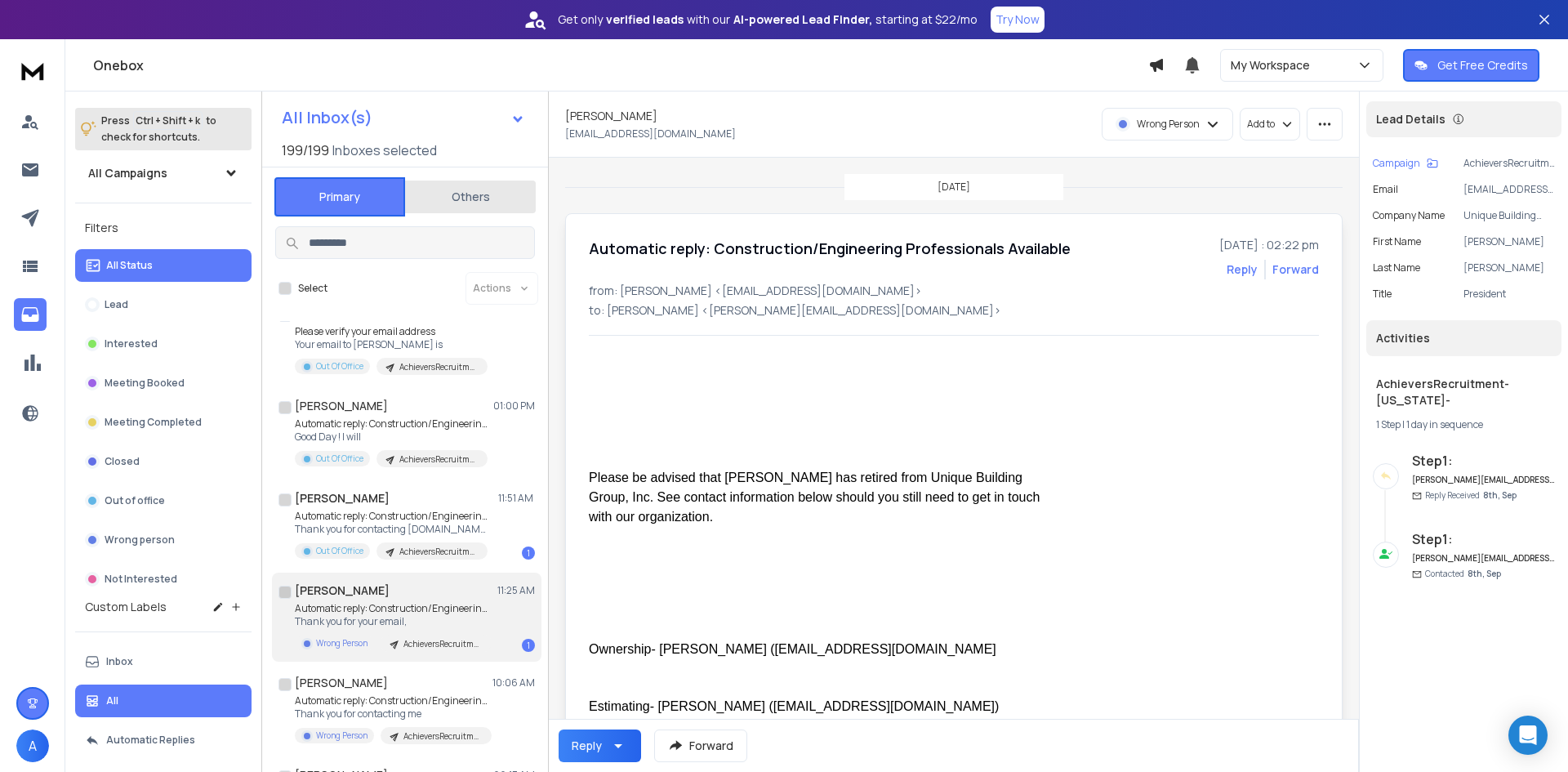
click at [420, 604] on p "Automatic reply: Construction/Engineering Professionals Available" at bounding box center [392, 609] width 196 height 13
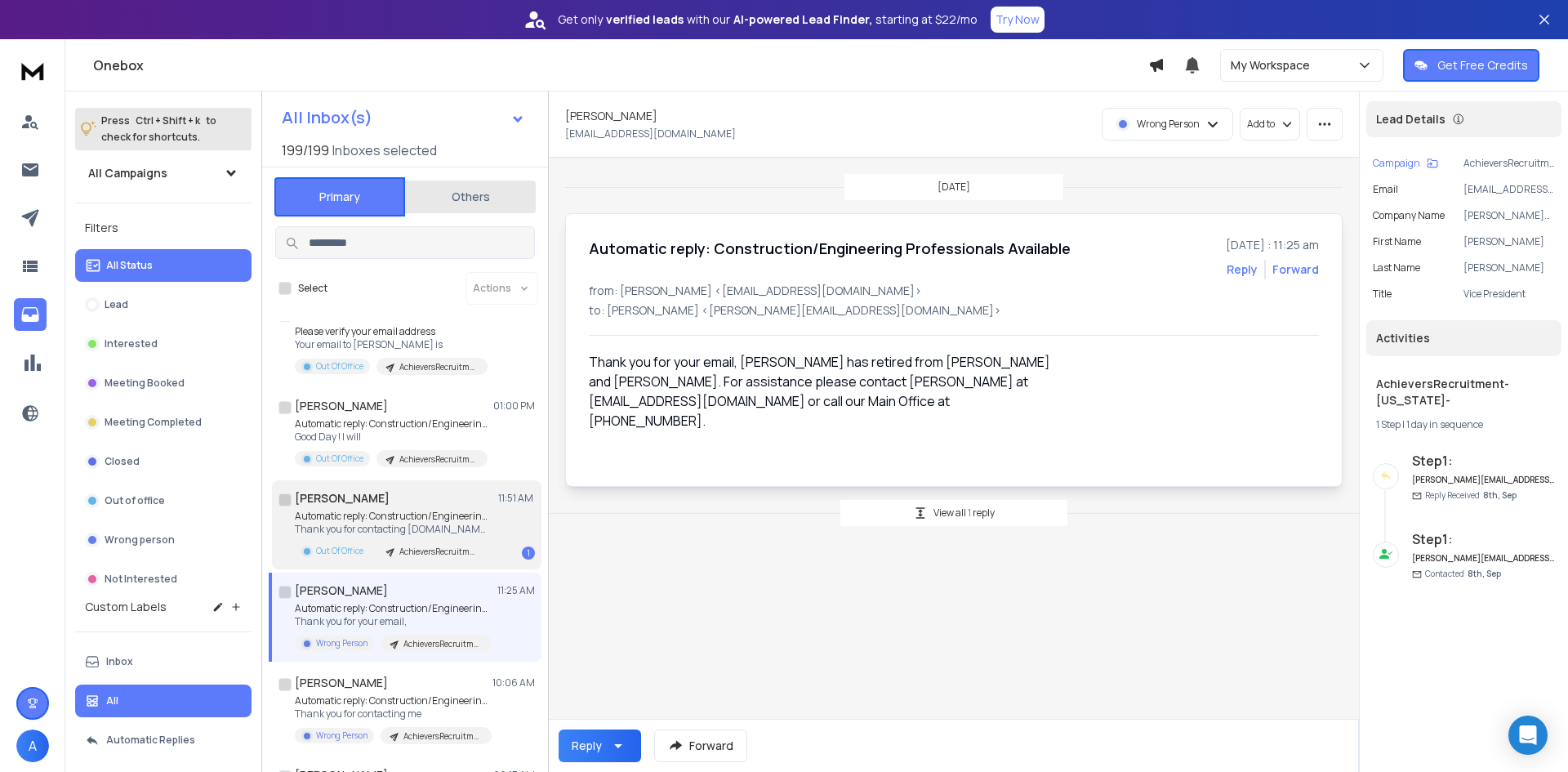
click at [430, 522] on p "Automatic reply: Construction/Engineering Professionals Available" at bounding box center [392, 516] width 196 height 13
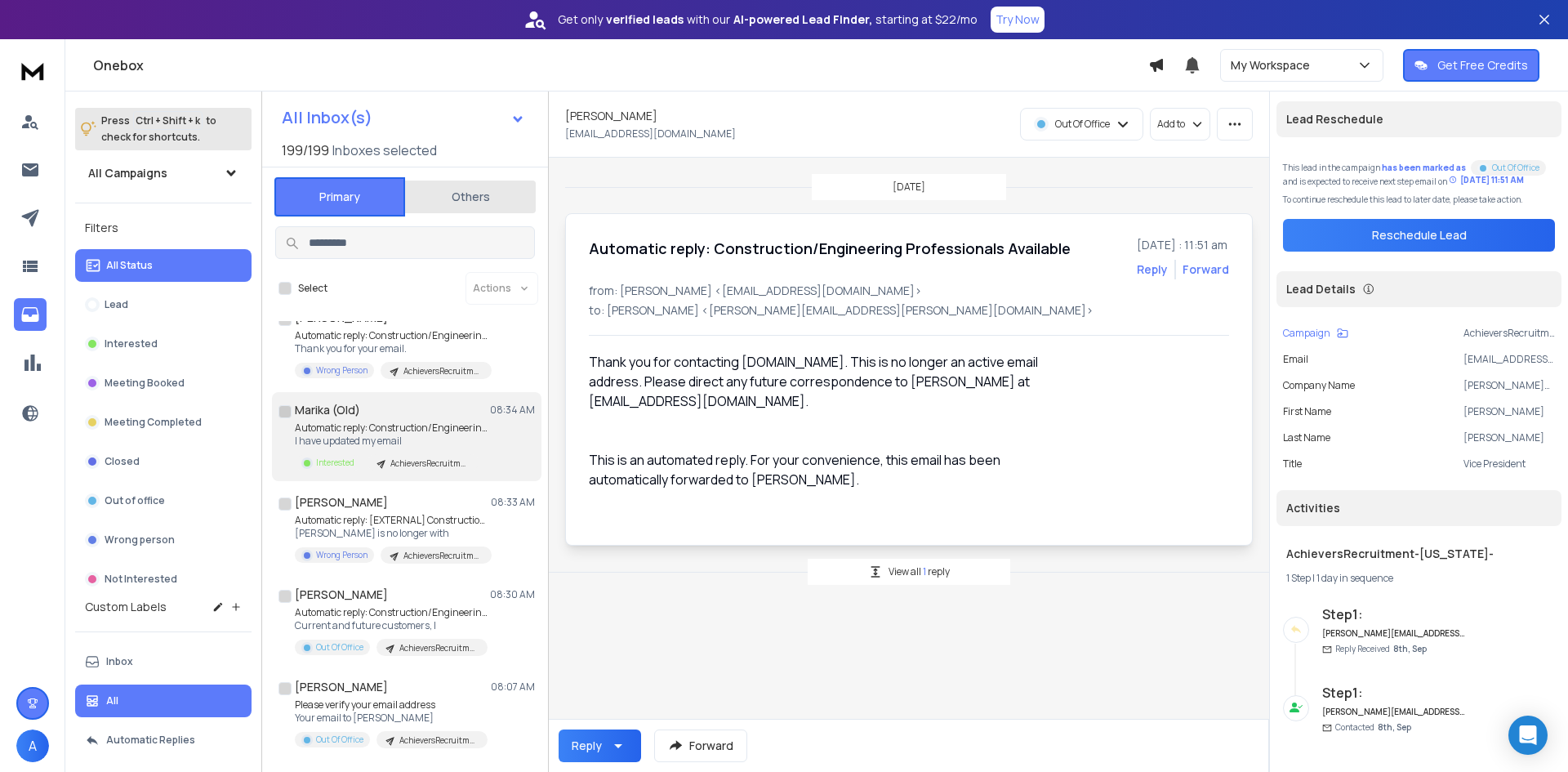
scroll to position [980, 0]
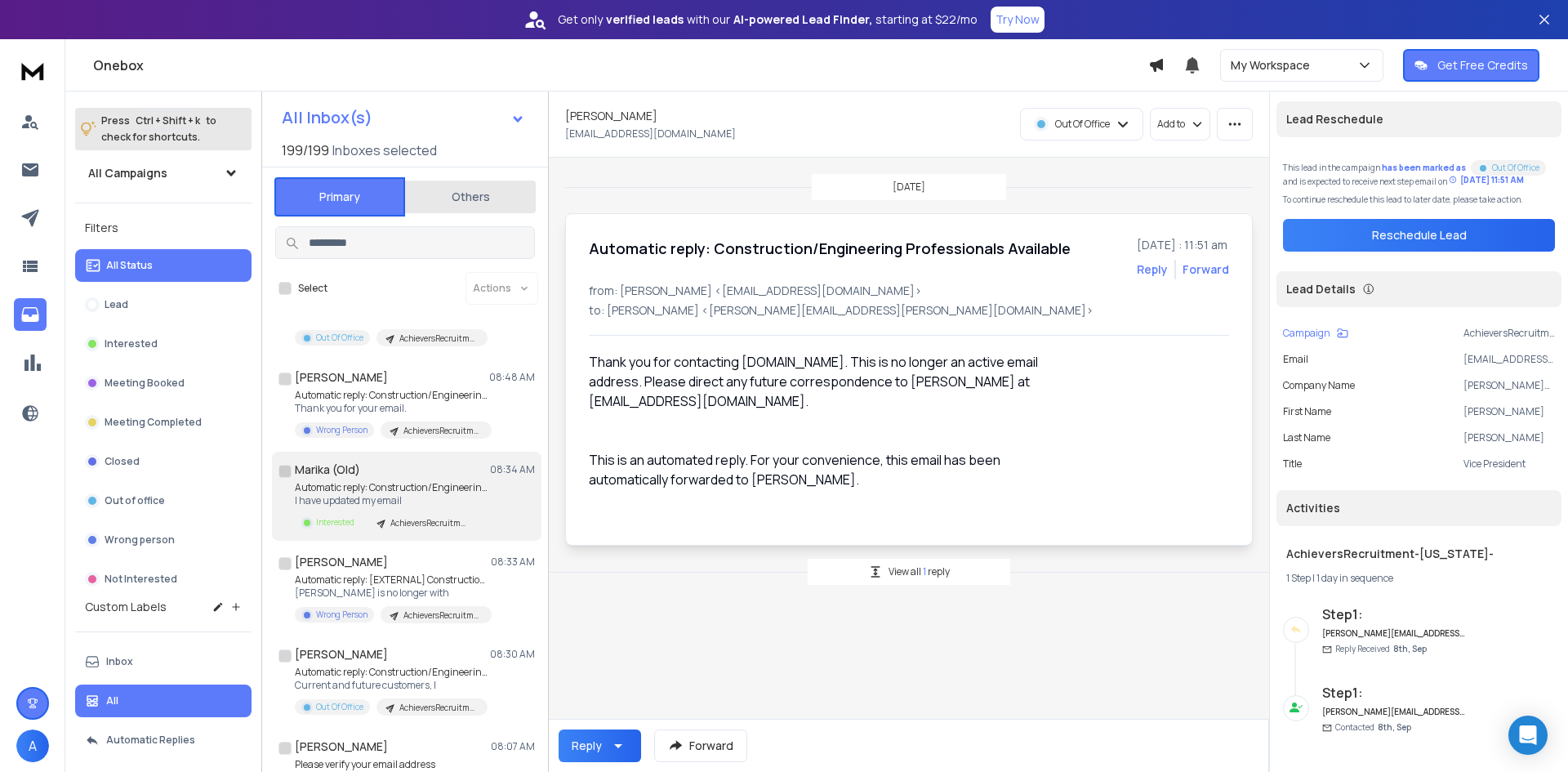
click at [404, 489] on p "Automatic reply: Construction/Engineering Professionals Available" at bounding box center [392, 488] width 196 height 13
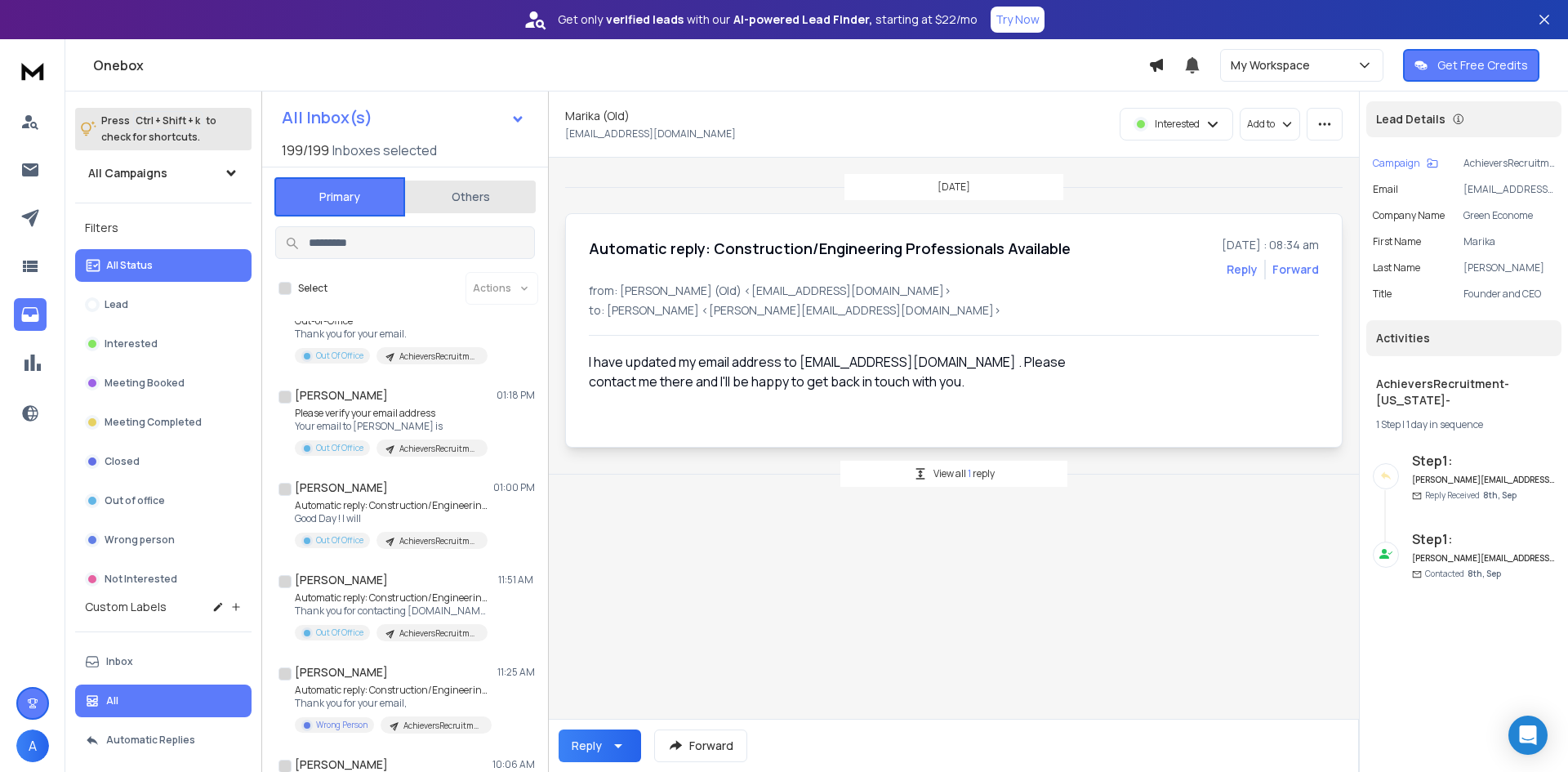
scroll to position [0, 0]
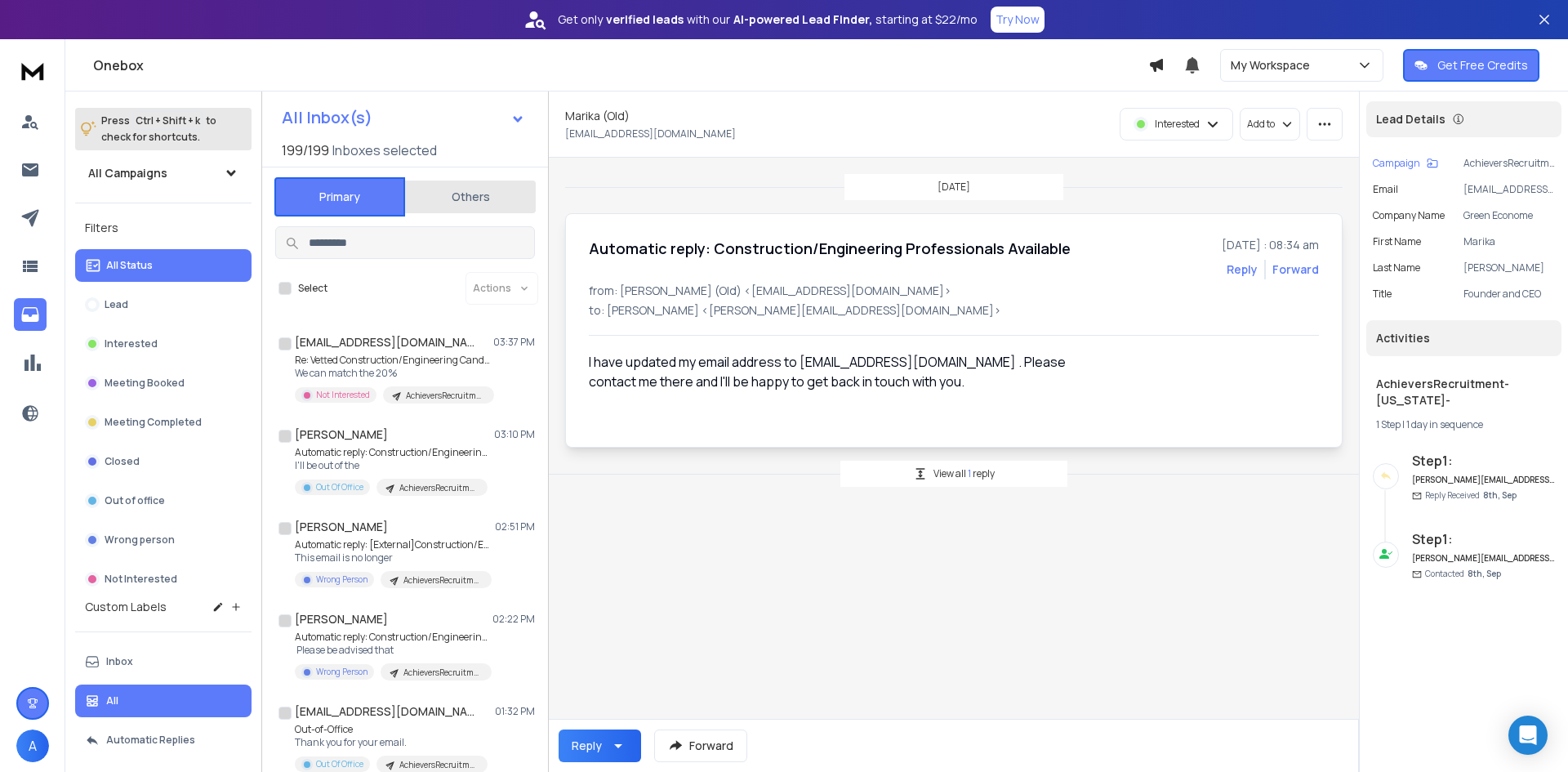
drag, startPoint x: 887, startPoint y: 605, endPoint x: 885, endPoint y: 542, distance: 63.0
click at [886, 577] on div "[DATE] Automatic reply: Construction/Engineering Professionals Available [DATE]…" at bounding box center [954, 421] width 809 height 495
click at [22, 179] on link at bounding box center [30, 170] width 33 height 33
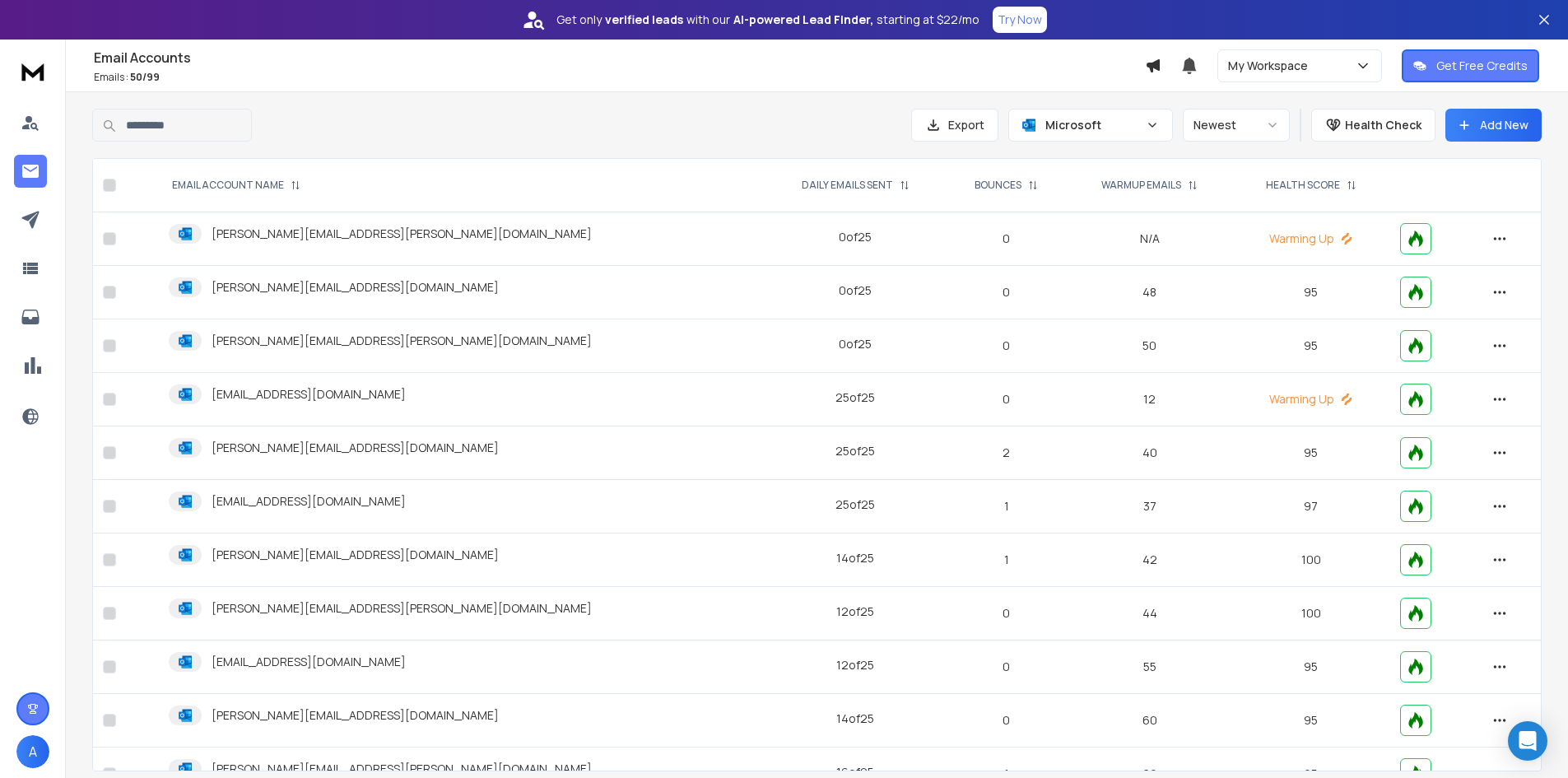
click at [1110, 132] on p "Microsoft" at bounding box center [1092, 125] width 94 height 16
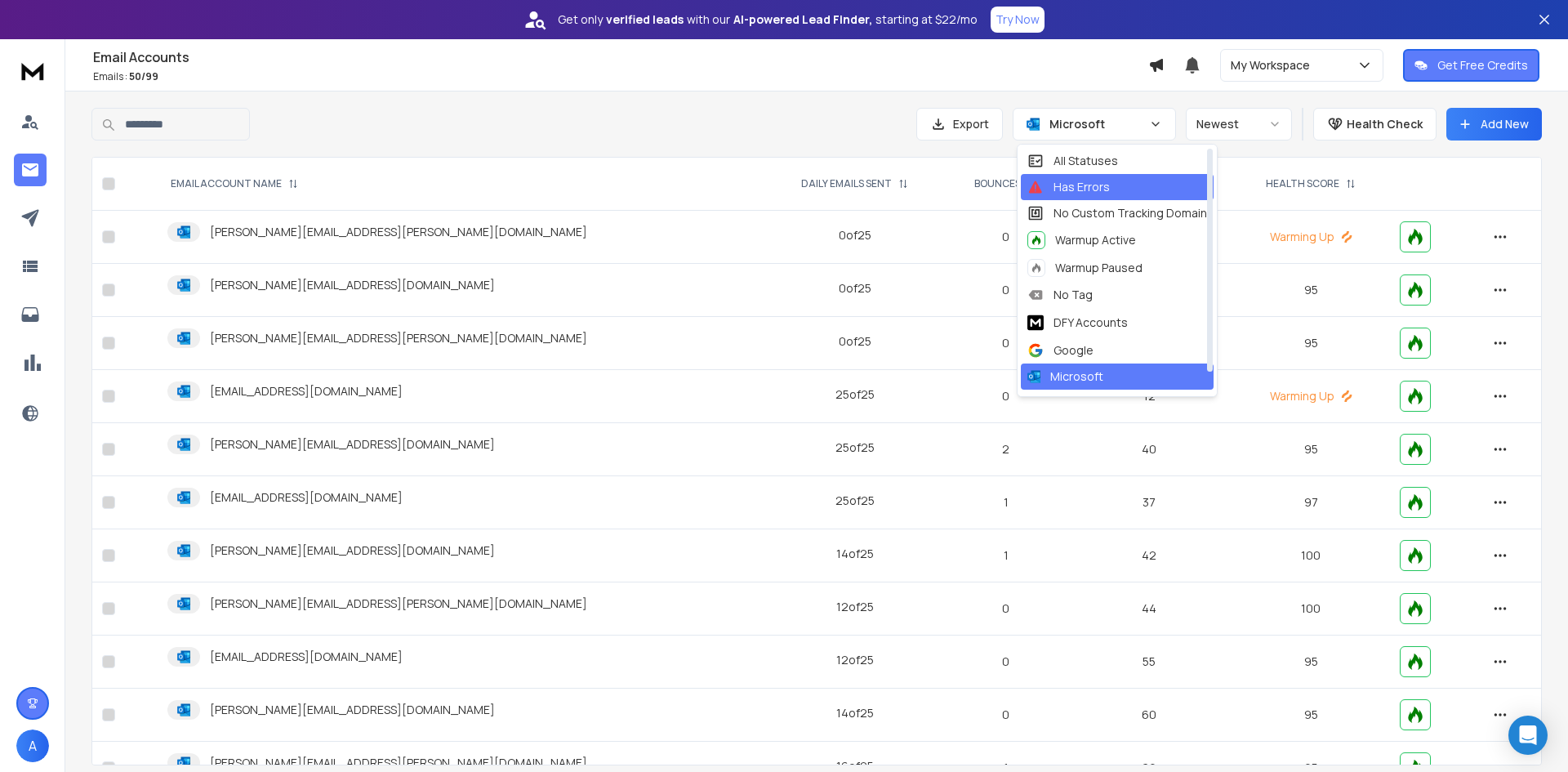
click at [1089, 180] on div "Has Errors" at bounding box center [1068, 187] width 82 height 16
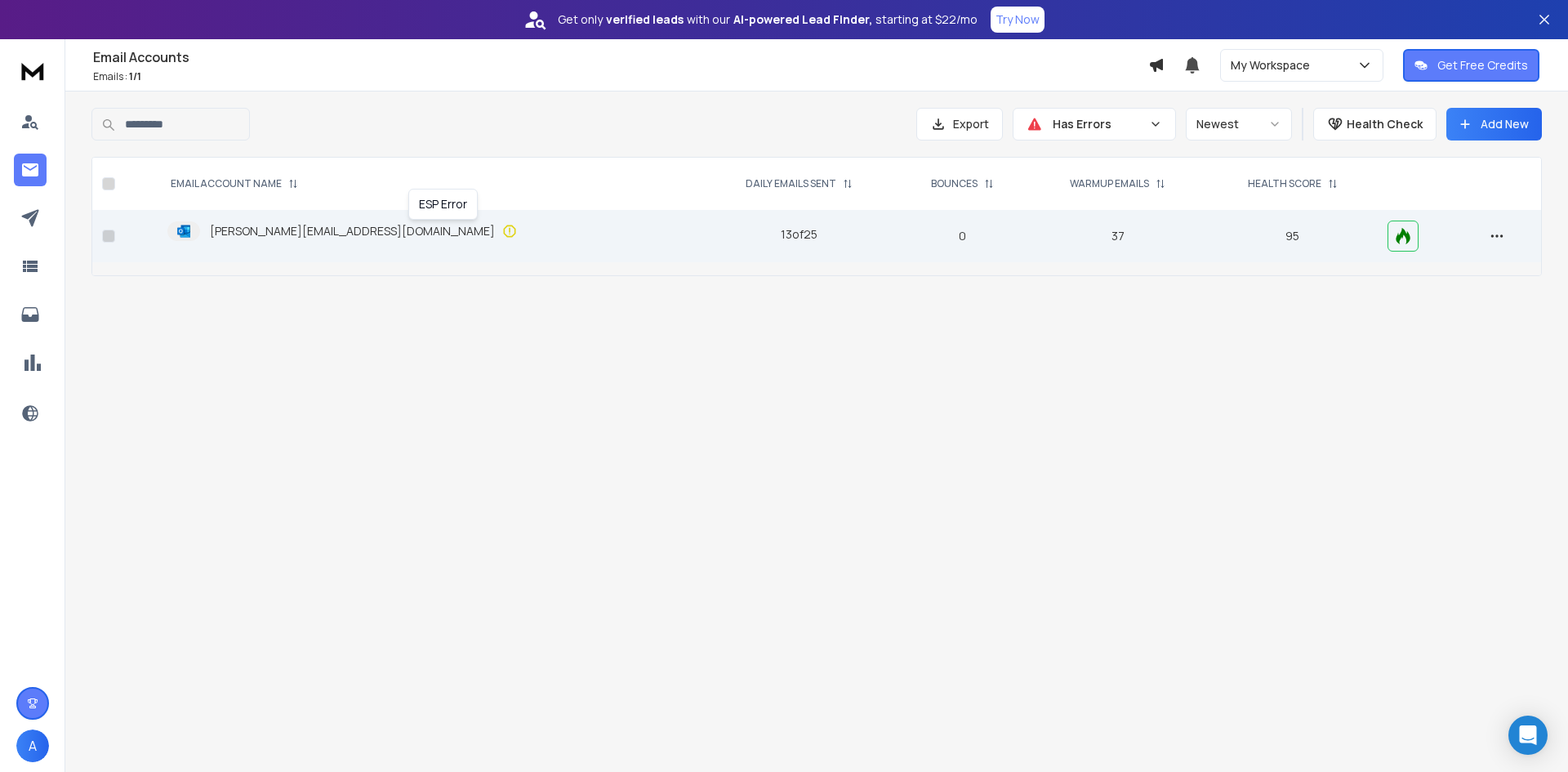
click at [501, 227] on icon at bounding box center [509, 230] width 16 height 16
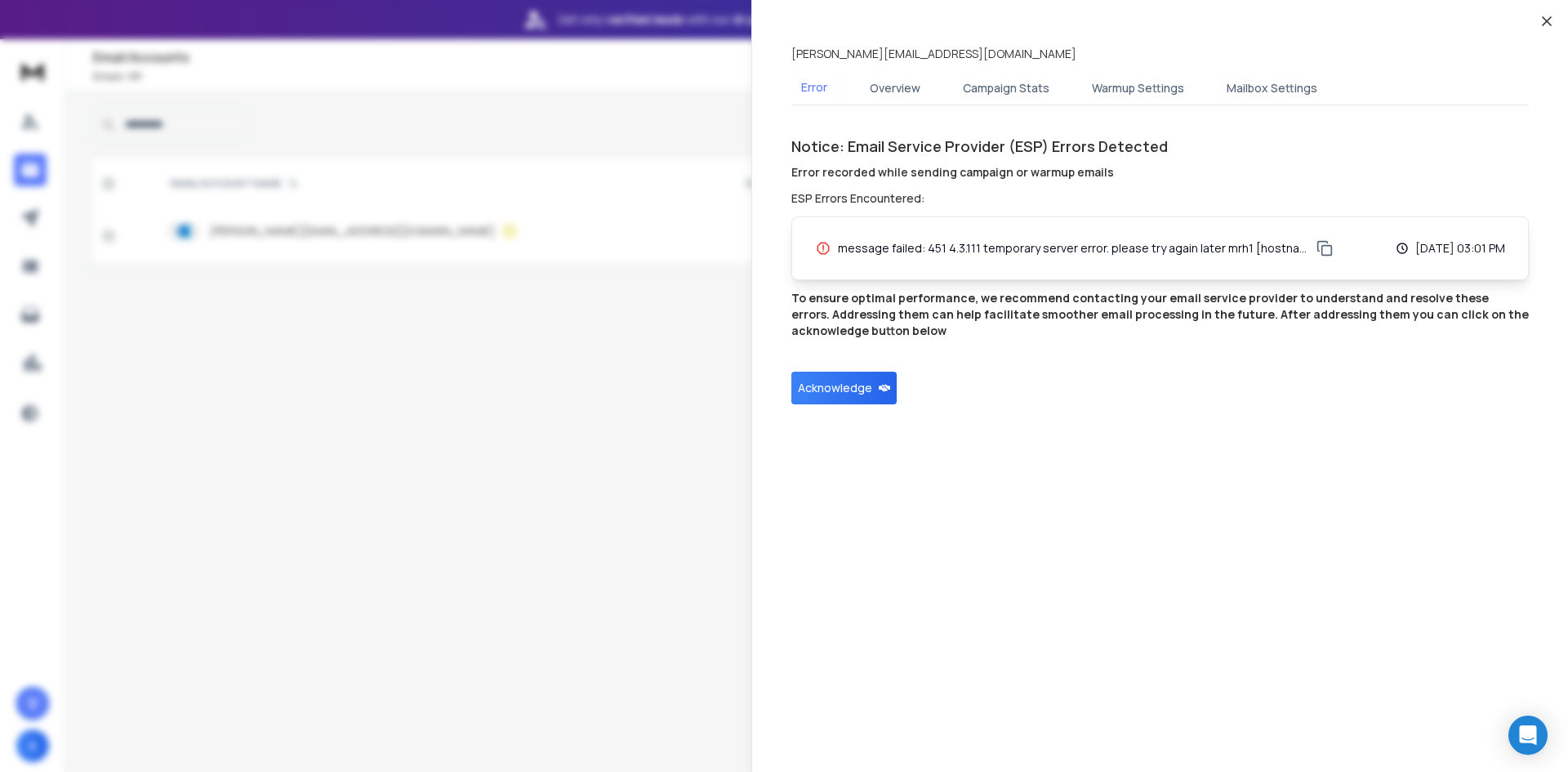
click at [1543, 20] on icon "button" at bounding box center [1546, 21] width 8 height 8
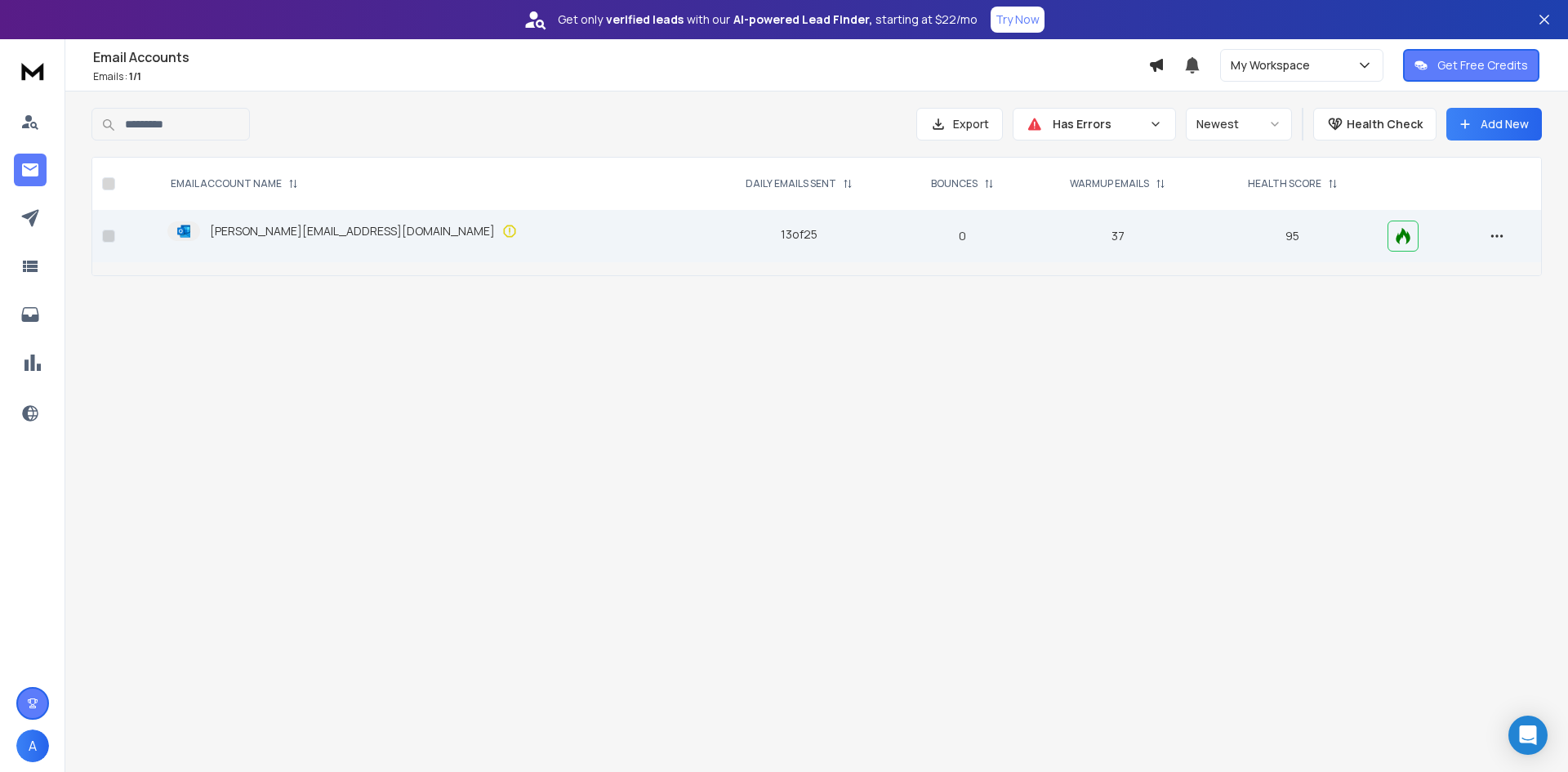
click at [325, 227] on p "[PERSON_NAME][EMAIL_ADDRESS][DOMAIN_NAME]" at bounding box center [352, 230] width 285 height 16
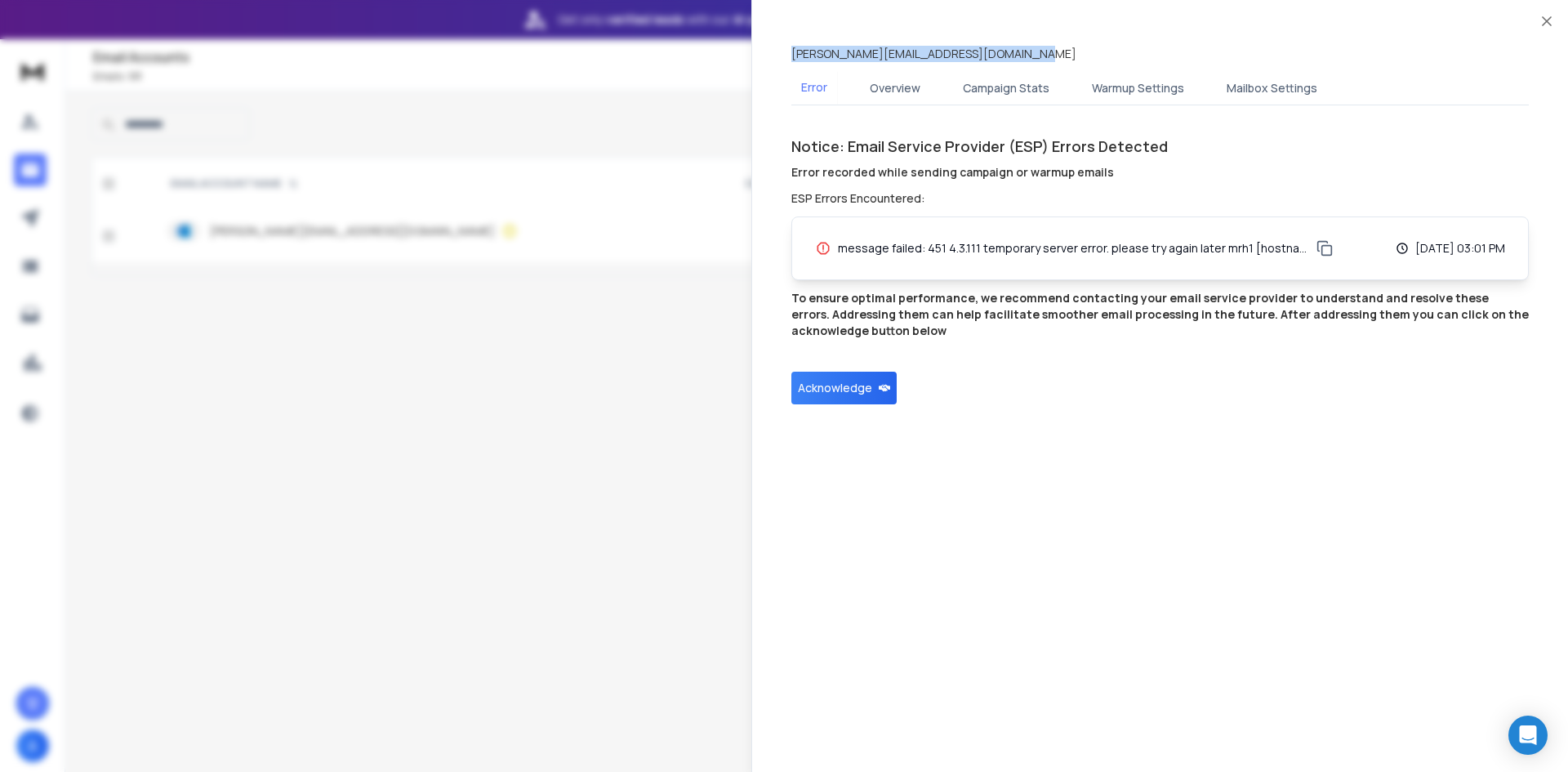
drag, startPoint x: 1046, startPoint y: 52, endPoint x: 777, endPoint y: 50, distance: 269.0
click at [769, 46] on div "Multi Select Table Sheet [PERSON_NAME][EMAIL_ADDRESS][DOMAIN_NAME] Error Overvi…" at bounding box center [1159, 386] width 816 height 772
copy p "[PERSON_NAME][EMAIL_ADDRESS][DOMAIN_NAME]"
click at [592, 403] on div at bounding box center [784, 386] width 1568 height 772
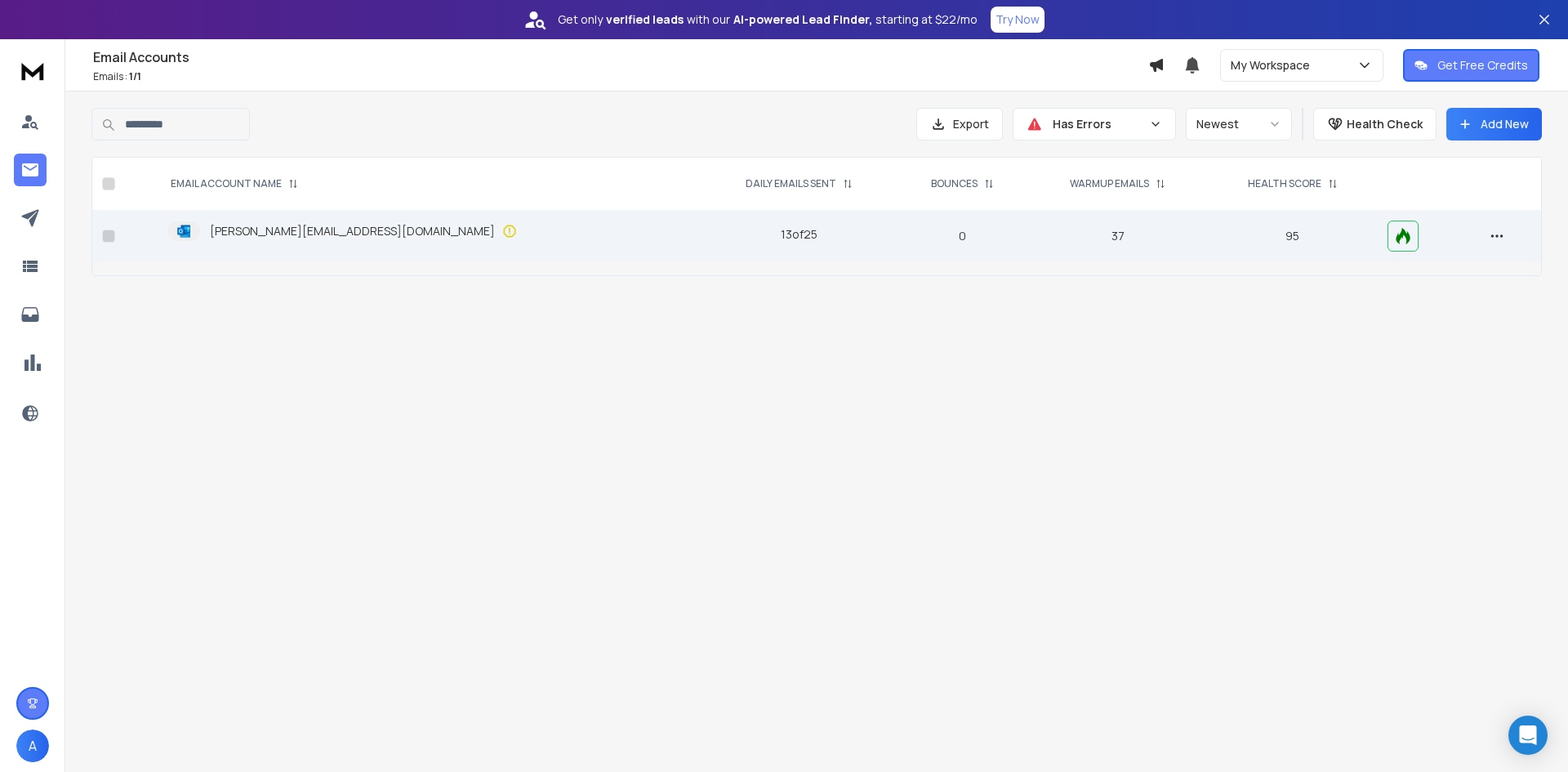
click at [614, 230] on div "[PERSON_NAME][EMAIL_ADDRESS][DOMAIN_NAME]" at bounding box center [429, 231] width 525 height 20
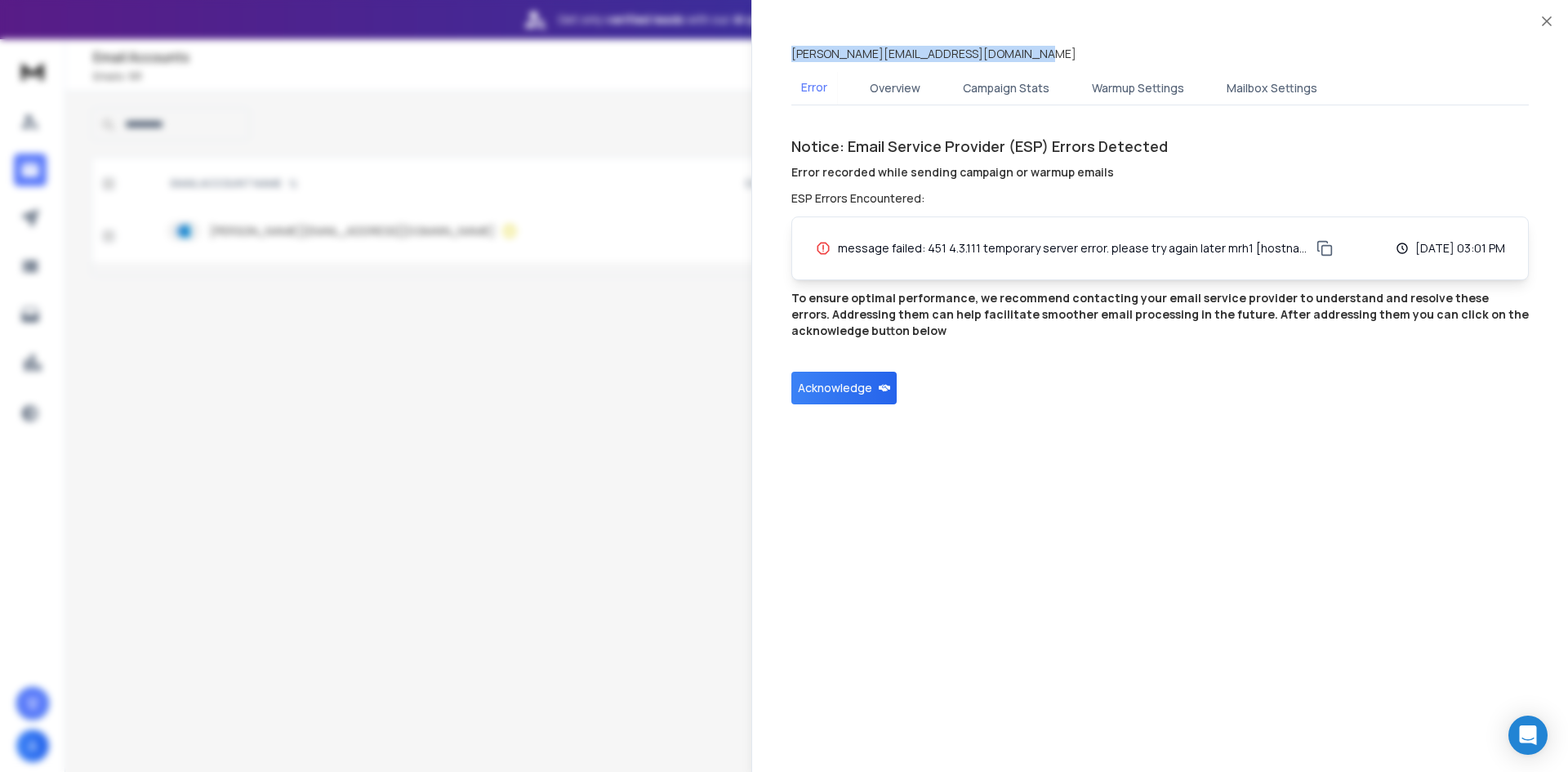
drag, startPoint x: 1024, startPoint y: 58, endPoint x: 792, endPoint y: 58, distance: 232.0
click at [747, 52] on body "Get only verified leads with our AI-powered Lead Finder, starting at $22/mo Try…" at bounding box center [784, 386] width 1568 height 772
copy body "Multi Select Table Sheet [PERSON_NAME][EMAIL_ADDRESS][DOMAIN_NAME]"
drag, startPoint x: 1544, startPoint y: 14, endPoint x: 1493, endPoint y: 58, distance: 67.4
click at [1544, 15] on icon "button" at bounding box center [1545, 21] width 16 height 16
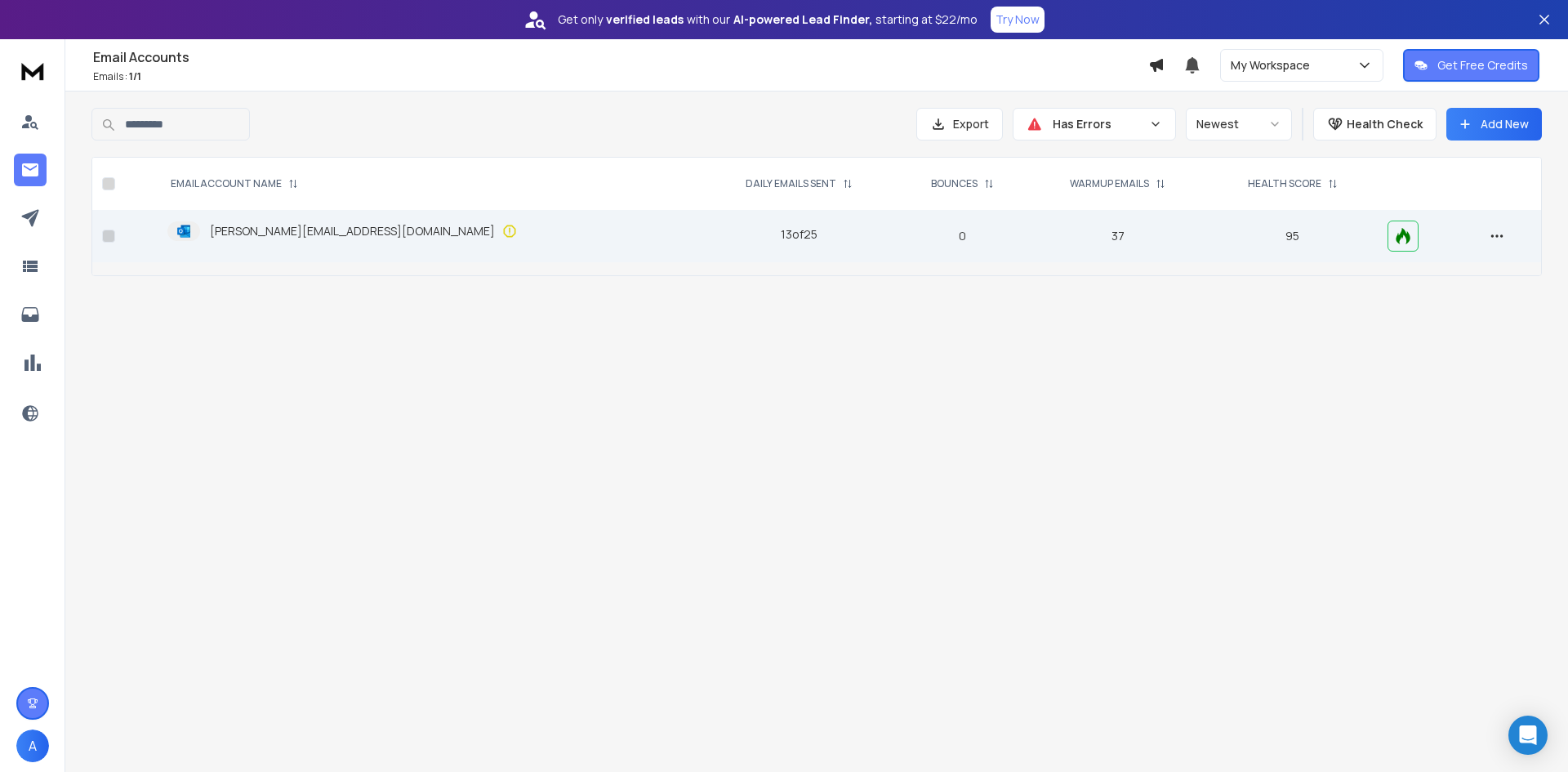
drag, startPoint x: 112, startPoint y: 236, endPoint x: 133, endPoint y: 245, distance: 22.8
click at [112, 234] on button "button" at bounding box center [108, 236] width 13 height 13
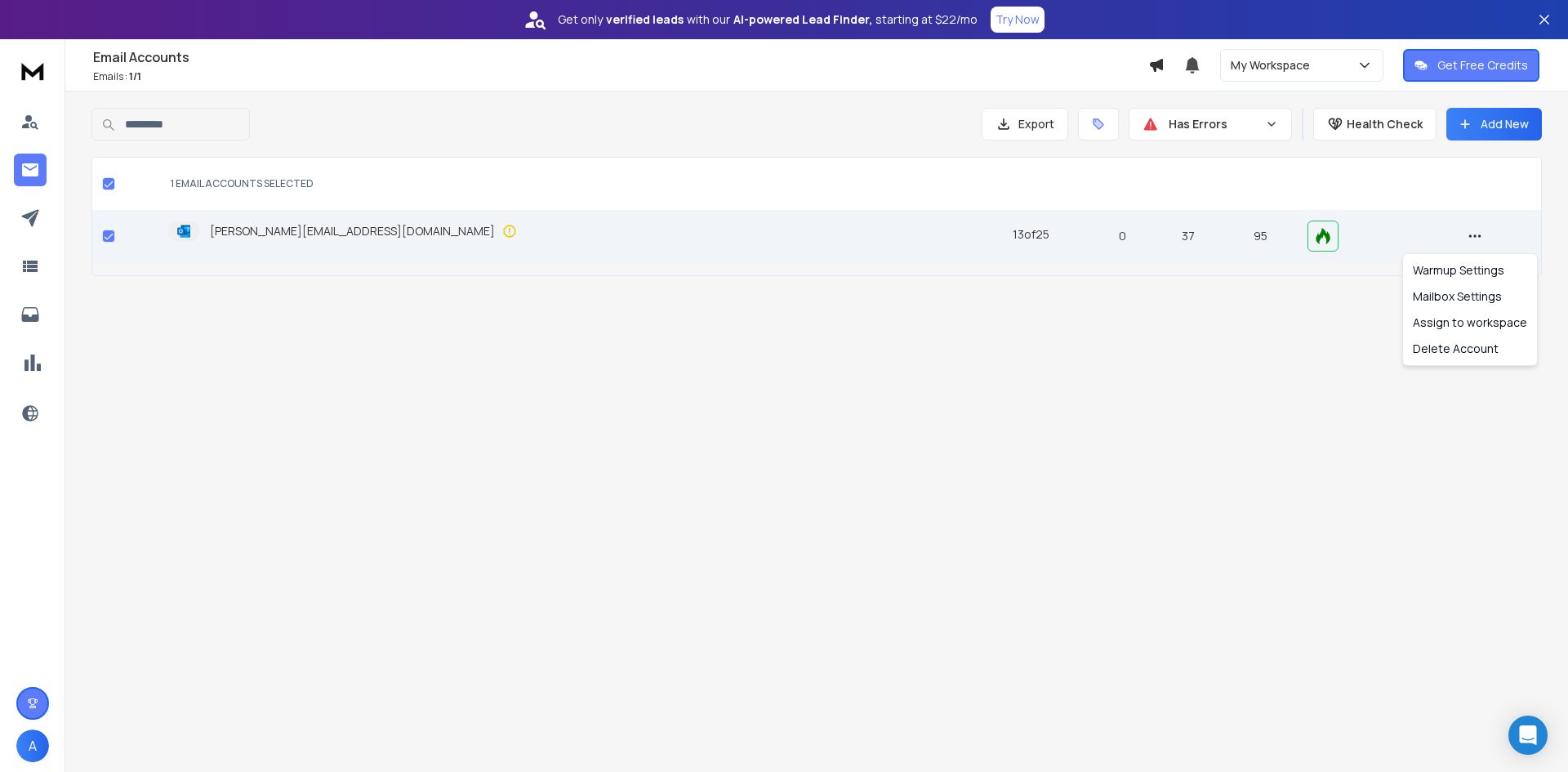
click at [1468, 239] on icon at bounding box center [1475, 236] width 15 height 15
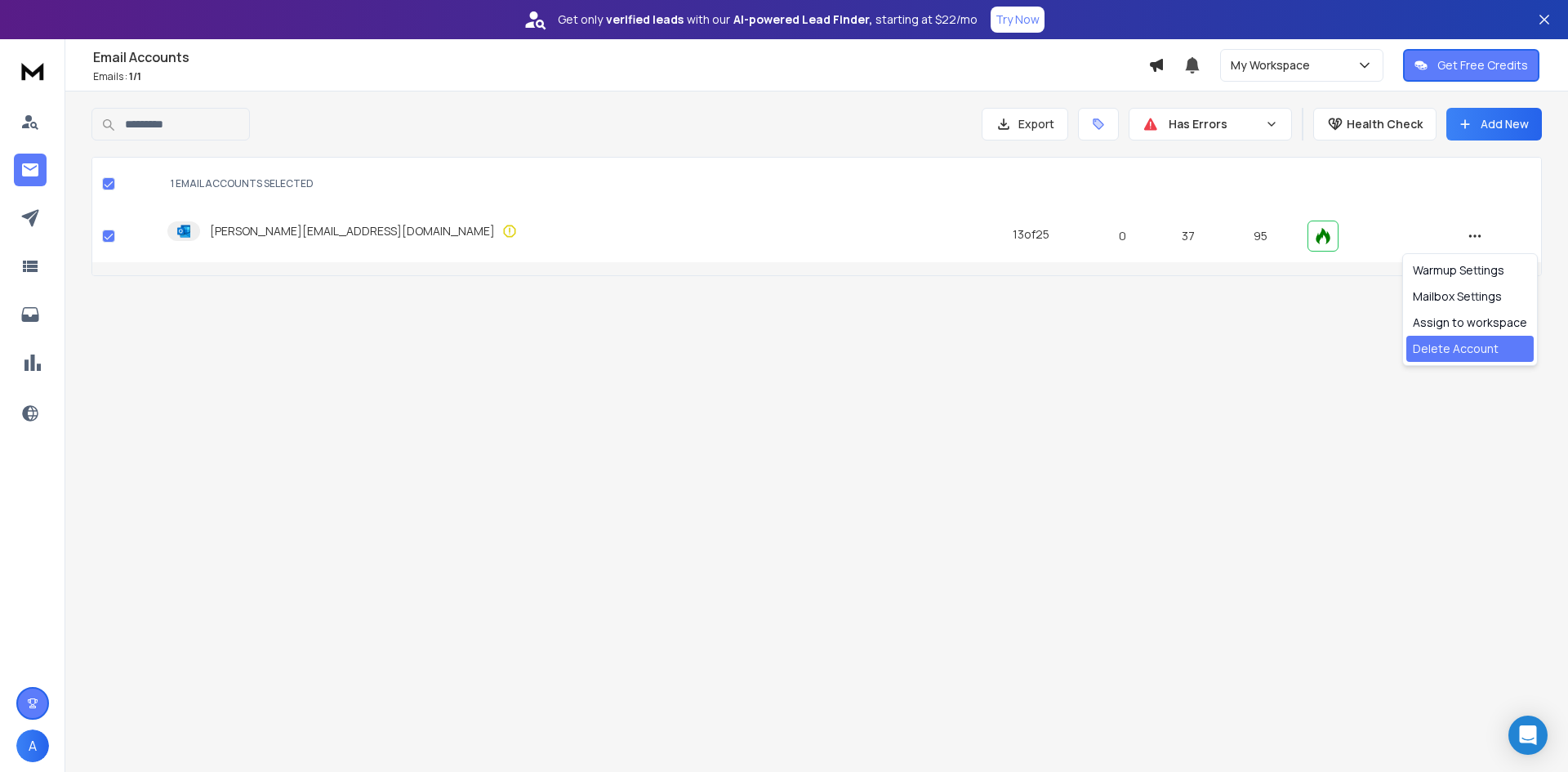
click at [1446, 357] on div "Delete Account" at bounding box center [1469, 349] width 127 height 26
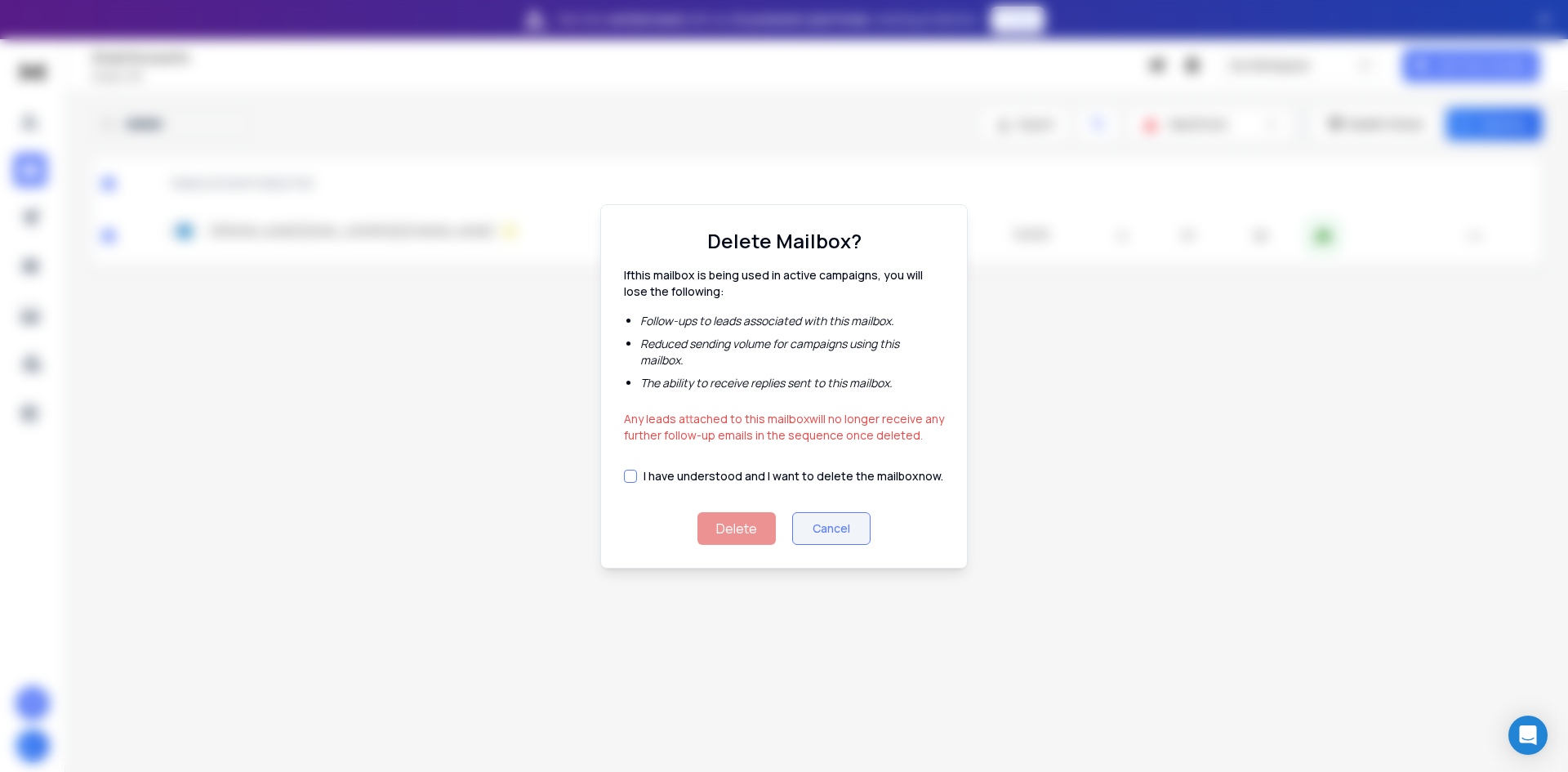
click at [672, 478] on label "I have understood and I want to delete the mailbox now." at bounding box center [793, 476] width 300 height 11
click at [637, 478] on button "I have understood and I want to delete the mailbox now." at bounding box center [630, 477] width 13 height 13
click at [728, 542] on button "Delete" at bounding box center [736, 529] width 78 height 33
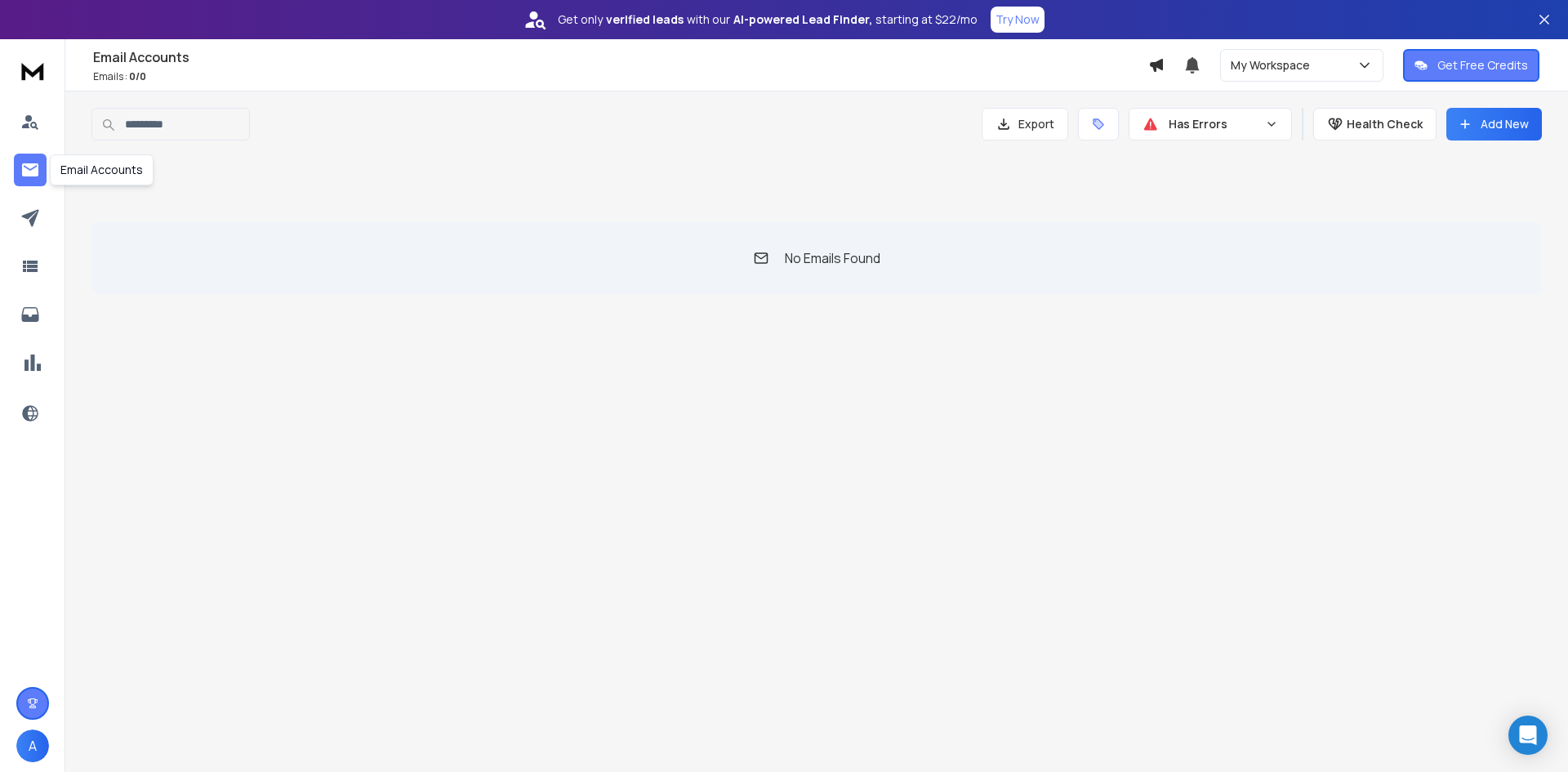
click at [29, 166] on icon at bounding box center [29, 170] width 16 height 13
